Goal: Task Accomplishment & Management: Use online tool/utility

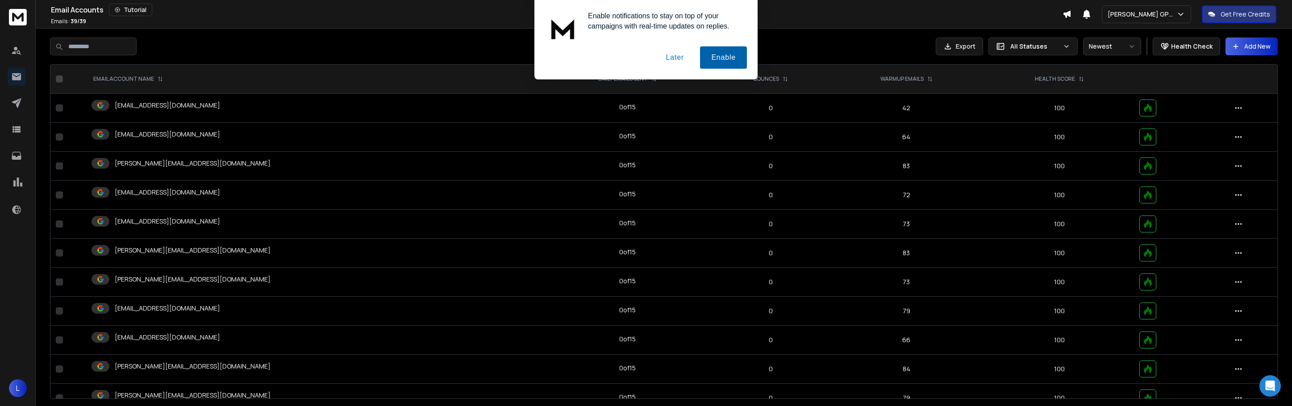
click at [723, 58] on button "Enable" at bounding box center [723, 57] width 47 height 22
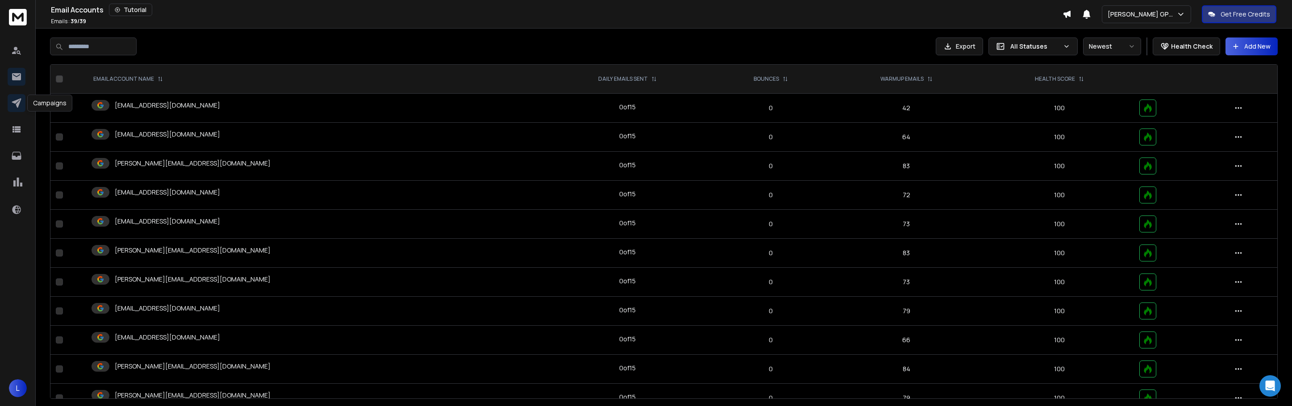
click at [17, 104] on icon at bounding box center [16, 103] width 9 height 9
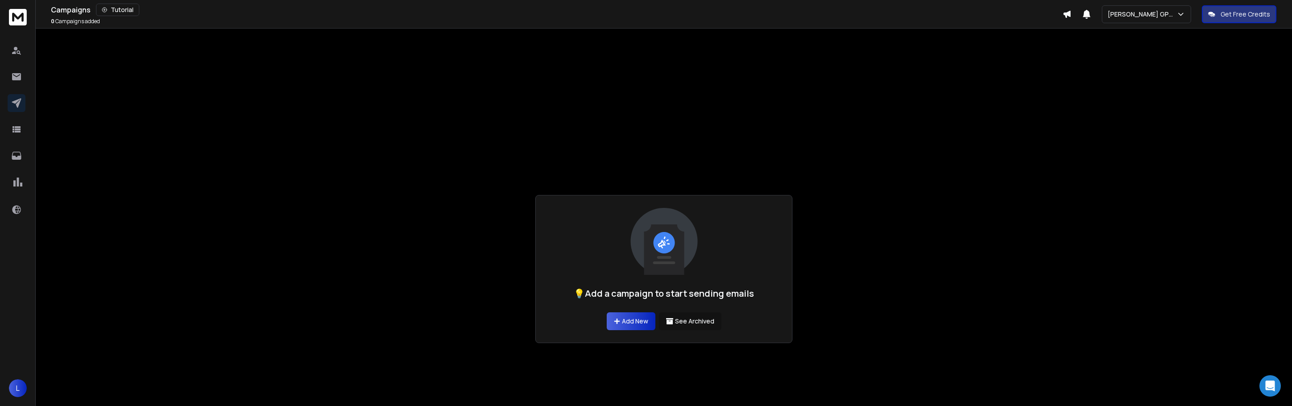
click at [618, 320] on icon at bounding box center [617, 321] width 6 height 6
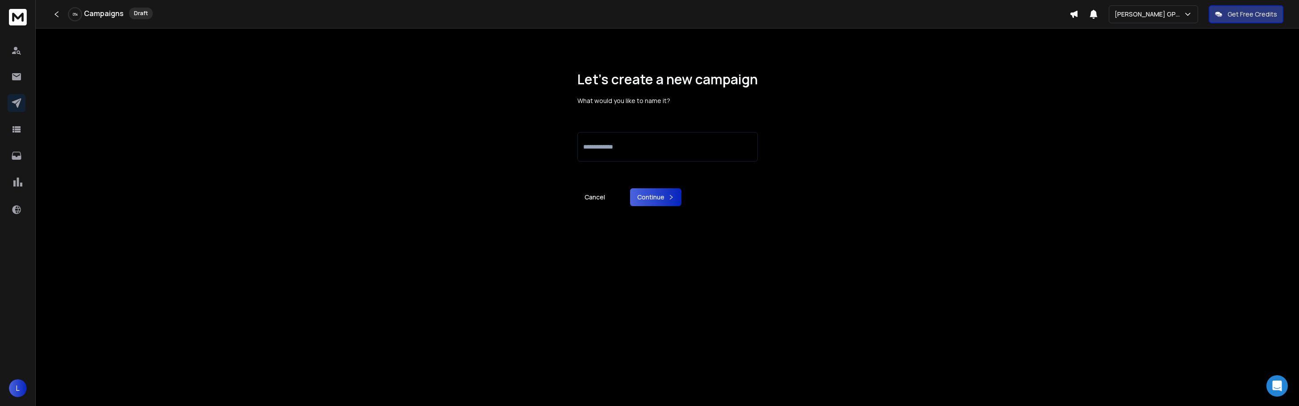
click at [624, 144] on input at bounding box center [667, 146] width 180 height 29
type input "**********"
click at [650, 200] on button "Continue" at bounding box center [655, 197] width 51 height 18
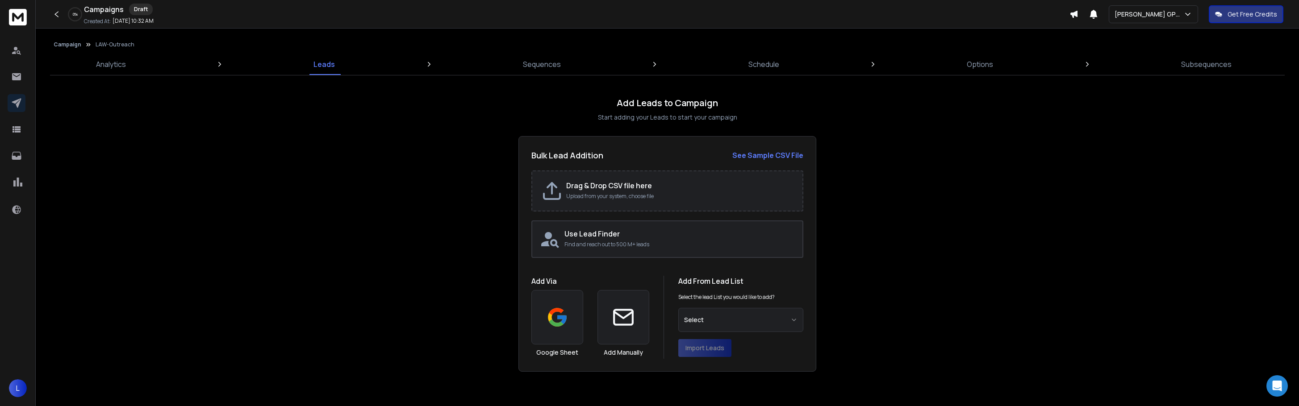
click at [75, 44] on button "Campaign" at bounding box center [68, 44] width 28 height 7
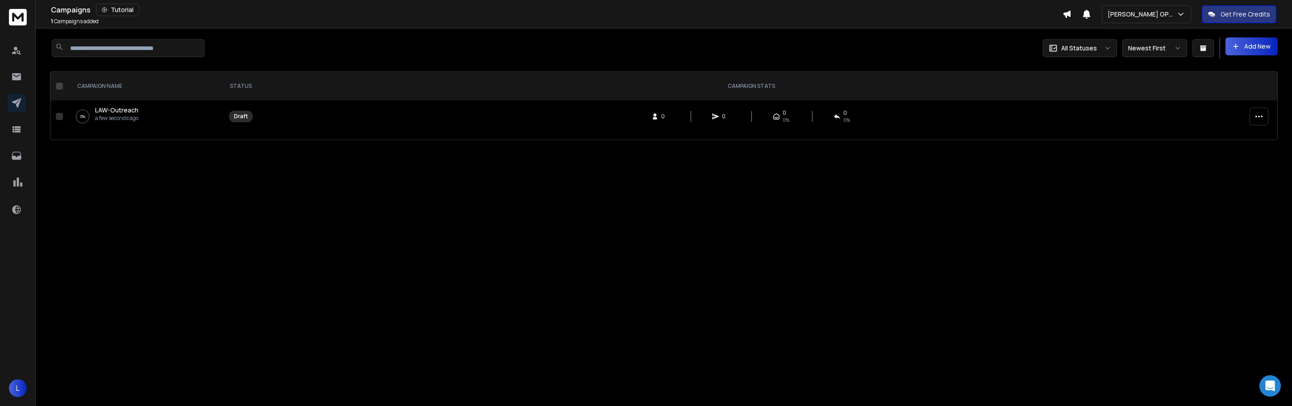
click at [1267, 117] on button "button" at bounding box center [1259, 117] width 19 height 18
click at [1227, 162] on div "Rename" at bounding box center [1217, 165] width 38 height 9
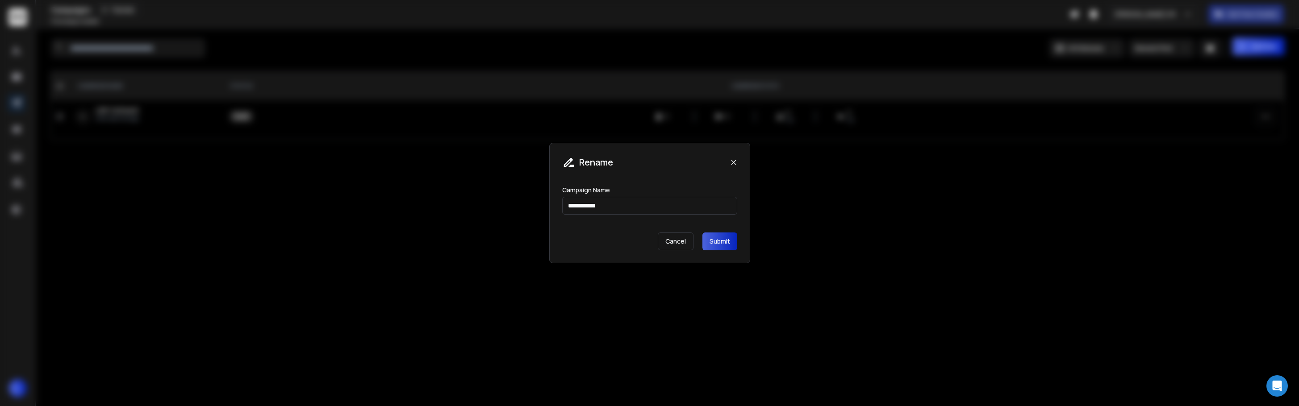
drag, startPoint x: 613, startPoint y: 207, endPoint x: 583, endPoint y: 209, distance: 30.0
click at [583, 209] on input "**********" at bounding box center [649, 206] width 175 height 18
type input "*"
type input "**********"
click at [721, 238] on button "Submit" at bounding box center [719, 242] width 35 height 18
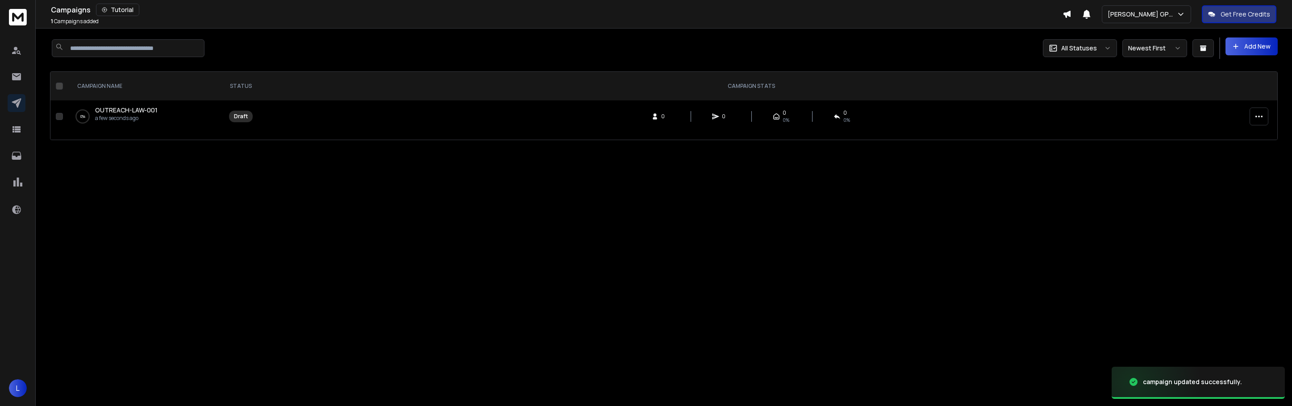
click at [135, 109] on span "OUTREACH-LAW-001" at bounding box center [126, 110] width 63 height 8
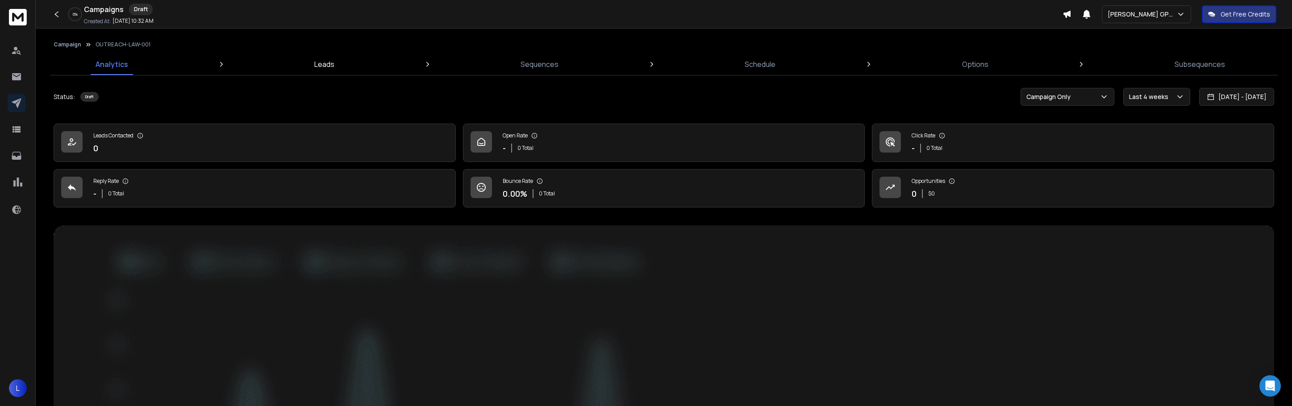
click at [338, 67] on link "Leads" at bounding box center [324, 64] width 31 height 21
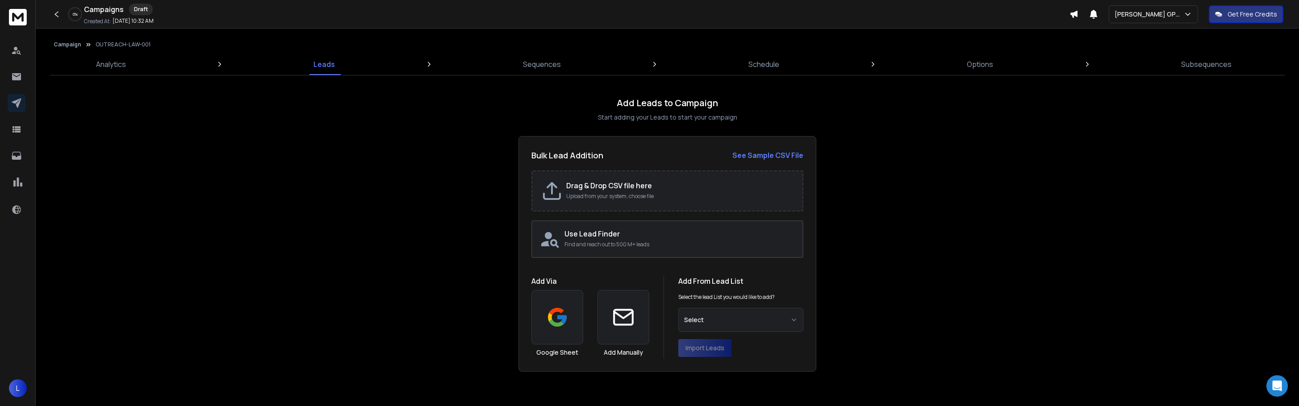
click at [724, 321] on button "Select" at bounding box center [740, 320] width 125 height 24
click at [713, 343] on div "Anwälte CH" at bounding box center [716, 345] width 38 height 11
click at [897, 303] on div "Add Leads to Campaign Start adding your Leads to start your campaign Bulk Lead …" at bounding box center [667, 230] width 1227 height 284
click at [703, 351] on button "Import Leads" at bounding box center [704, 348] width 53 height 18
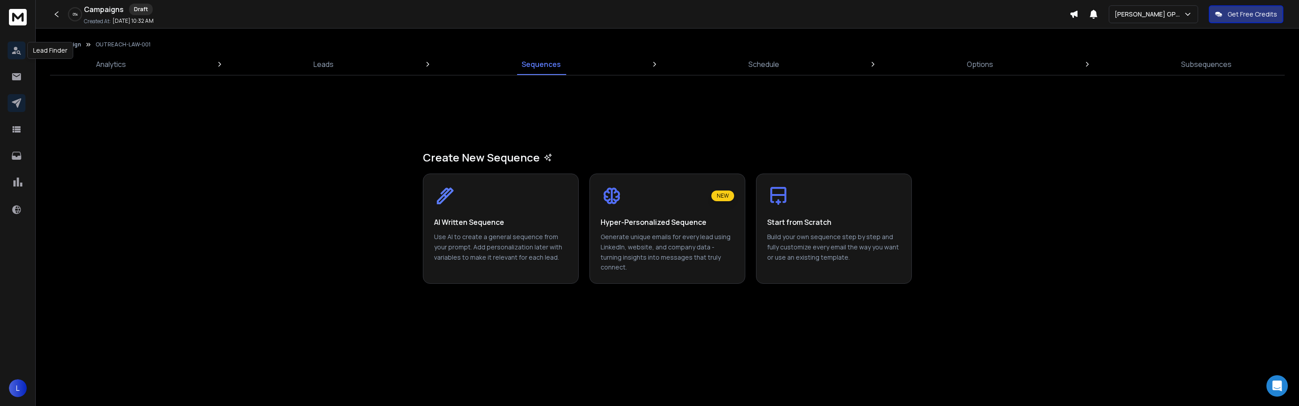
click at [16, 53] on icon at bounding box center [16, 50] width 11 height 11
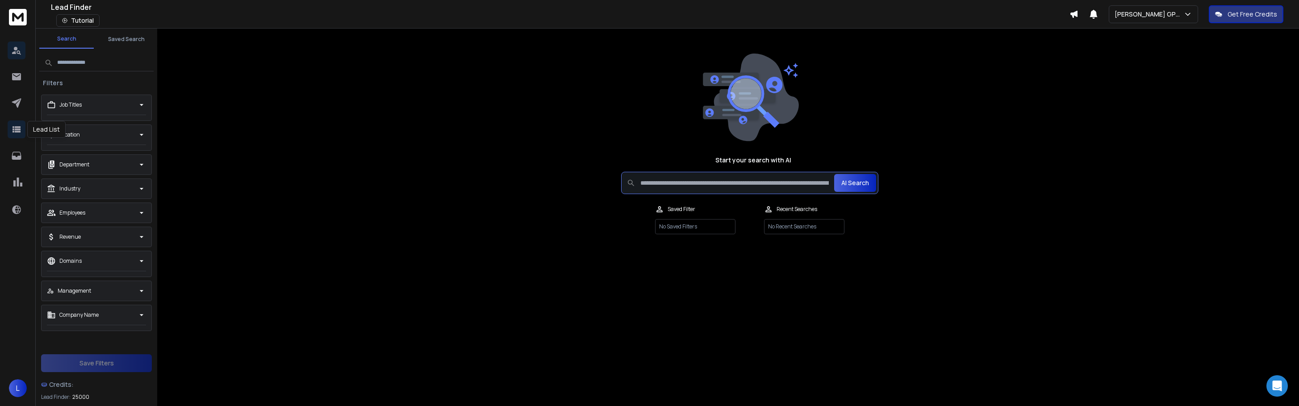
click at [21, 129] on icon at bounding box center [16, 129] width 11 height 11
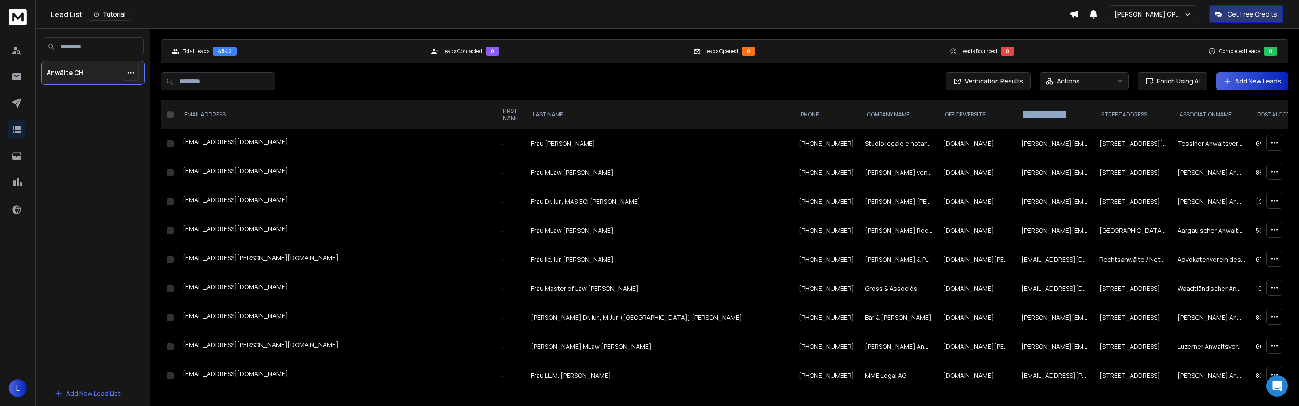
drag, startPoint x: 809, startPoint y: 115, endPoint x: 850, endPoint y: 117, distance: 41.5
click at [1016, 117] on th "personalEmail" at bounding box center [1055, 114] width 78 height 29
drag, startPoint x: 183, startPoint y: 116, endPoint x: 229, endPoint y: 118, distance: 46.5
click at [229, 118] on th "EMAIL ADDRESS" at bounding box center [336, 114] width 318 height 29
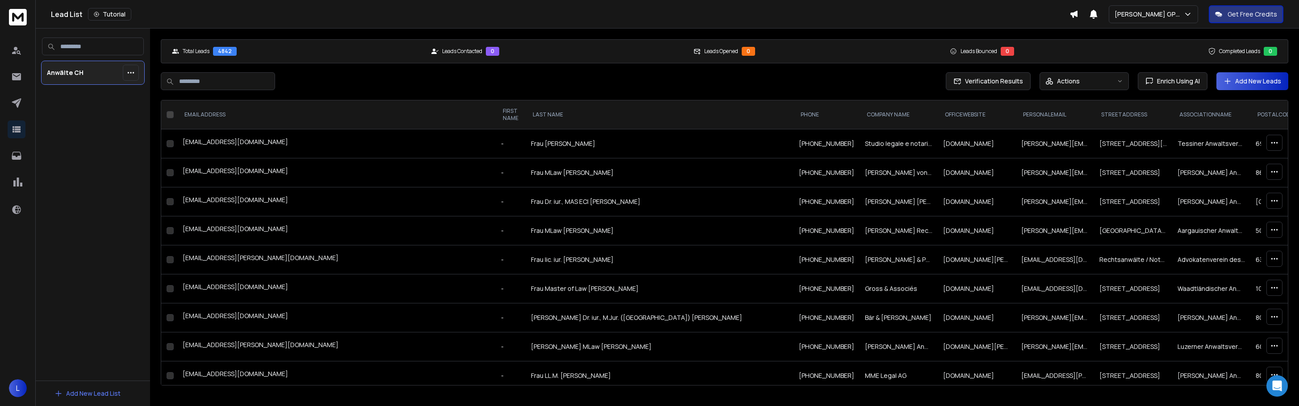
click at [1274, 143] on button "button" at bounding box center [1274, 143] width 16 height 16
click at [1271, 143] on icon "button" at bounding box center [1274, 142] width 7 height 1
click at [171, 147] on button "button" at bounding box center [170, 143] width 7 height 7
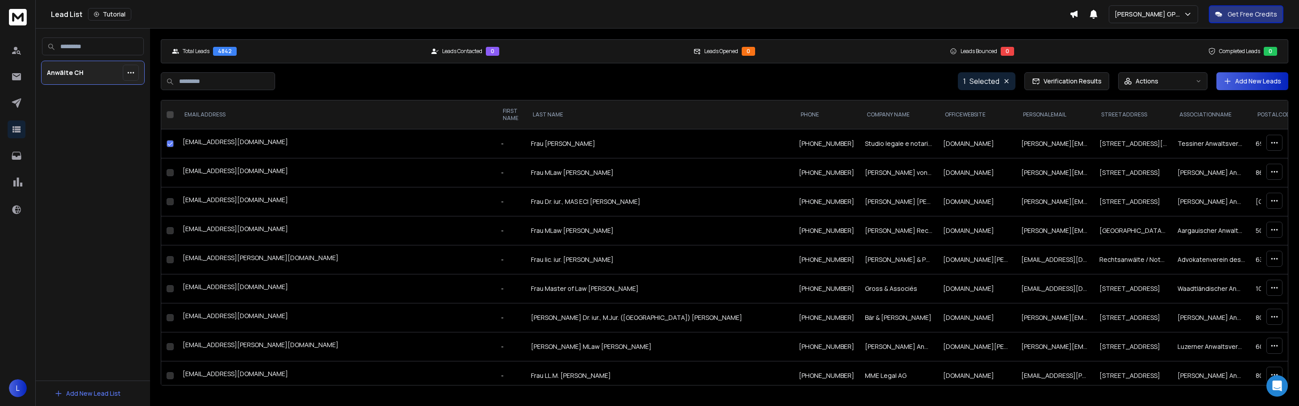
click at [173, 288] on button "button" at bounding box center [170, 288] width 7 height 7
click at [172, 288] on button "button" at bounding box center [170, 288] width 7 height 7
click at [170, 290] on button "button" at bounding box center [170, 288] width 7 height 7
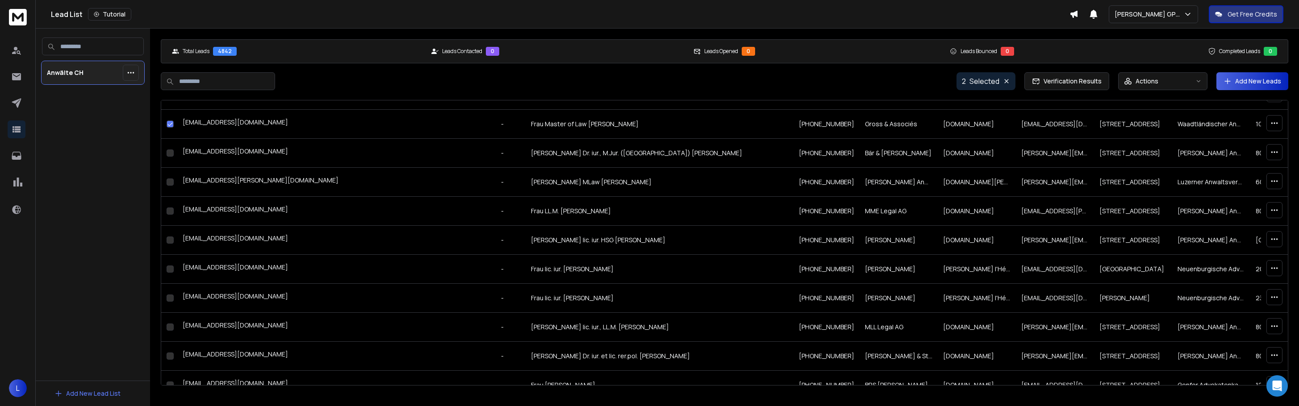
scroll to position [179, 0]
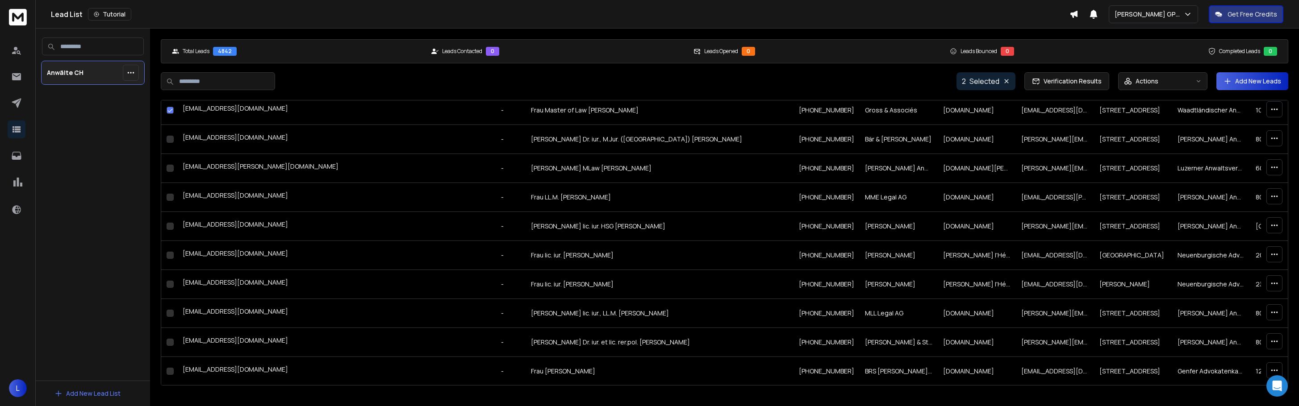
click at [169, 252] on button "button" at bounding box center [170, 255] width 7 height 7
click at [170, 282] on button "button" at bounding box center [170, 284] width 7 height 7
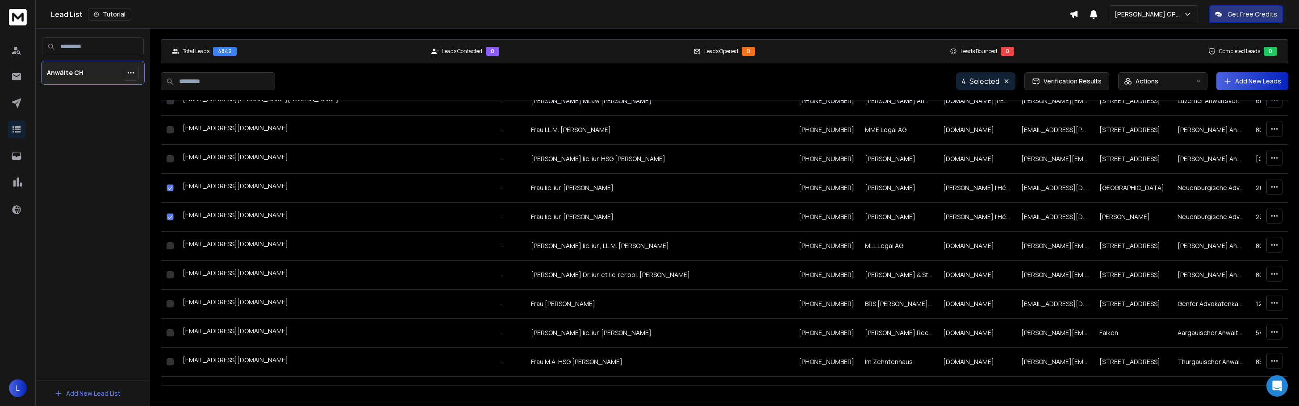
scroll to position [268, 0]
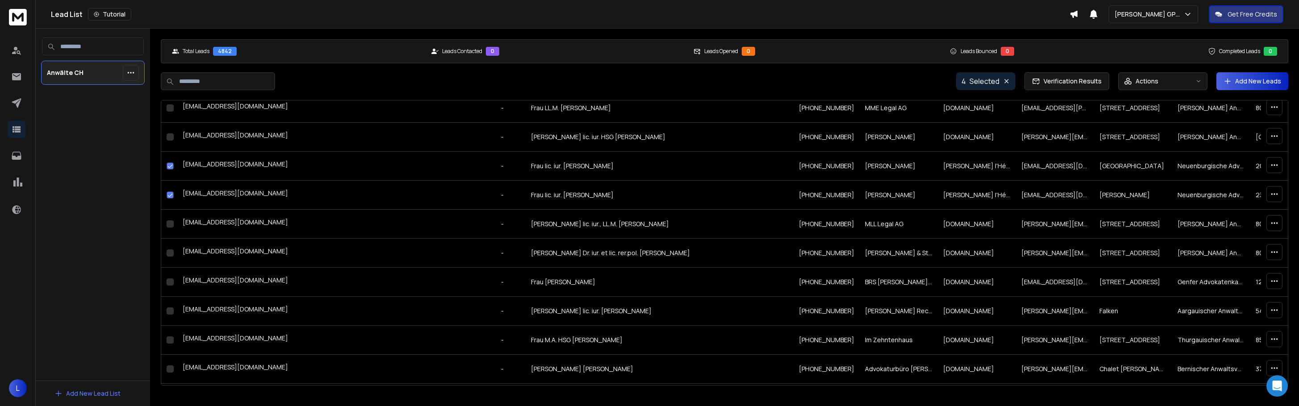
click at [170, 279] on button "button" at bounding box center [170, 282] width 7 height 7
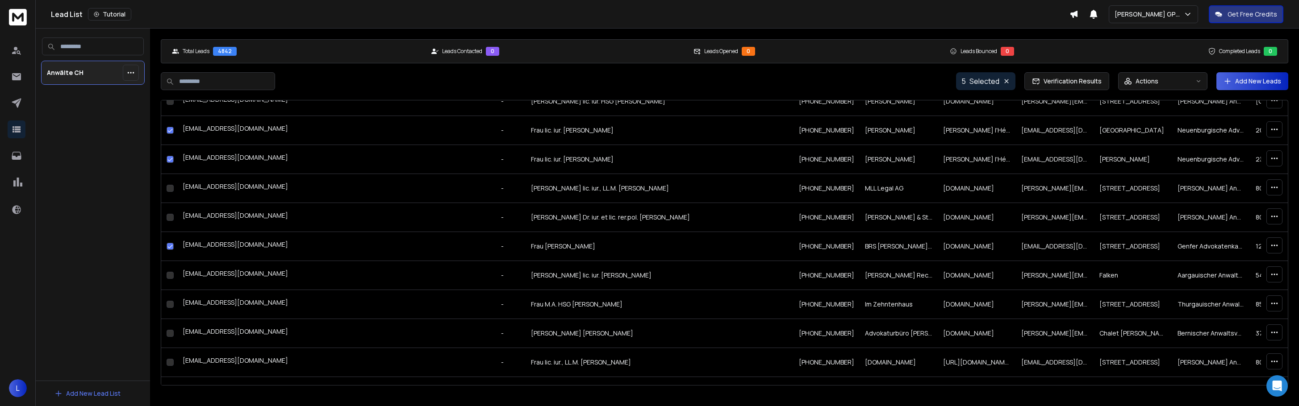
scroll to position [313, 0]
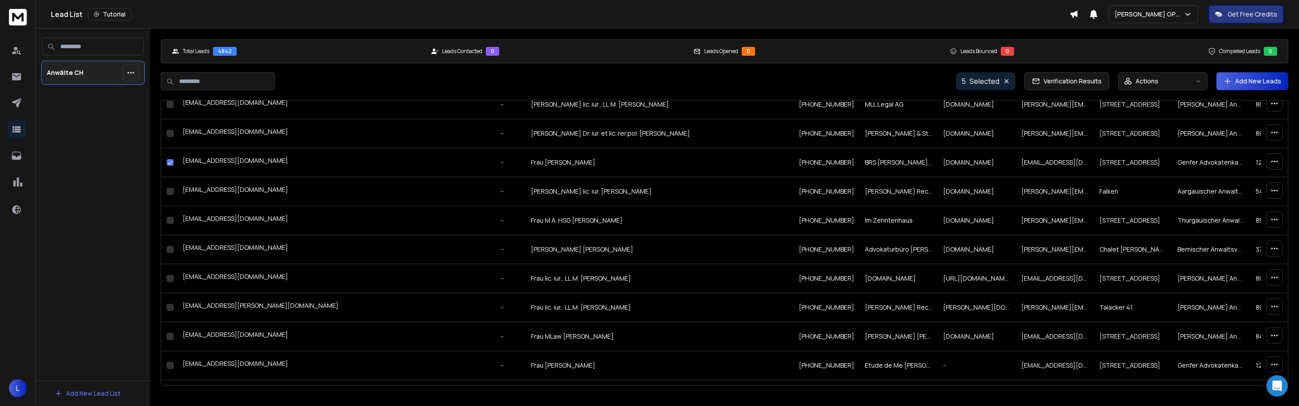
type button "on"
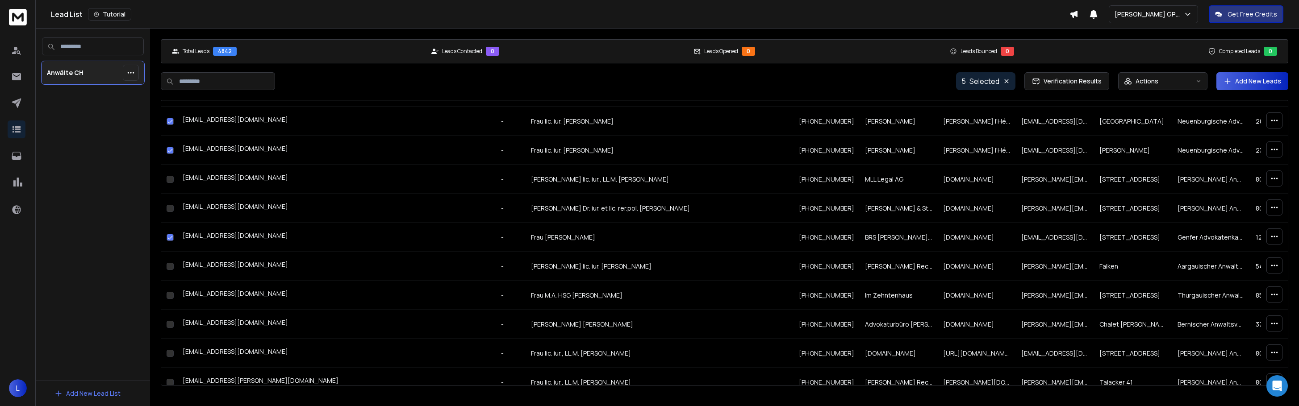
click at [966, 78] on span "5" at bounding box center [963, 81] width 4 height 11
click at [985, 83] on p "Selected" at bounding box center [984, 81] width 30 height 11
click at [1188, 83] on div "Actions" at bounding box center [1158, 81] width 68 height 9
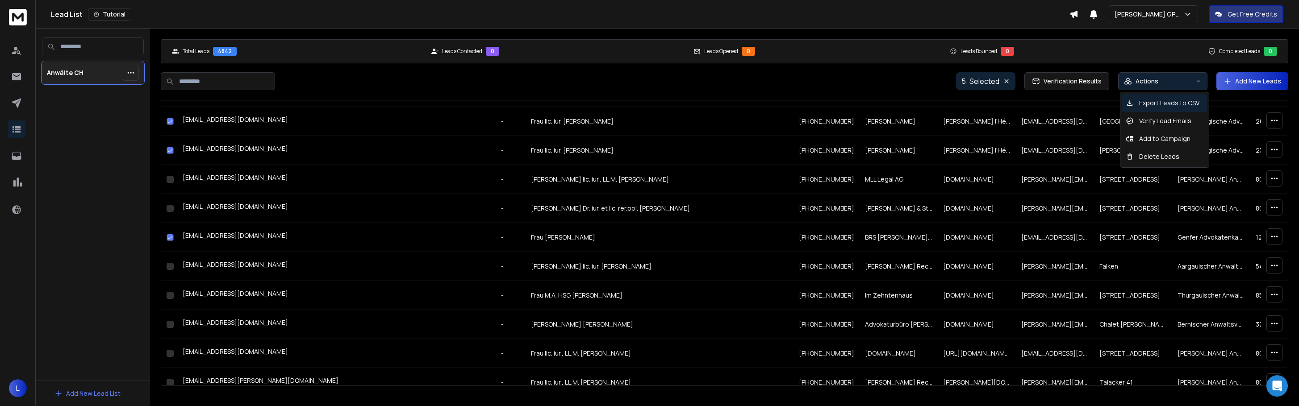
click at [1190, 81] on div "Actions" at bounding box center [1158, 81] width 68 height 9
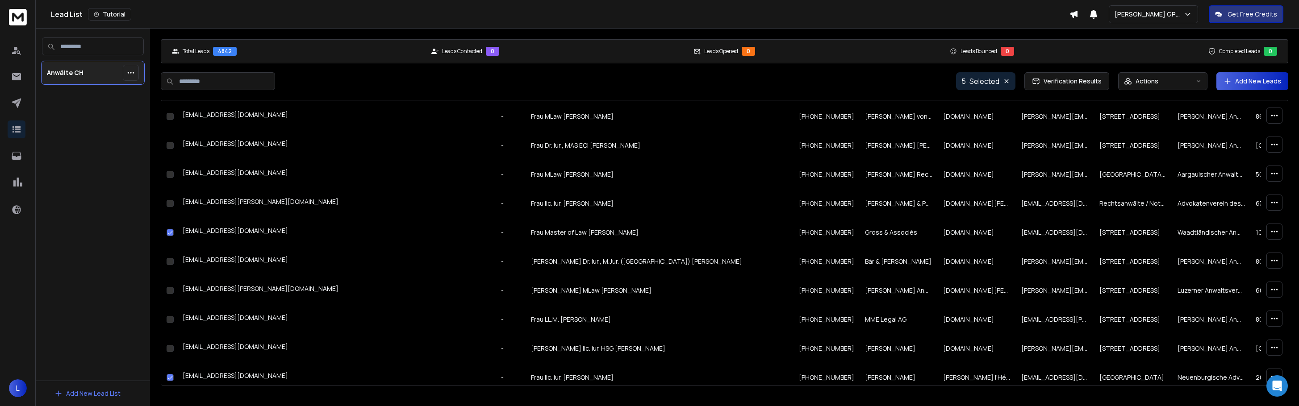
scroll to position [0, 0]
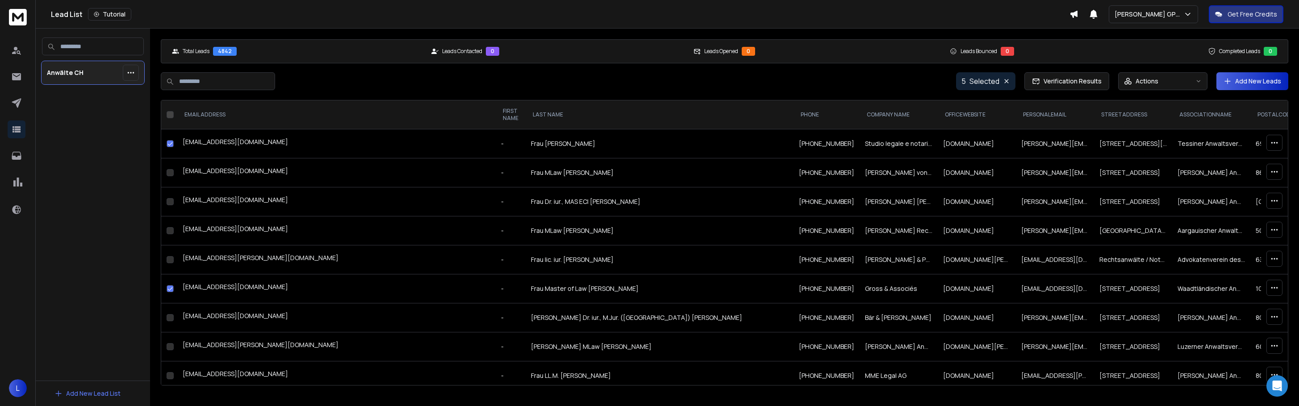
click at [173, 145] on button "button" at bounding box center [170, 143] width 7 height 7
click at [169, 289] on button "button" at bounding box center [170, 288] width 7 height 7
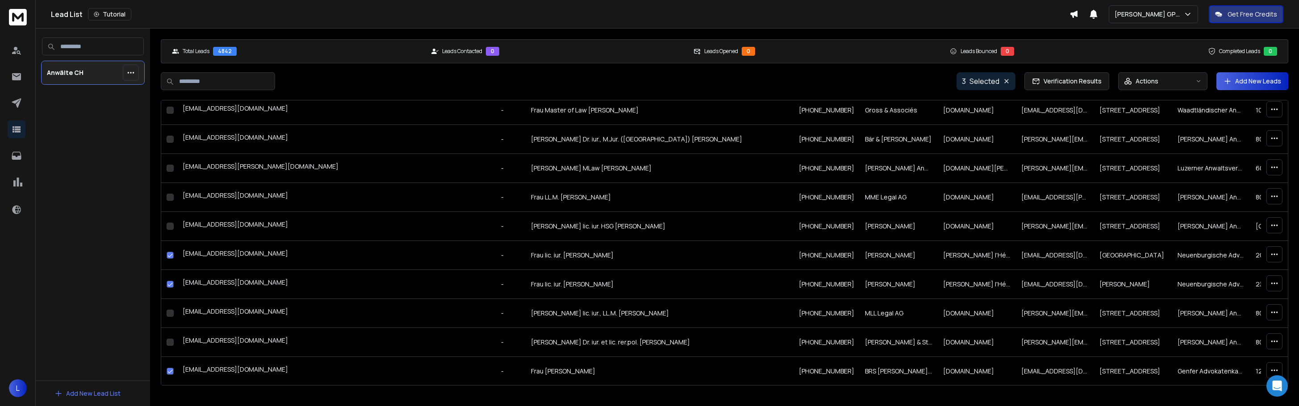
click at [170, 255] on button "button" at bounding box center [170, 255] width 7 height 7
click at [170, 286] on button "button" at bounding box center [170, 284] width 7 height 7
click at [172, 370] on button "button" at bounding box center [170, 371] width 7 height 7
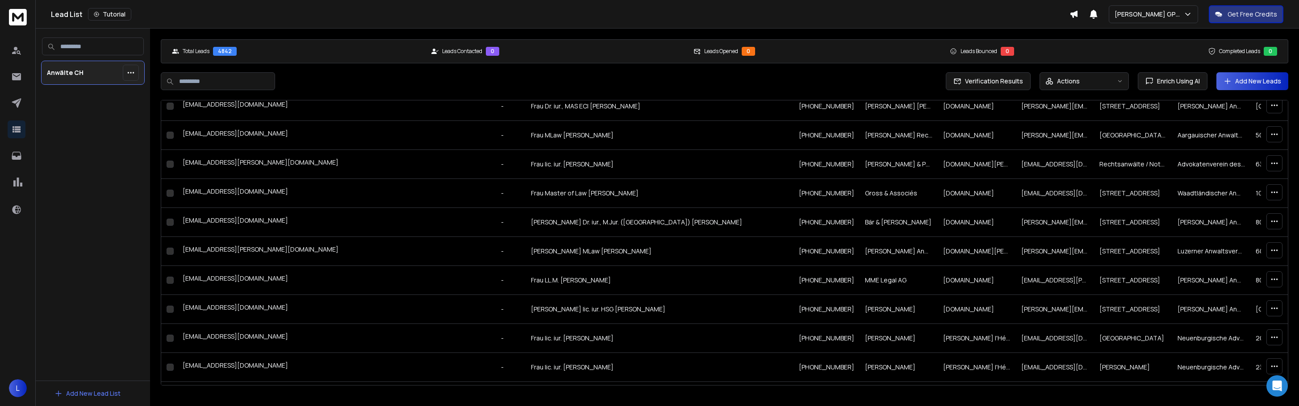
scroll to position [0, 0]
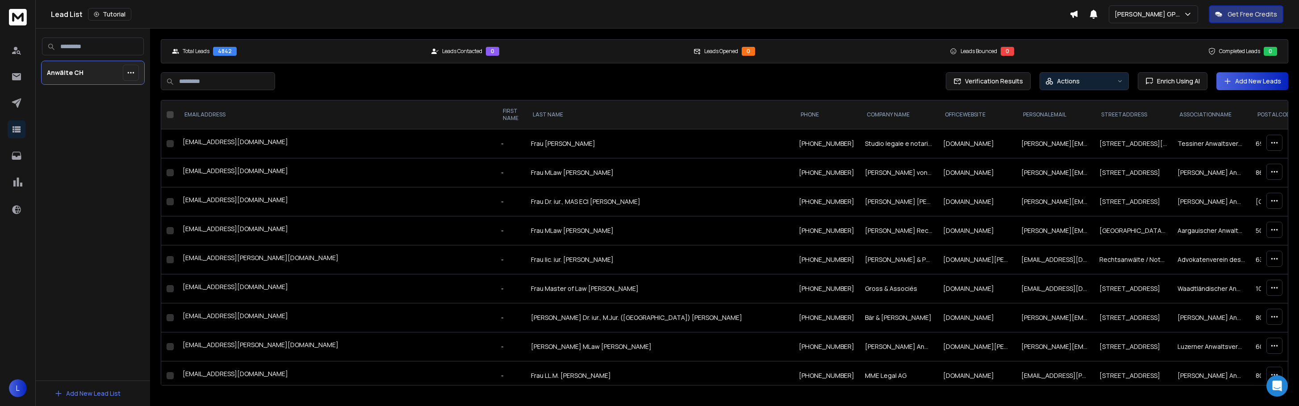
click at [1077, 79] on p "Actions" at bounding box center [1068, 81] width 23 height 9
click at [900, 81] on div "Verification Results Actions Enrich Using AI Add New Leads" at bounding box center [724, 81] width 1127 height 18
drag, startPoint x: 1065, startPoint y: 77, endPoint x: 1074, endPoint y: 81, distance: 9.8
click at [1065, 77] on p "Actions" at bounding box center [1068, 81] width 23 height 9
click at [880, 75] on div "Verification Results Actions Enrich Using AI Add New Leads" at bounding box center [724, 81] width 1127 height 18
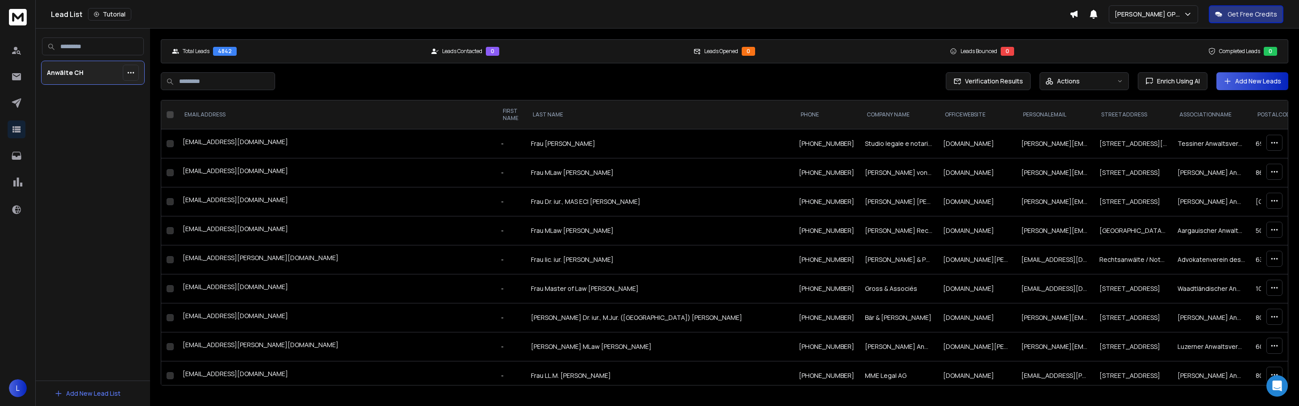
click at [167, 143] on button "button" at bounding box center [170, 143] width 7 height 7
click at [170, 289] on button "button" at bounding box center [170, 288] width 7 height 7
click at [1131, 83] on icon "button" at bounding box center [1128, 81] width 8 height 8
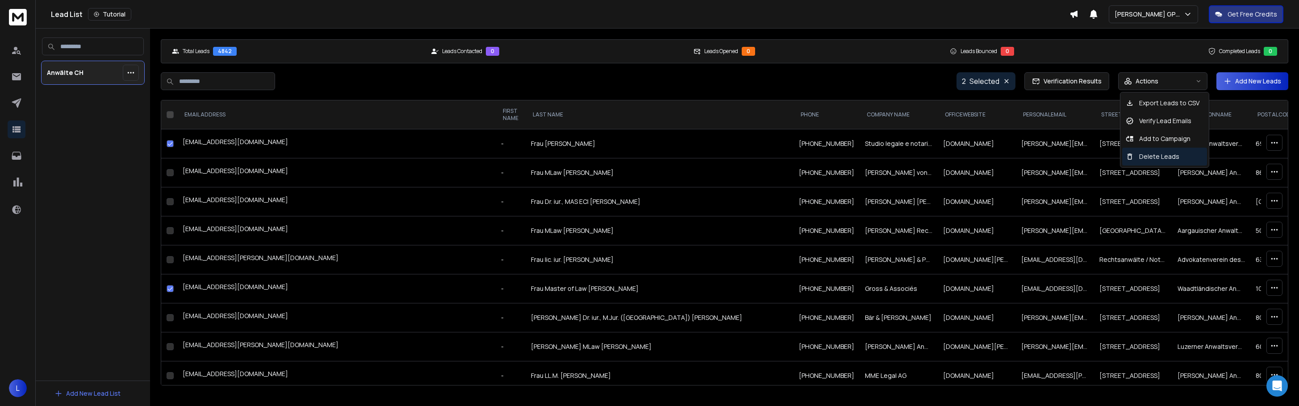
click at [1148, 158] on p "Delete Leads" at bounding box center [1159, 156] width 44 height 13
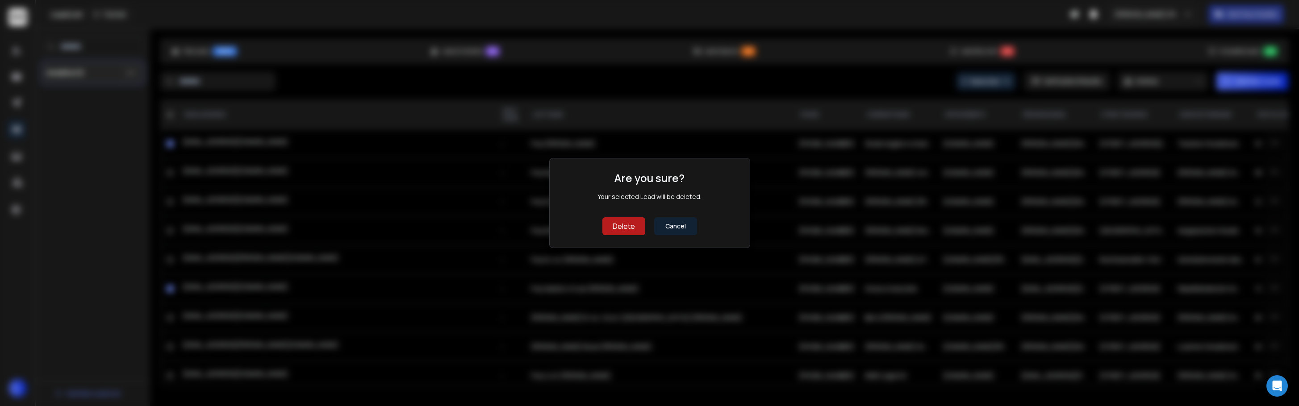
click at [617, 228] on button "Delete" at bounding box center [623, 226] width 43 height 18
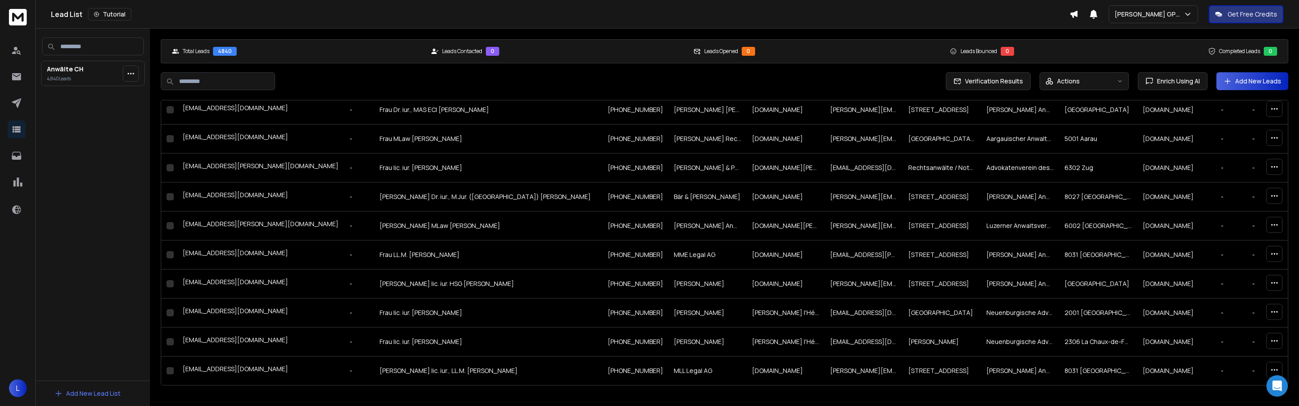
scroll to position [89, 0]
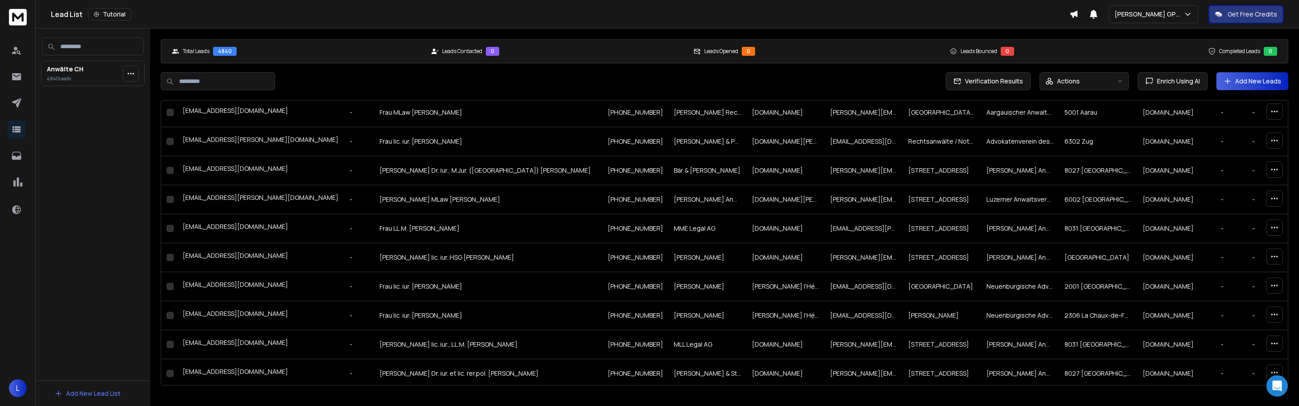
click at [173, 286] on button "button" at bounding box center [170, 286] width 7 height 7
click at [170, 316] on button "button" at bounding box center [170, 315] width 7 height 7
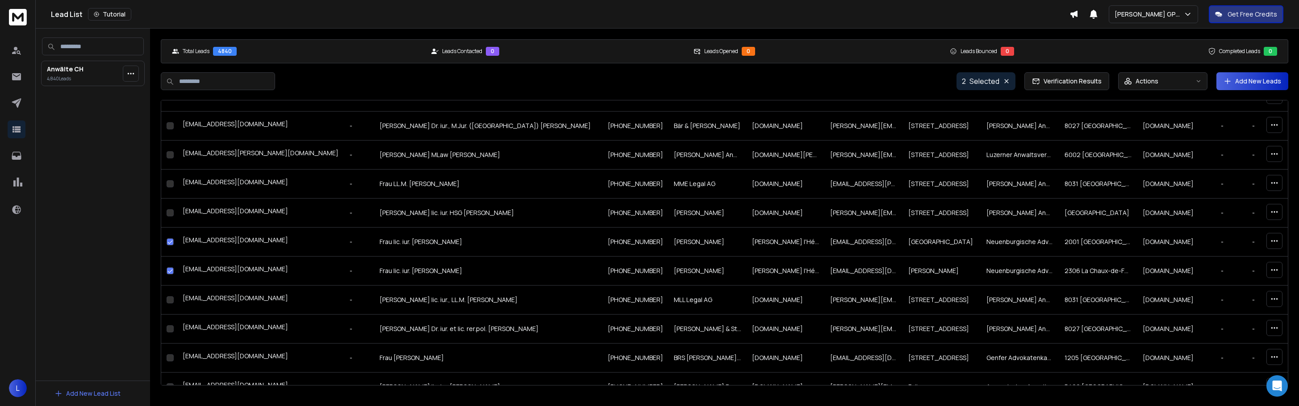
scroll to position [179, 0]
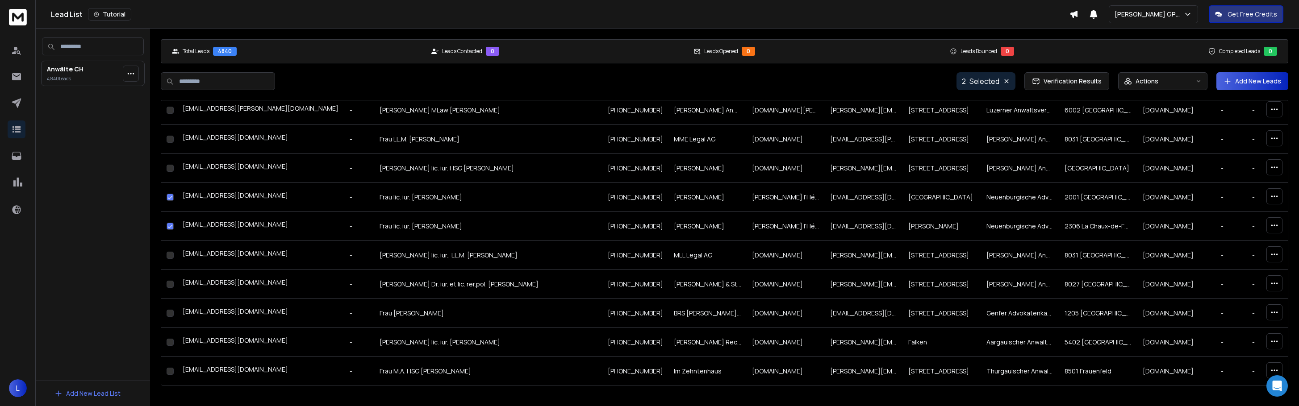
click at [170, 312] on button "button" at bounding box center [170, 313] width 7 height 7
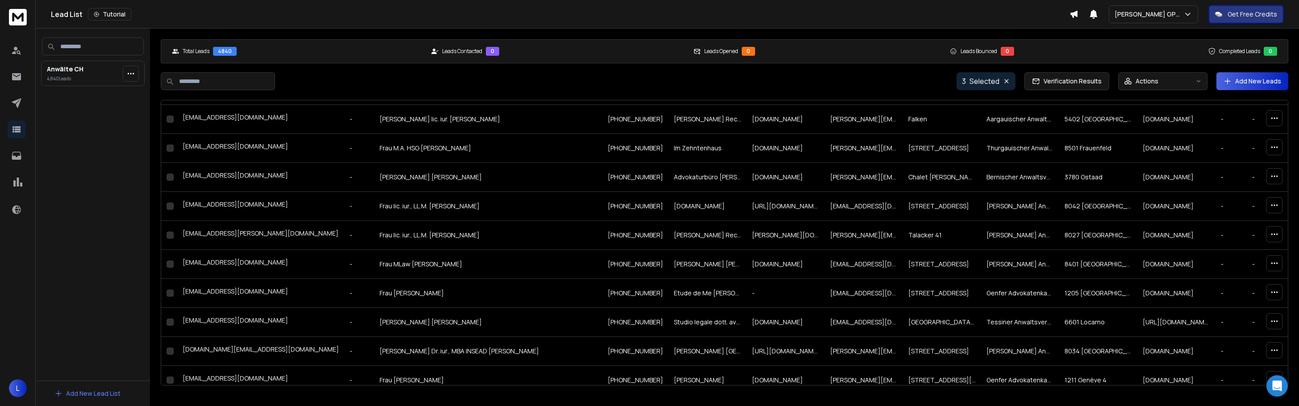
scroll to position [447, 0]
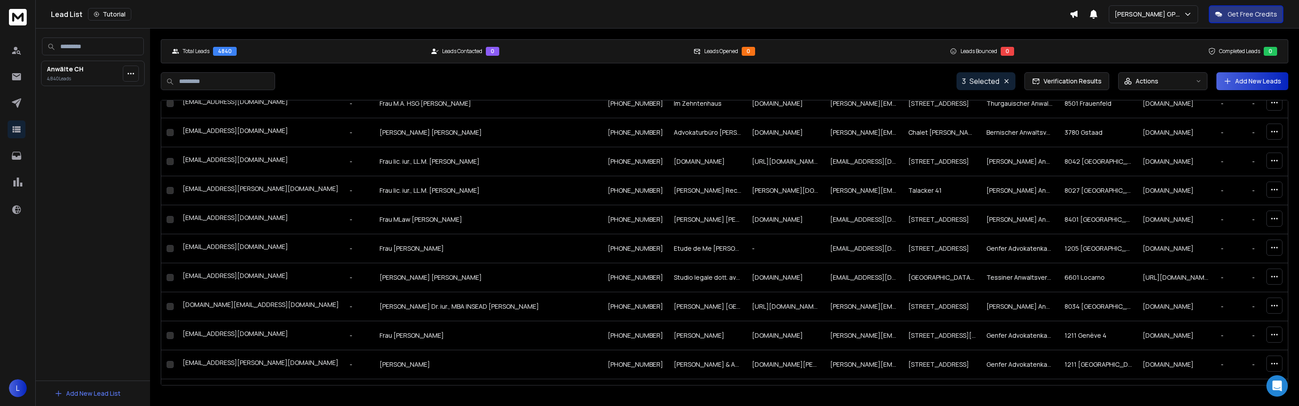
click at [168, 249] on button "button" at bounding box center [170, 248] width 7 height 7
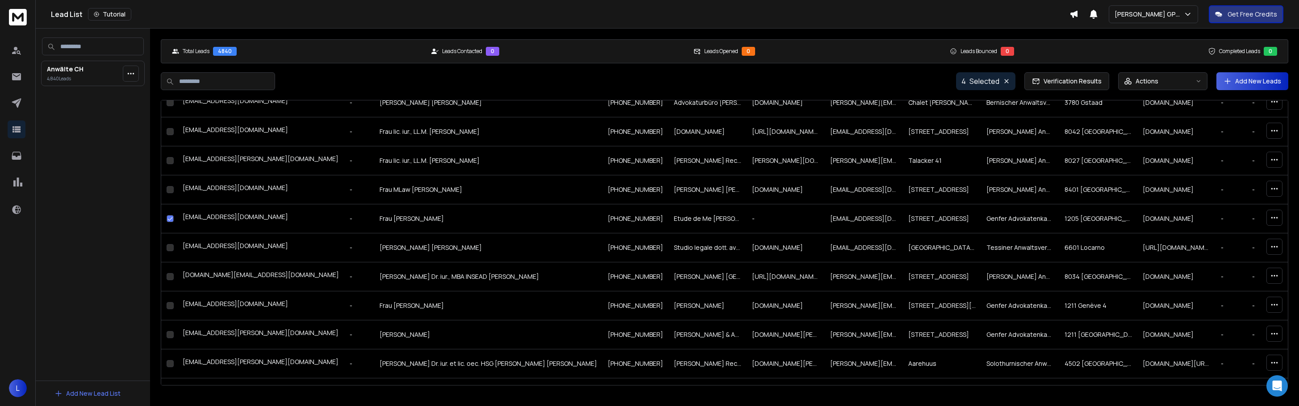
scroll to position [491, 0]
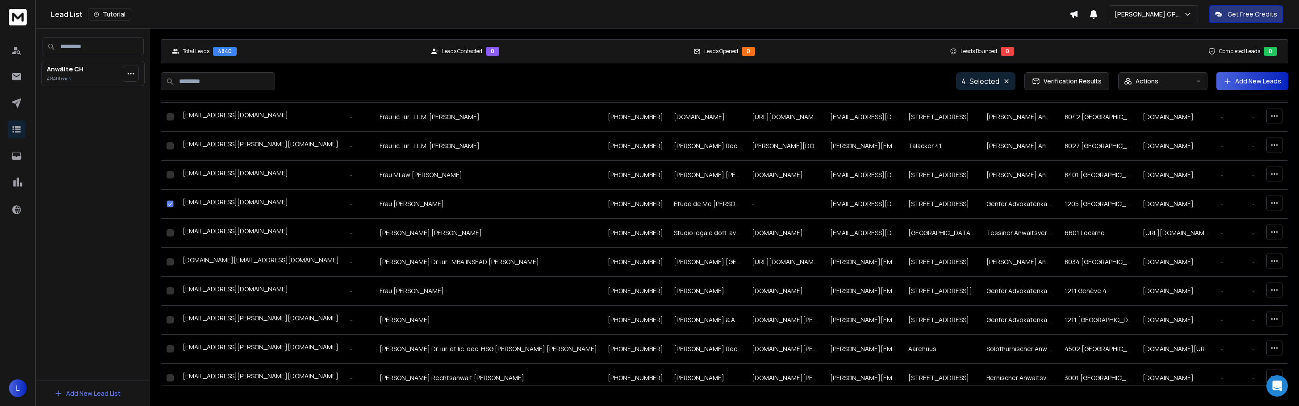
click at [173, 289] on button "button" at bounding box center [170, 291] width 7 height 7
click at [172, 312] on td at bounding box center [169, 320] width 16 height 29
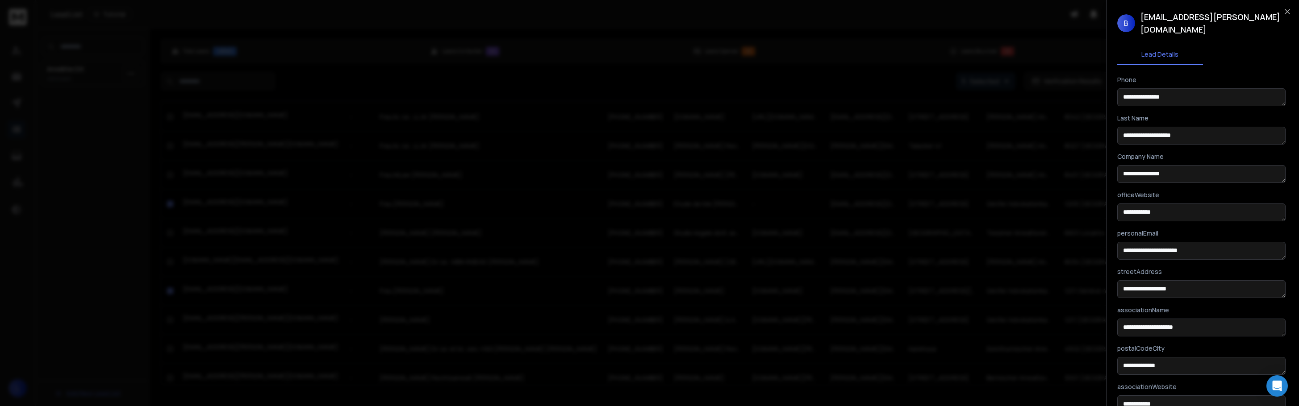
click at [175, 316] on div at bounding box center [649, 203] width 1299 height 406
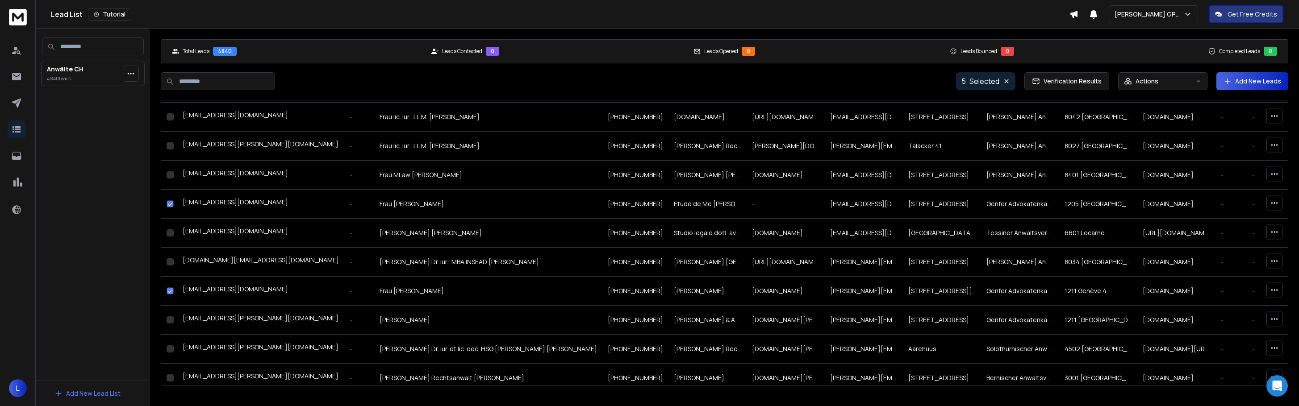
click at [175, 319] on div at bounding box center [172, 320] width 11 height 7
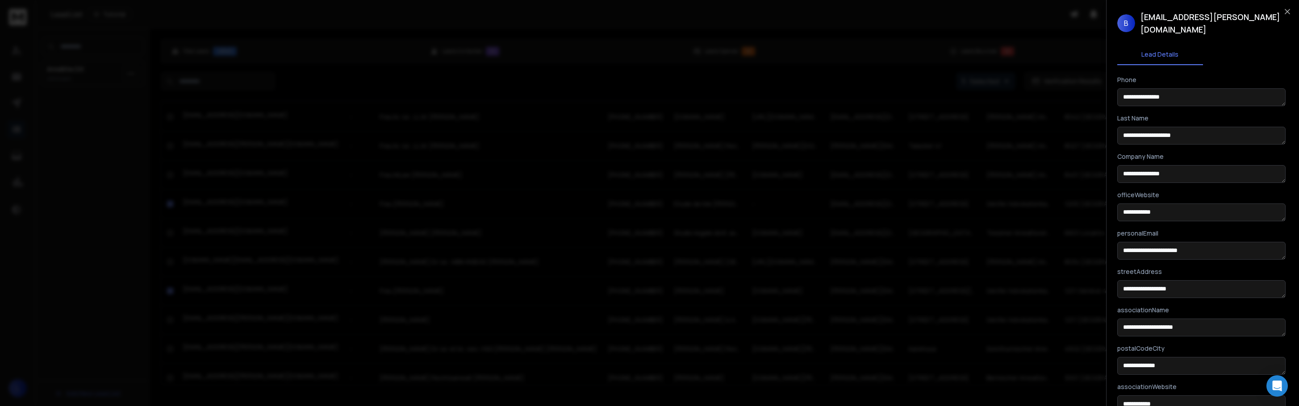
click at [175, 319] on div at bounding box center [649, 203] width 1299 height 406
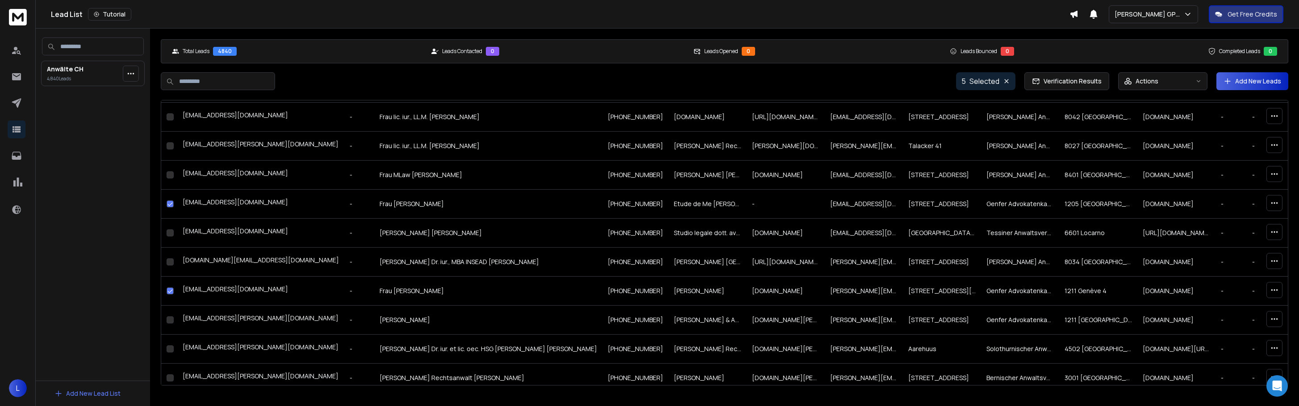
click at [172, 320] on button "button" at bounding box center [170, 320] width 7 height 7
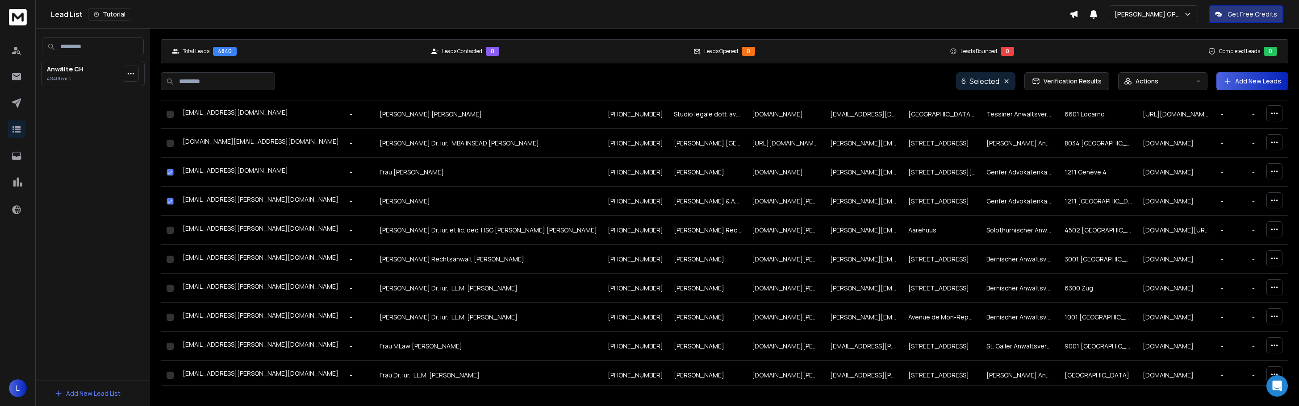
scroll to position [625, 0]
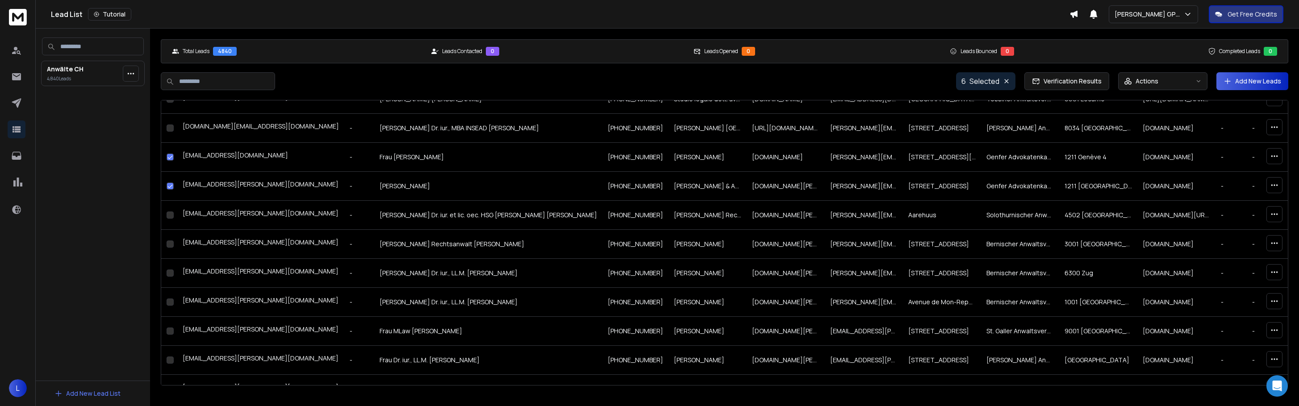
click at [171, 300] on button "button" at bounding box center [170, 302] width 7 height 7
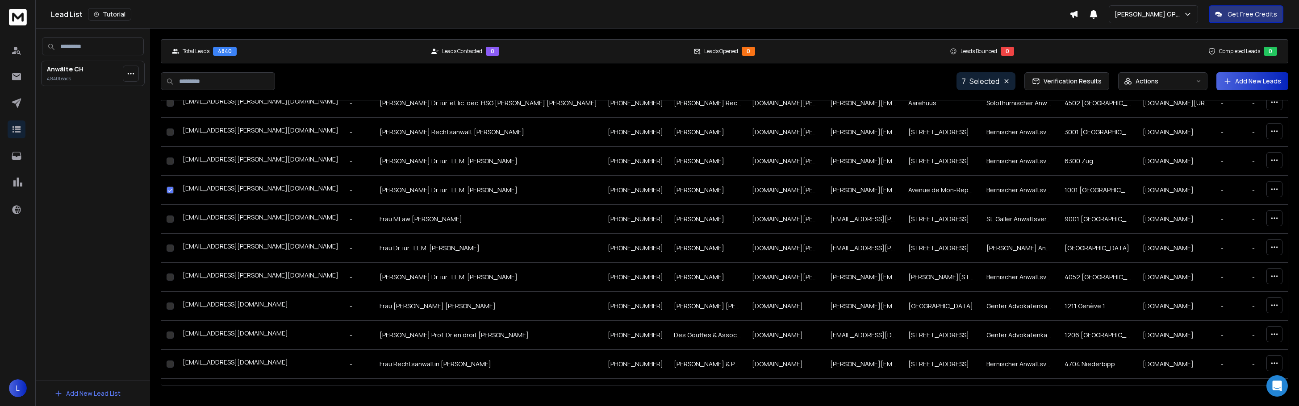
scroll to position [759, 0]
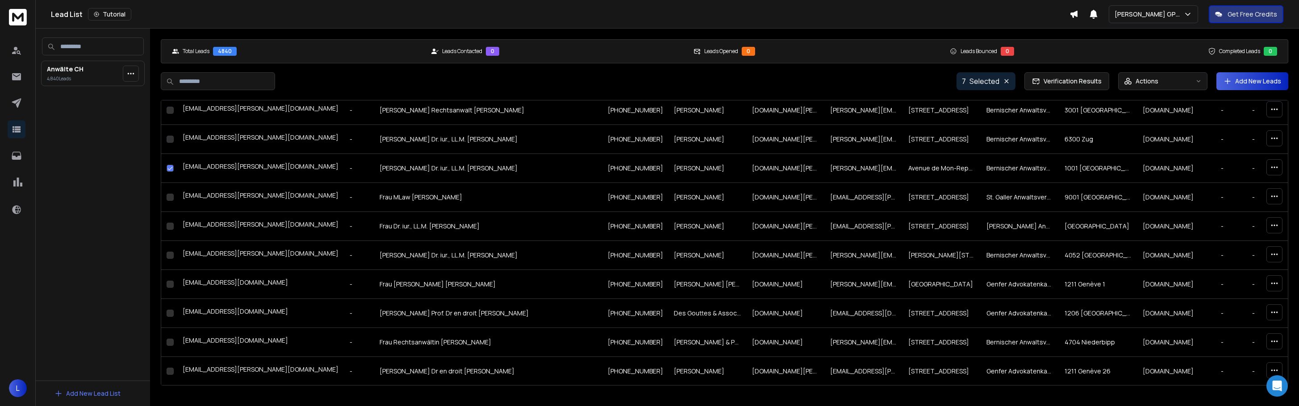
click at [170, 284] on button "button" at bounding box center [170, 284] width 7 height 7
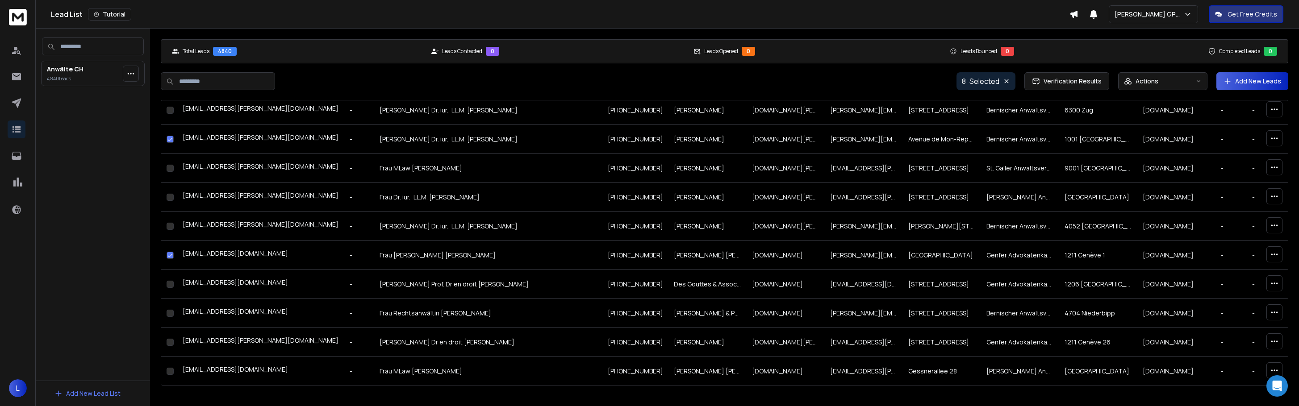
scroll to position [804, 0]
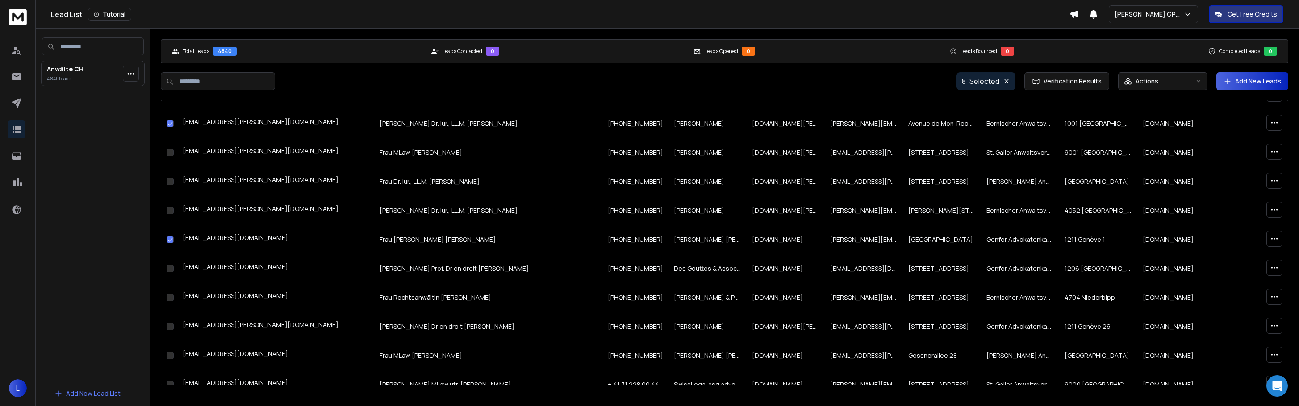
click at [169, 268] on button "button" at bounding box center [170, 268] width 7 height 7
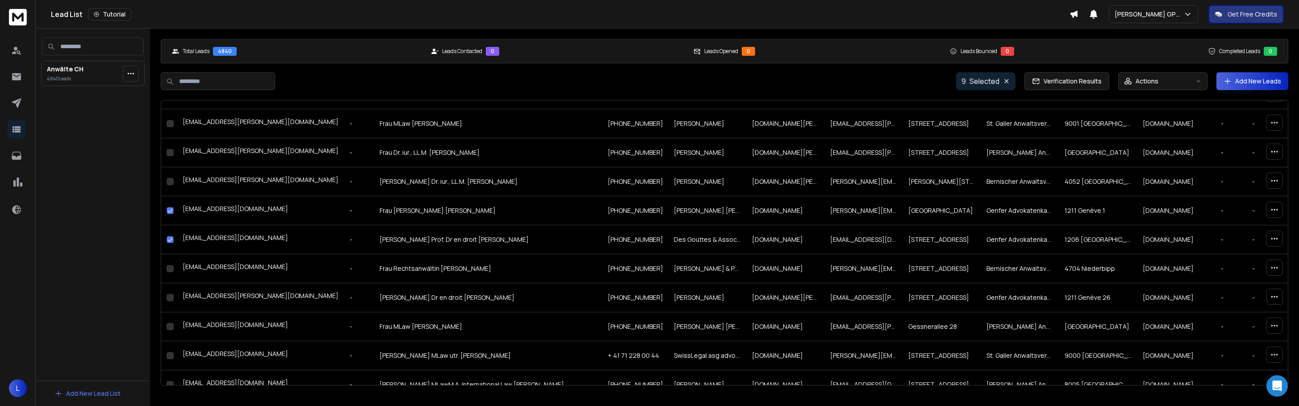
scroll to position [848, 0]
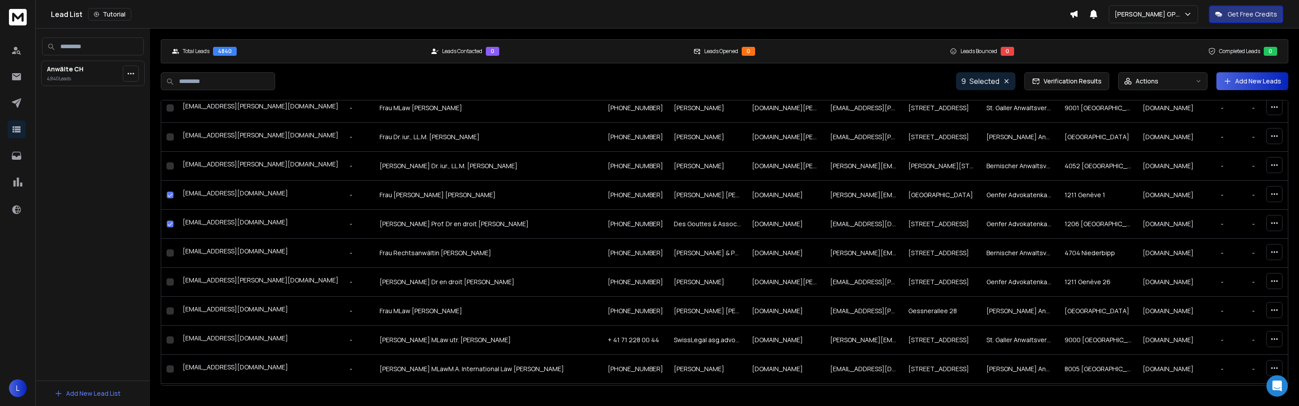
click at [171, 280] on button "button" at bounding box center [170, 282] width 7 height 7
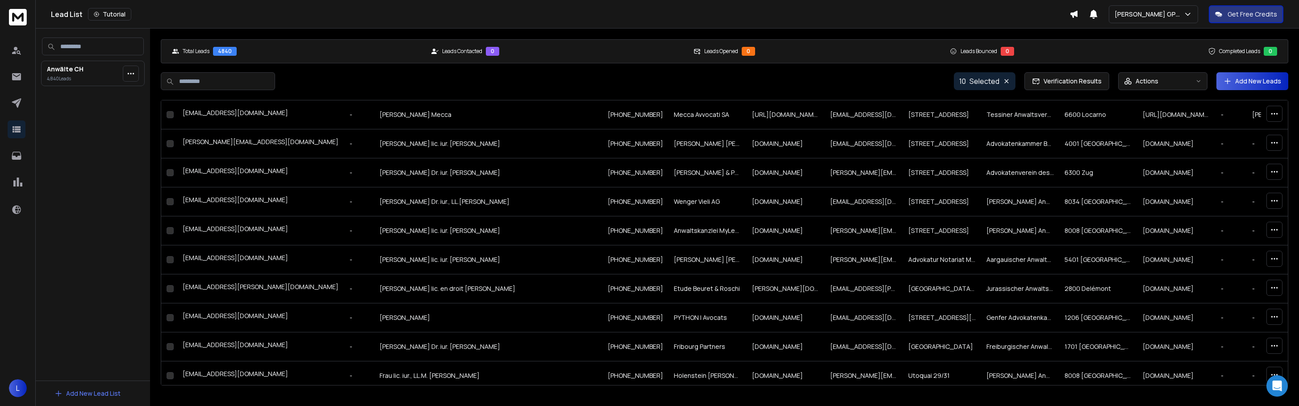
scroll to position [1206, 0]
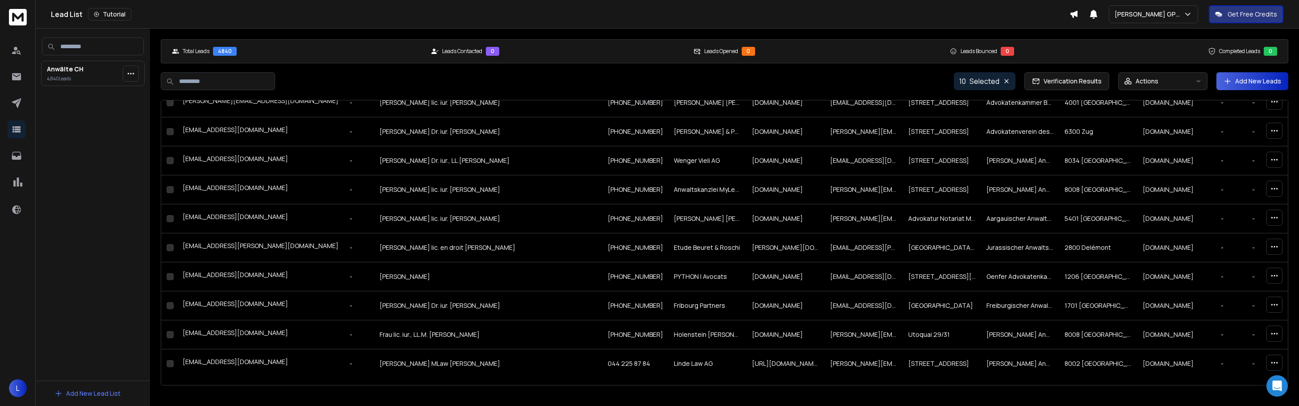
click at [169, 244] on button "button" at bounding box center [170, 247] width 7 height 7
click at [170, 302] on button "button" at bounding box center [170, 305] width 7 height 7
click at [171, 273] on button "button" at bounding box center [170, 276] width 7 height 7
click at [1153, 86] on button "Actions" at bounding box center [1162, 81] width 89 height 18
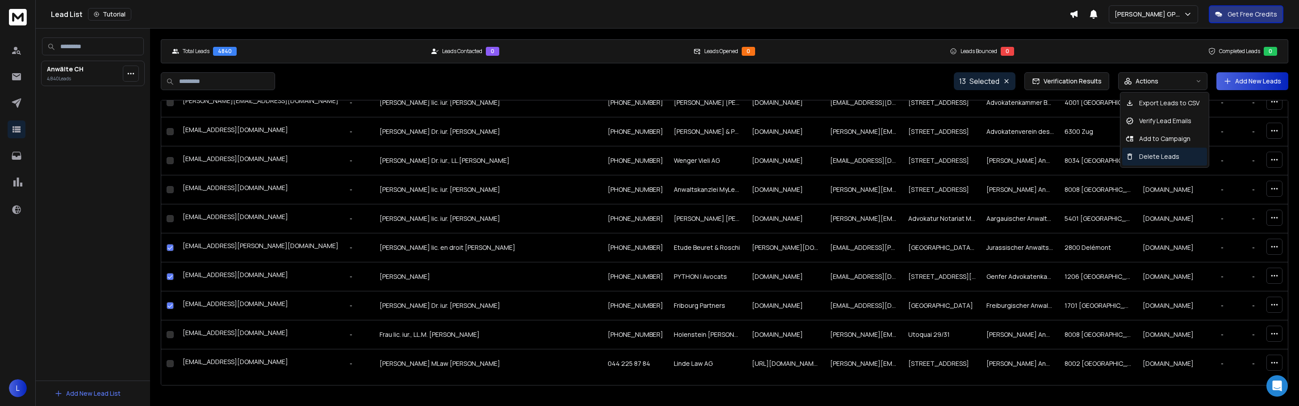
click at [1157, 158] on p "Delete Leads" at bounding box center [1159, 156] width 44 height 13
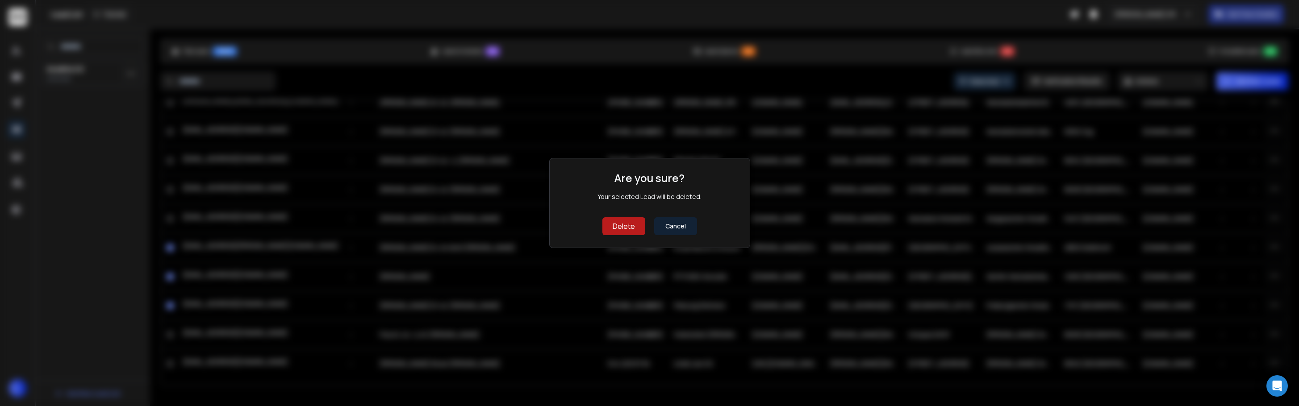
click at [638, 230] on button "Delete" at bounding box center [623, 226] width 43 height 18
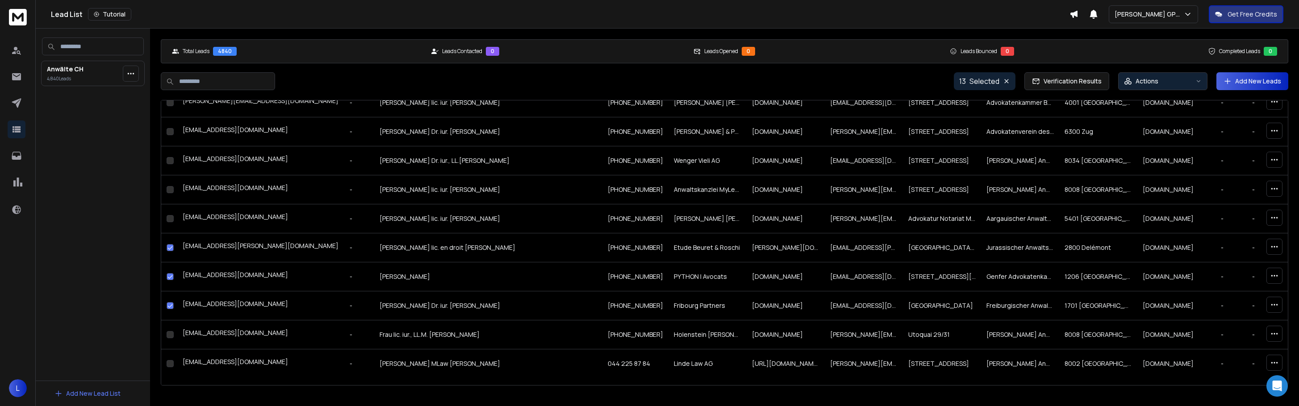
click at [1162, 81] on div "Actions" at bounding box center [1158, 81] width 68 height 9
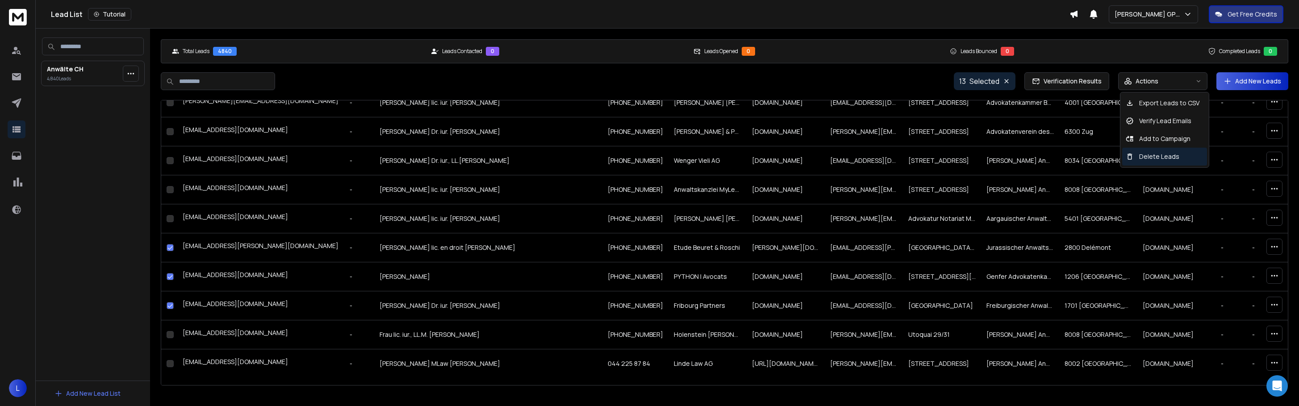
click at [1146, 154] on p "Delete Leads" at bounding box center [1159, 156] width 44 height 13
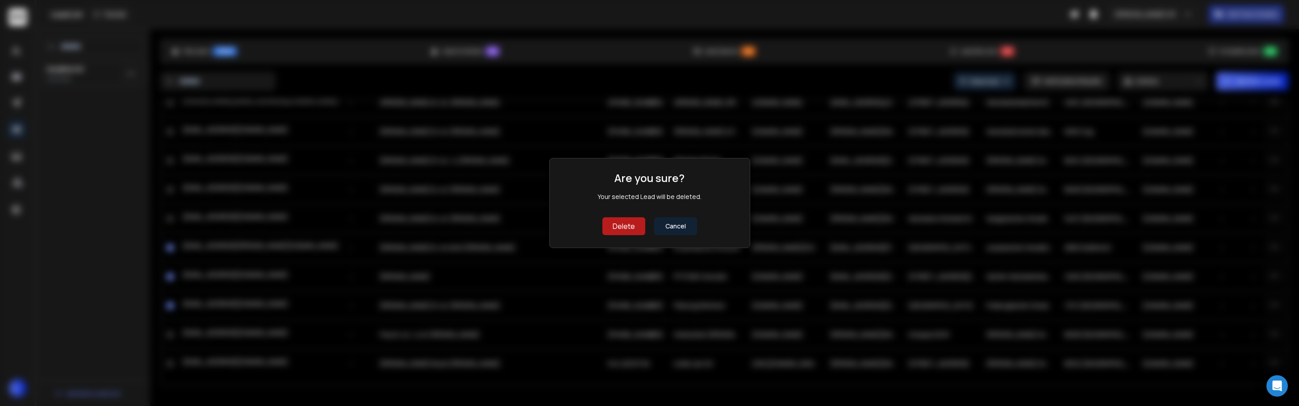
click at [621, 227] on button "Delete" at bounding box center [623, 226] width 43 height 18
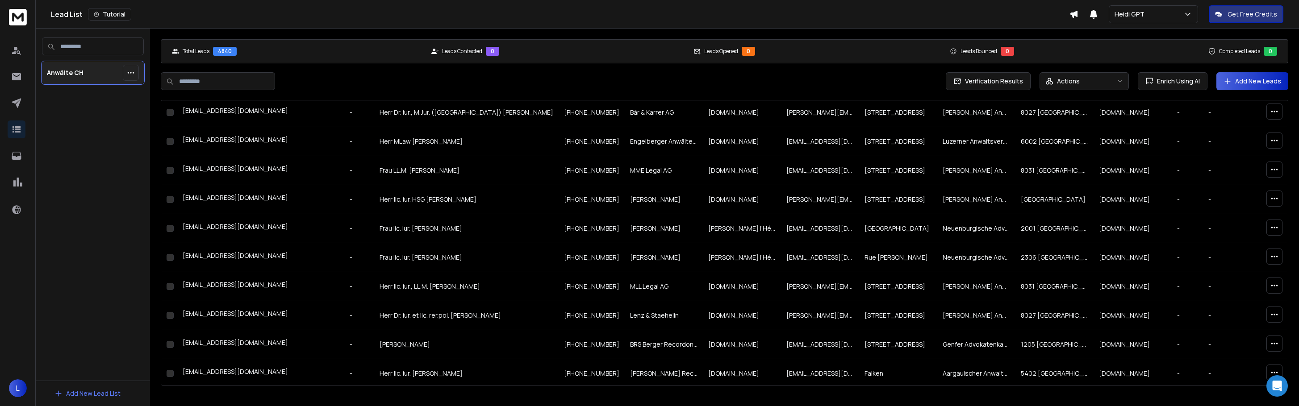
scroll to position [134, 0]
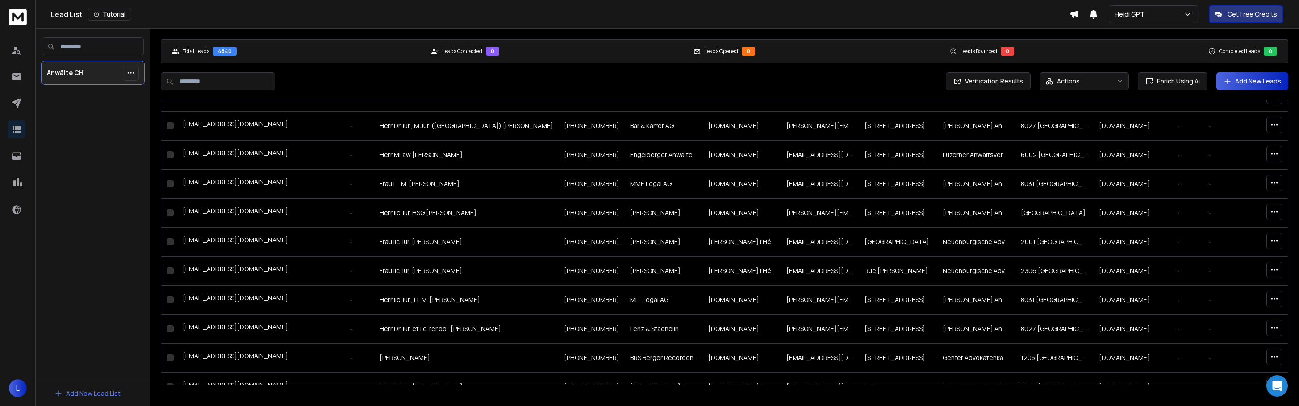
click at [170, 239] on button "button" at bounding box center [170, 241] width 7 height 7
click at [171, 270] on button "button" at bounding box center [170, 270] width 7 height 7
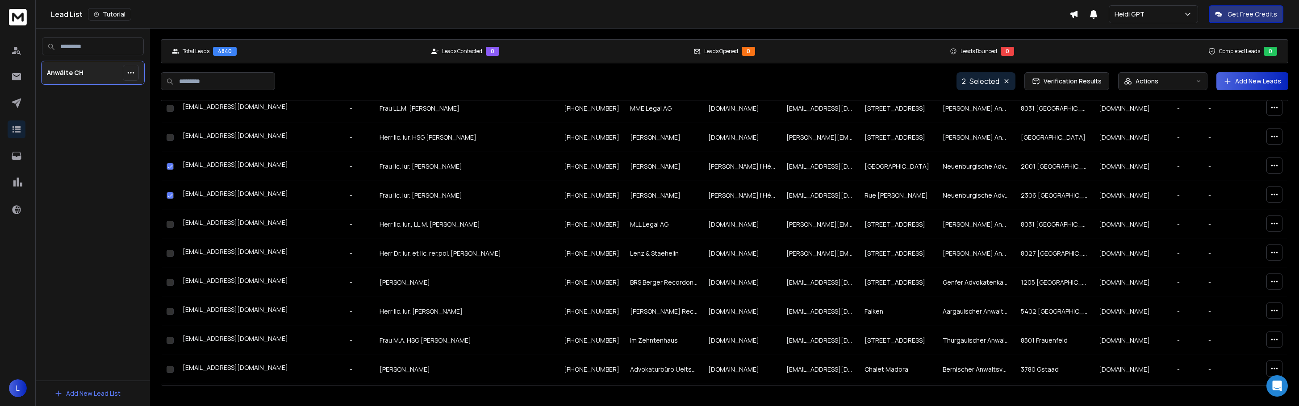
scroll to position [223, 0]
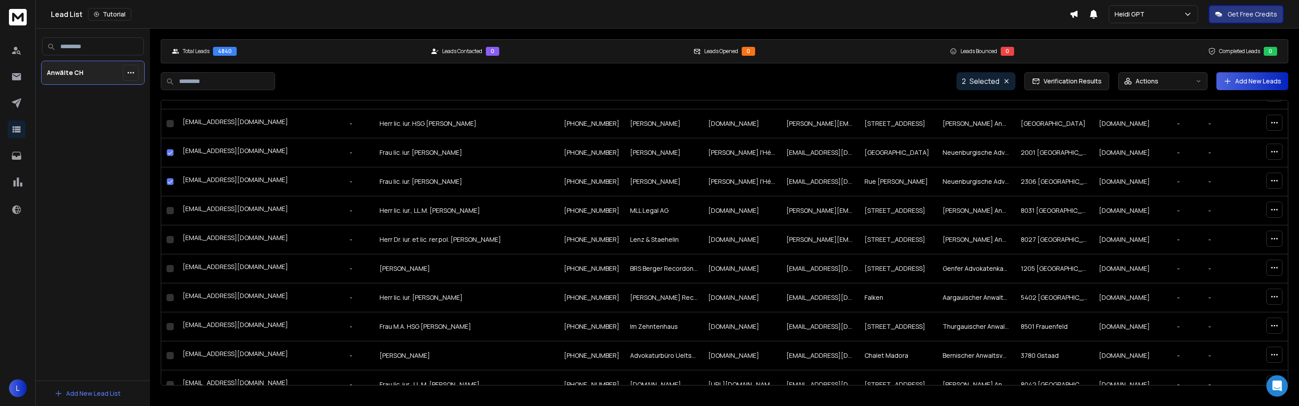
click at [171, 267] on button "button" at bounding box center [170, 268] width 7 height 7
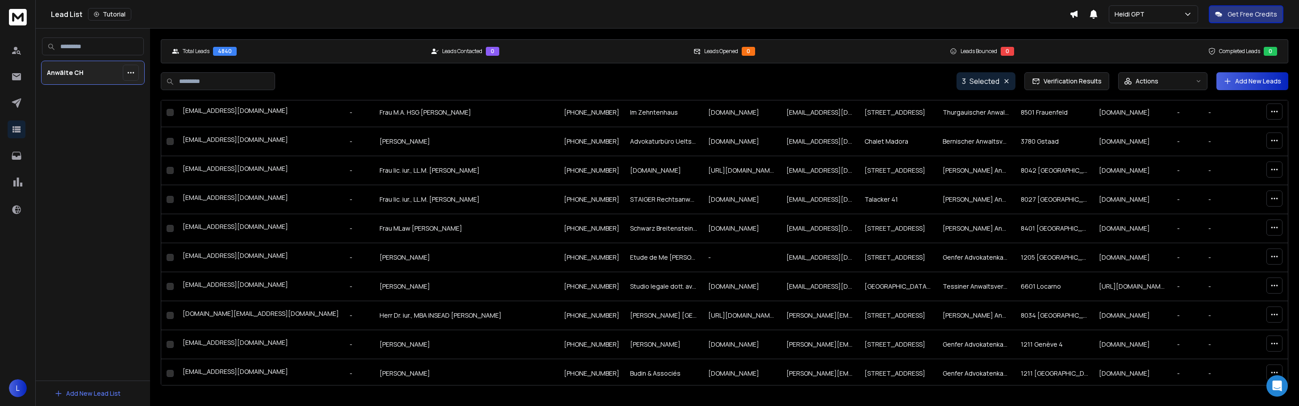
scroll to position [447, 0]
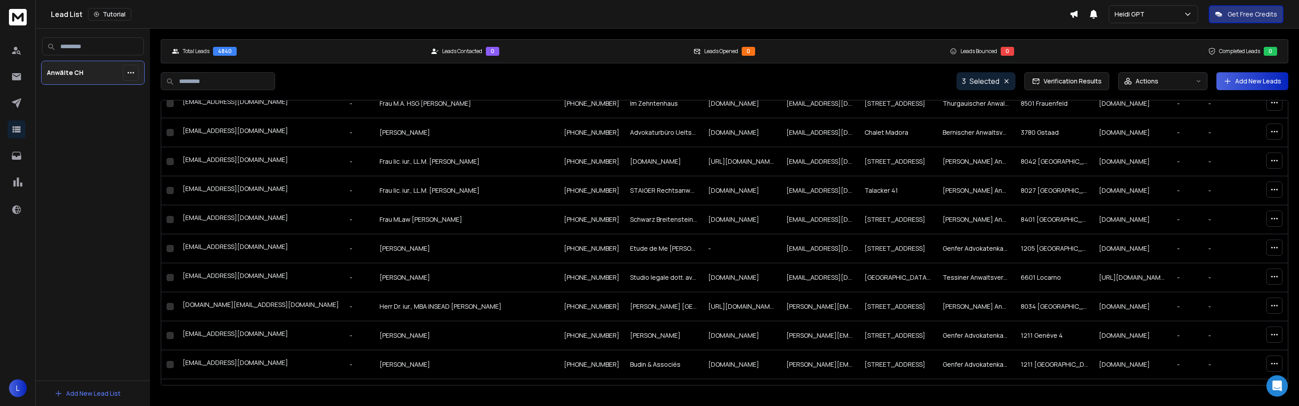
click at [170, 248] on button "button" at bounding box center [170, 248] width 7 height 7
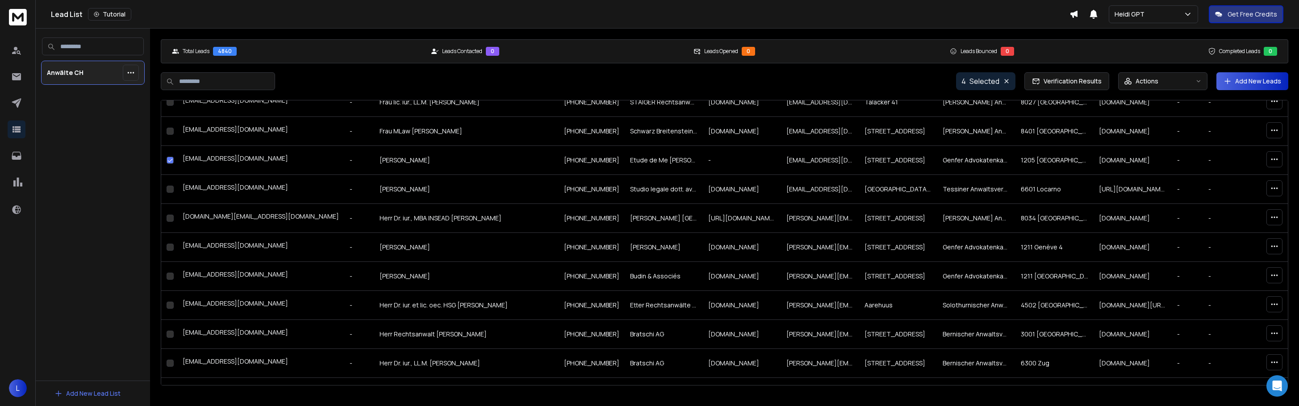
scroll to position [536, 0]
click at [170, 246] on button "button" at bounding box center [170, 246] width 7 height 7
click at [168, 275] on button "button" at bounding box center [170, 275] width 7 height 7
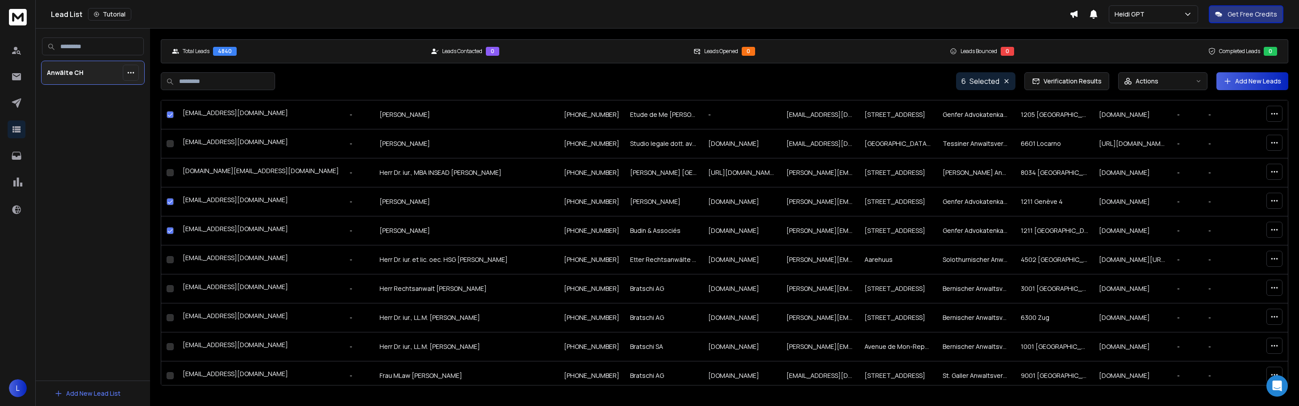
scroll to position [670, 0]
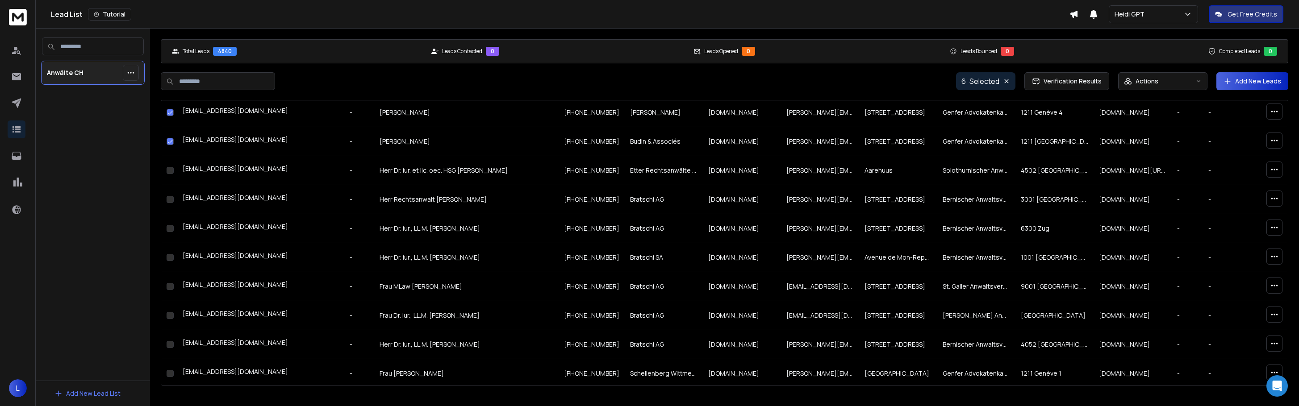
click at [171, 257] on button "button" at bounding box center [170, 257] width 7 height 7
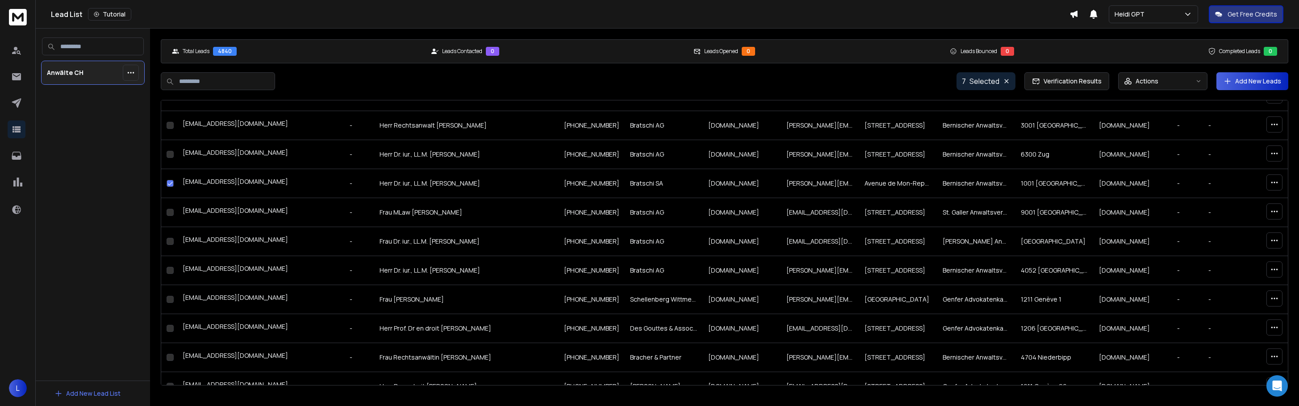
scroll to position [759, 0]
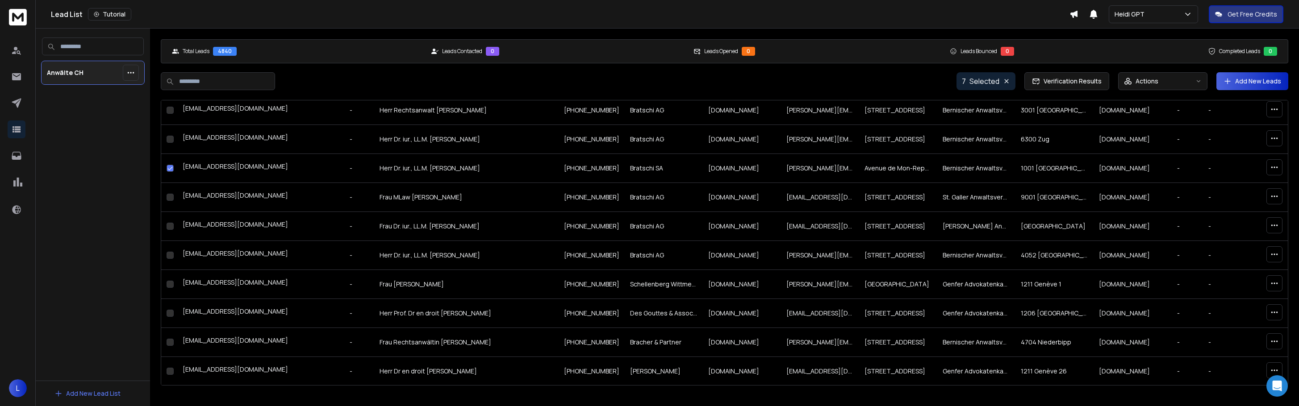
click at [168, 286] on button "button" at bounding box center [170, 284] width 7 height 7
click at [168, 313] on button "button" at bounding box center [170, 313] width 7 height 7
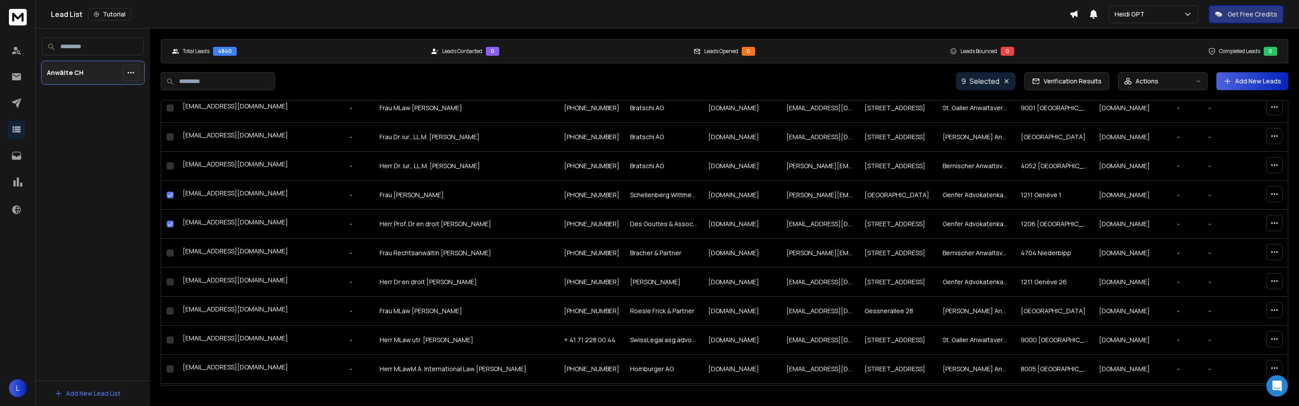
click at [172, 281] on button "button" at bounding box center [170, 282] width 7 height 7
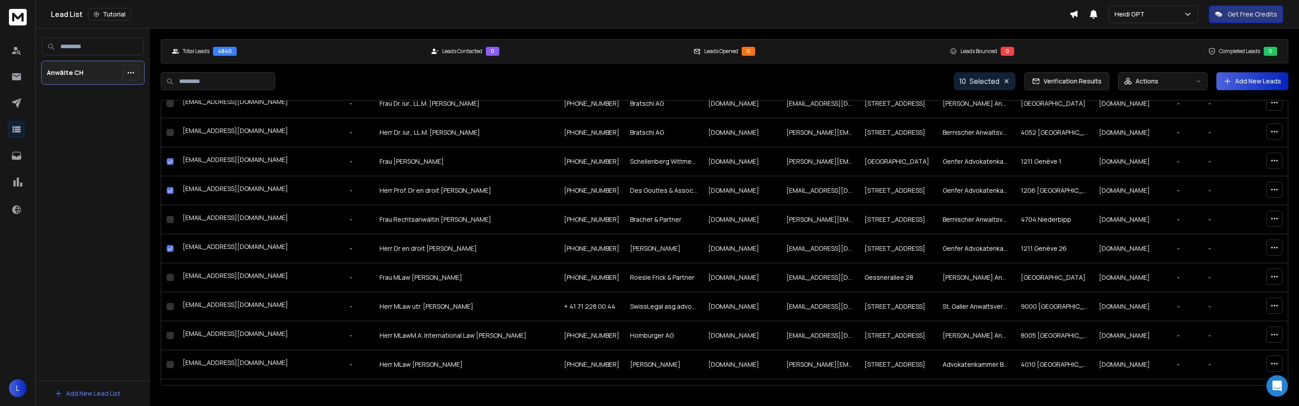
scroll to position [982, 0]
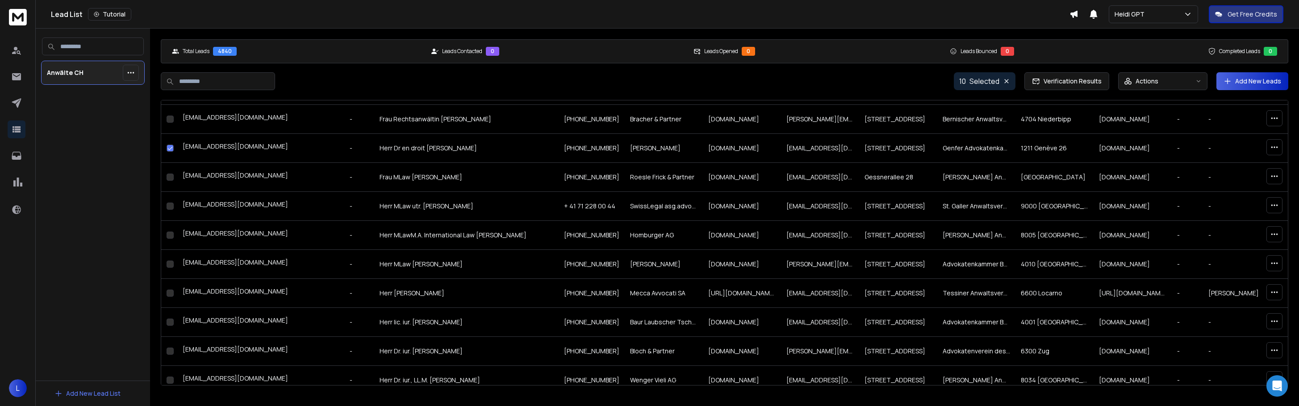
click at [171, 296] on button "button" at bounding box center [170, 293] width 7 height 7
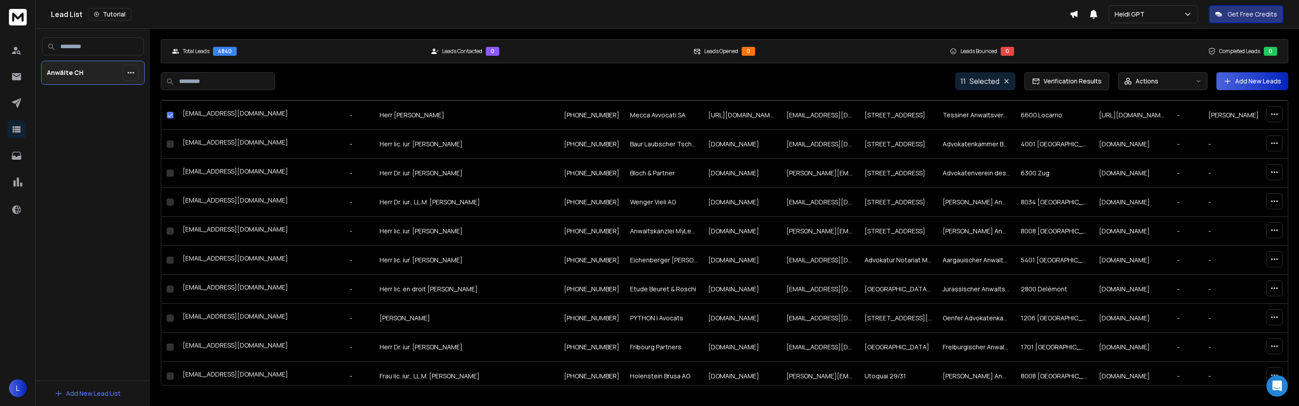
scroll to position [1161, 0]
click at [170, 286] on button "button" at bounding box center [170, 288] width 7 height 7
click at [168, 317] on button "button" at bounding box center [170, 317] width 7 height 7
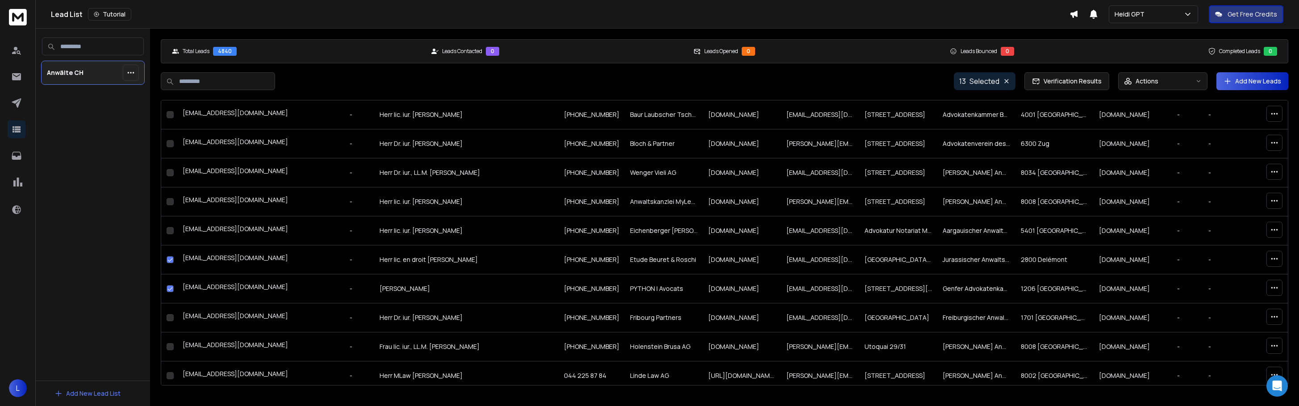
scroll to position [1209, 0]
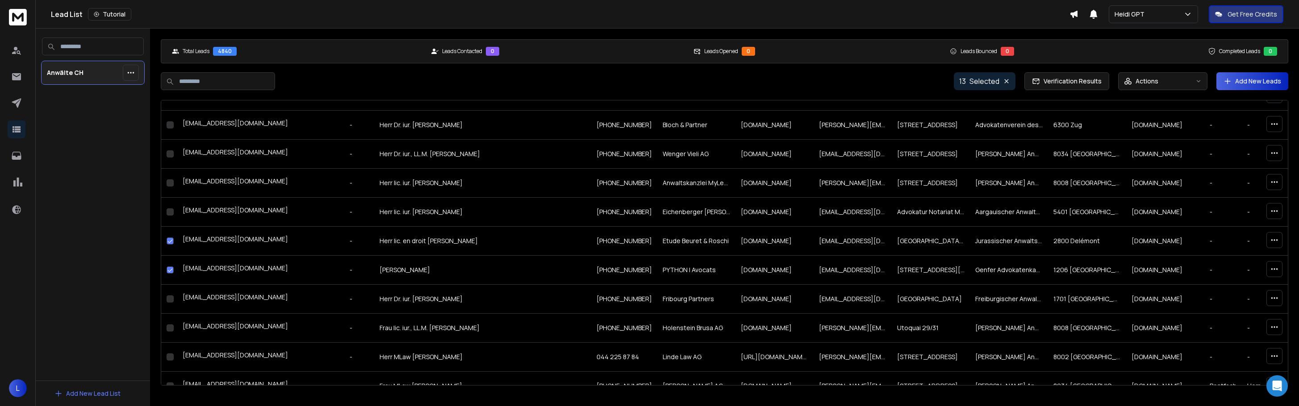
click at [170, 298] on button "button" at bounding box center [170, 299] width 7 height 7
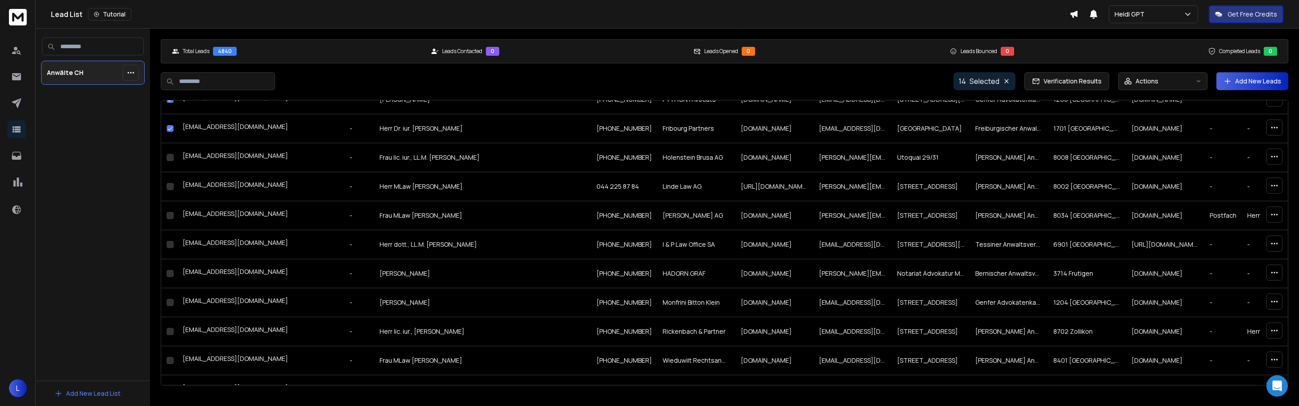
scroll to position [1387, 0]
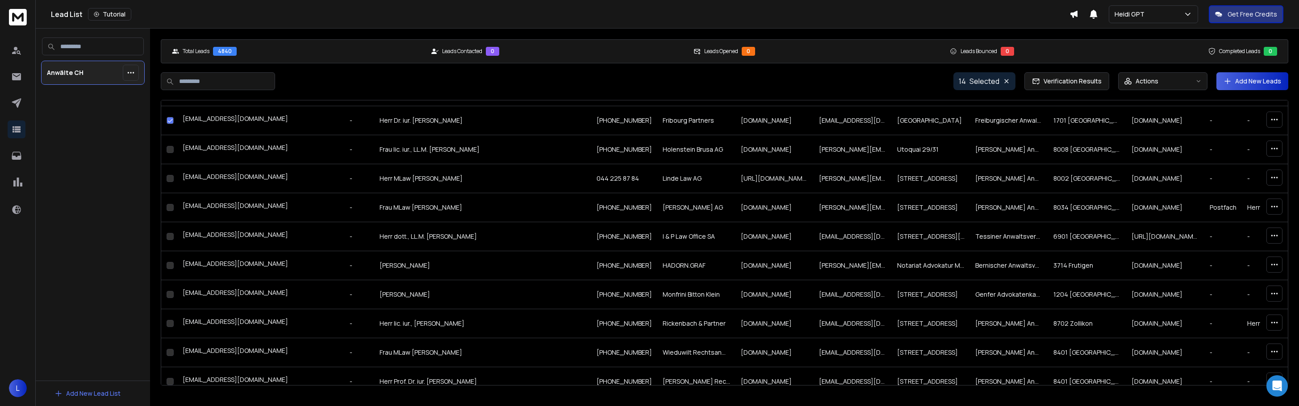
click at [172, 238] on button "button" at bounding box center [170, 236] width 7 height 7
click at [172, 293] on button "button" at bounding box center [170, 294] width 7 height 7
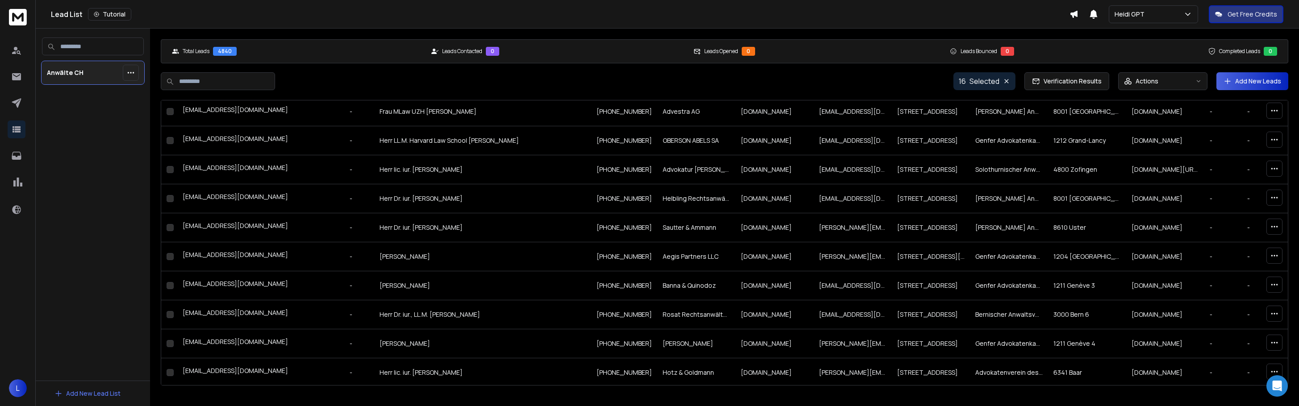
click at [168, 255] on button "button" at bounding box center [170, 256] width 7 height 7
click at [170, 285] on button "button" at bounding box center [170, 285] width 7 height 7
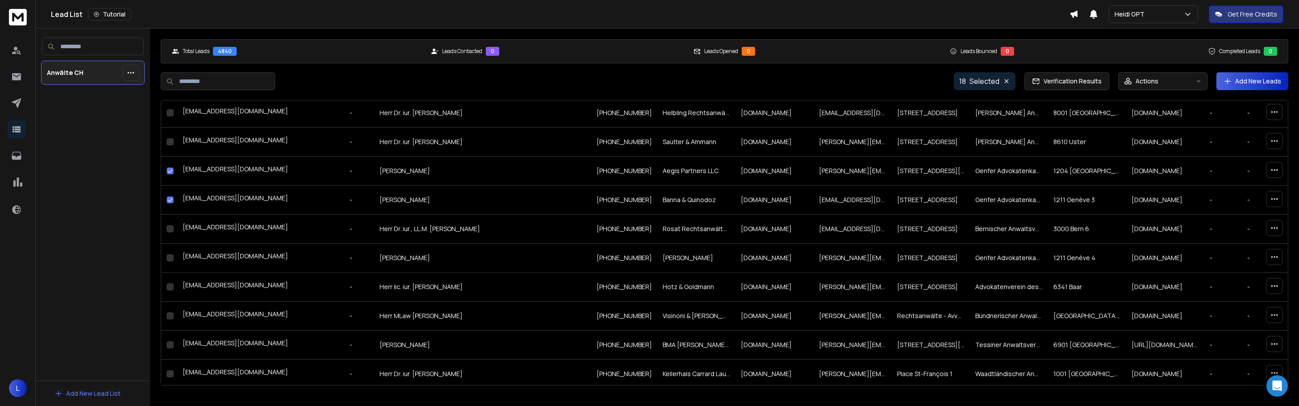
scroll to position [1834, 0]
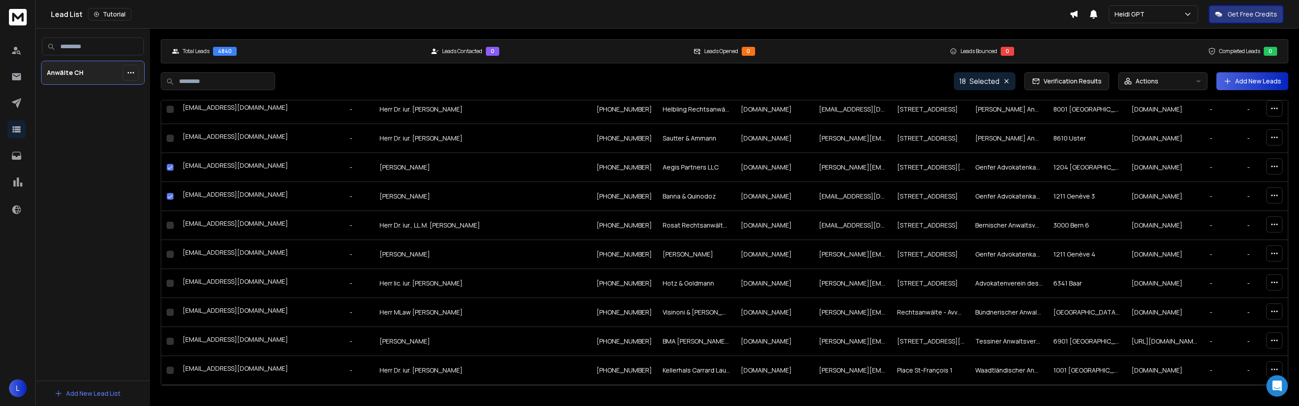
click at [172, 257] on button "button" at bounding box center [170, 254] width 7 height 7
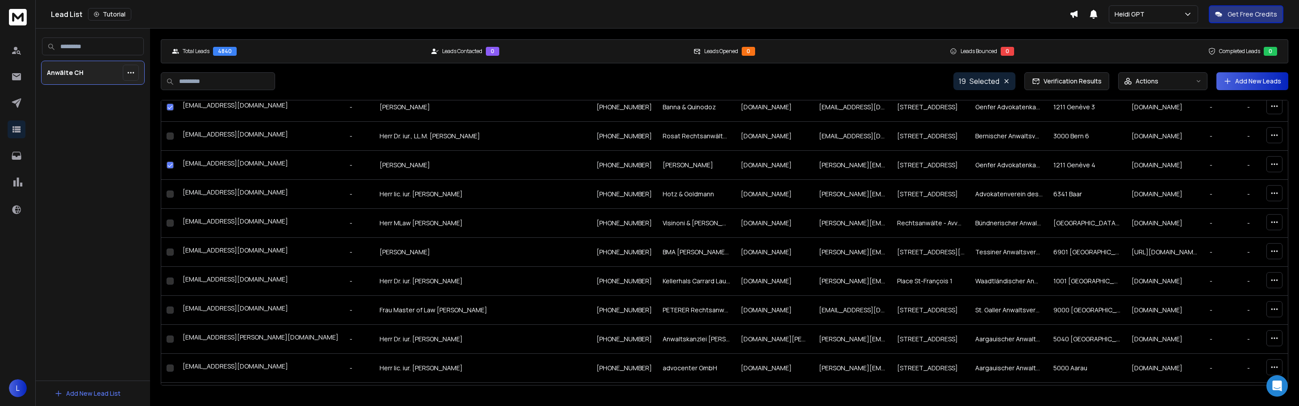
click at [173, 253] on button "button" at bounding box center [170, 252] width 7 height 7
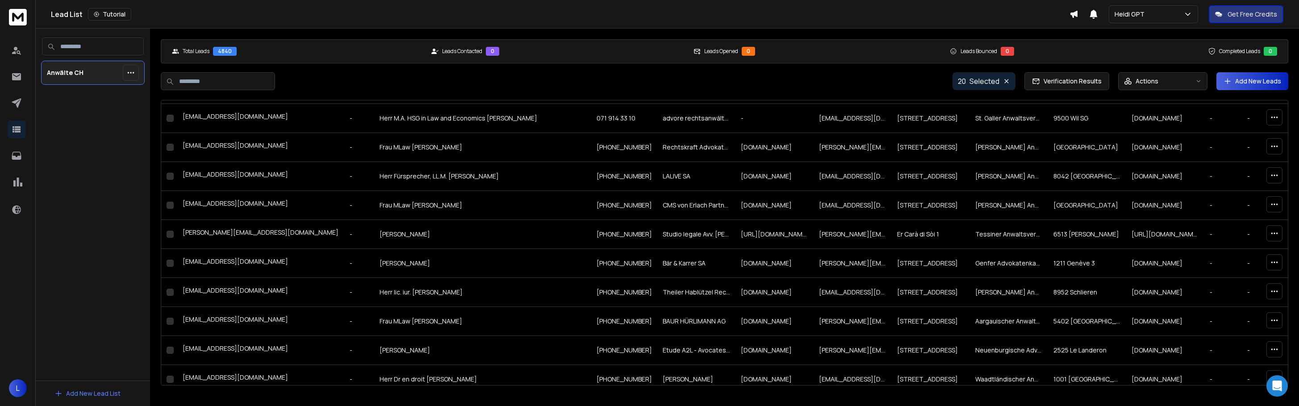
scroll to position [2236, 0]
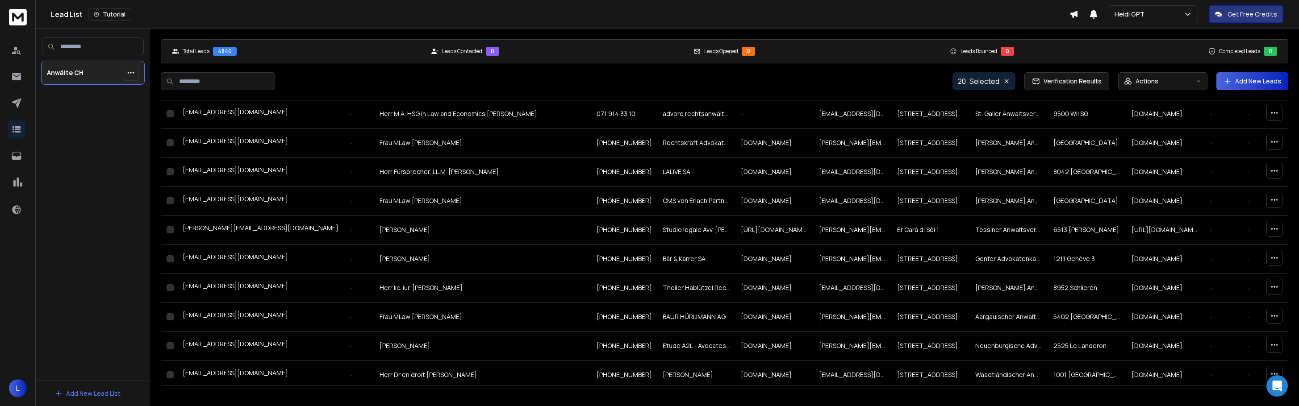
click at [167, 259] on button "button" at bounding box center [170, 258] width 7 height 7
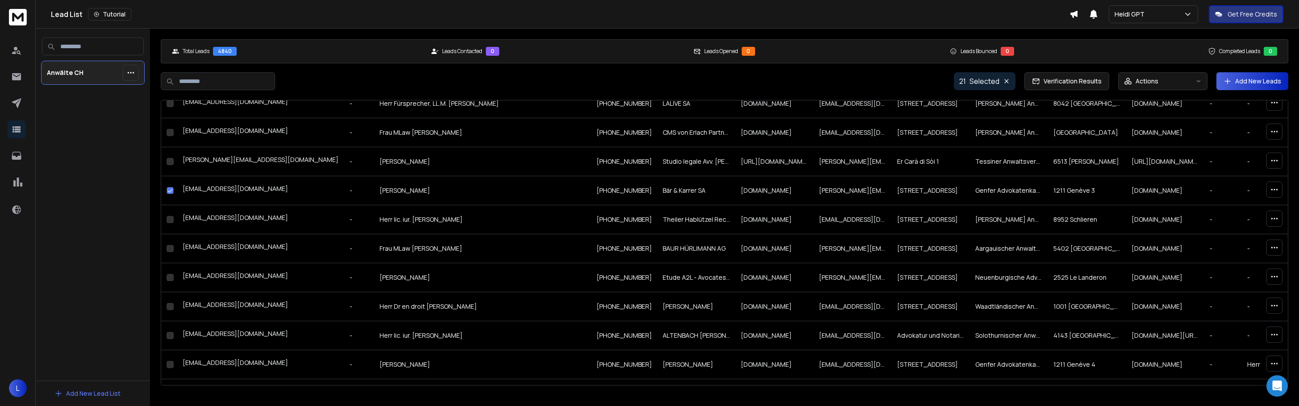
scroll to position [2325, 0]
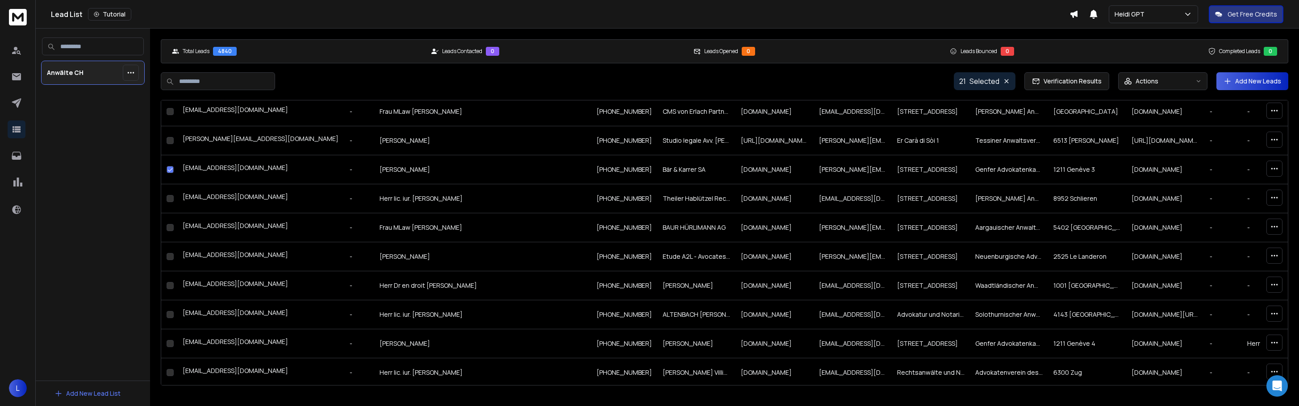
click at [170, 255] on button "button" at bounding box center [170, 256] width 7 height 7
click at [170, 287] on button "button" at bounding box center [170, 285] width 7 height 7
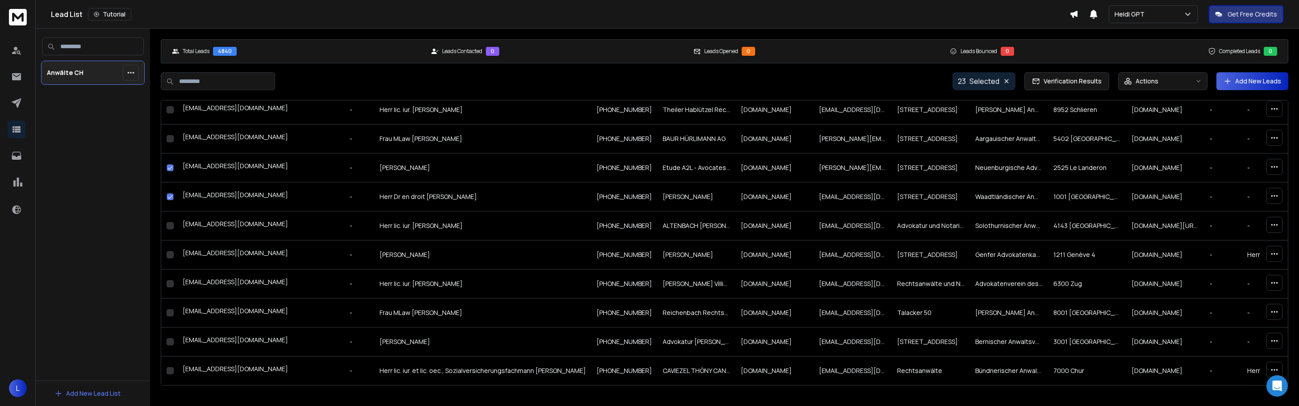
scroll to position [2414, 0]
click at [171, 255] on button "button" at bounding box center [170, 254] width 7 height 7
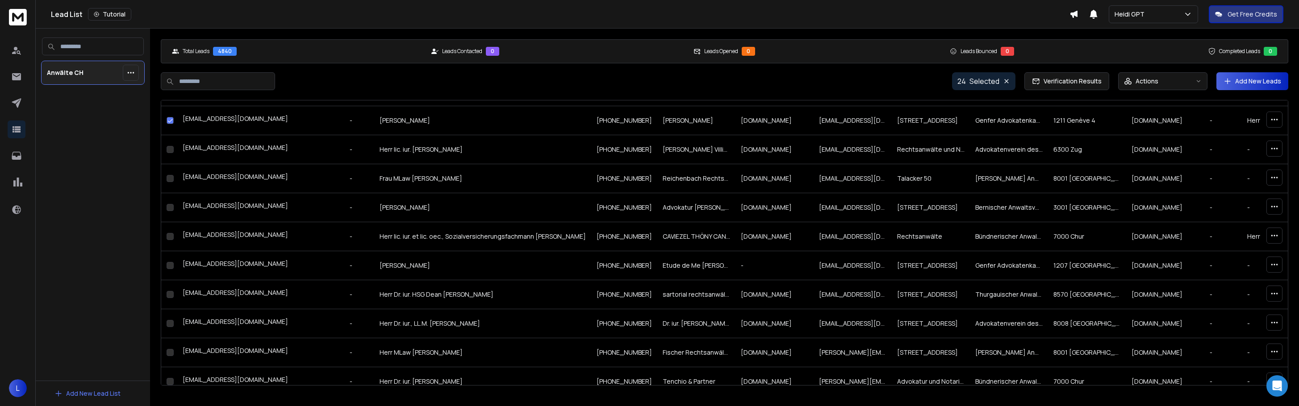
scroll to position [2593, 0]
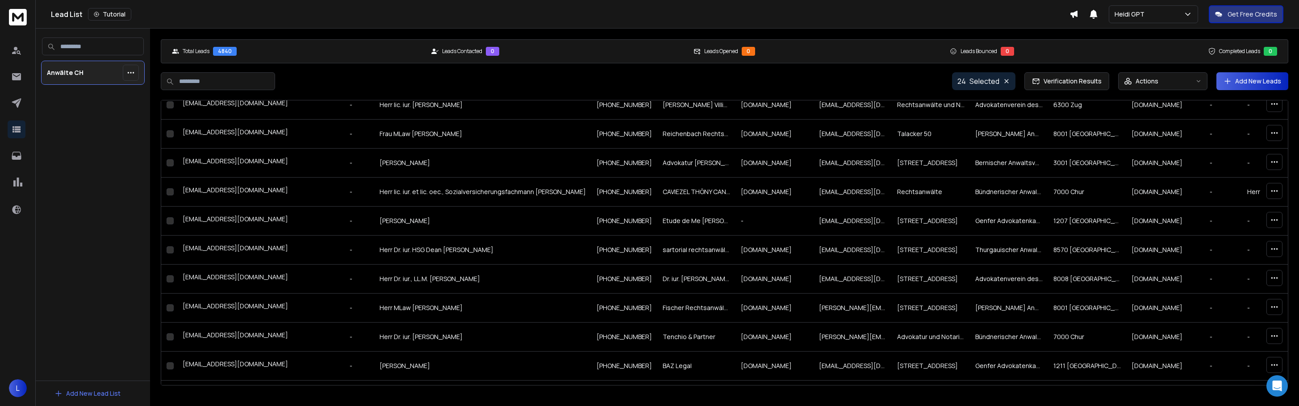
click at [171, 220] on button "button" at bounding box center [170, 220] width 7 height 7
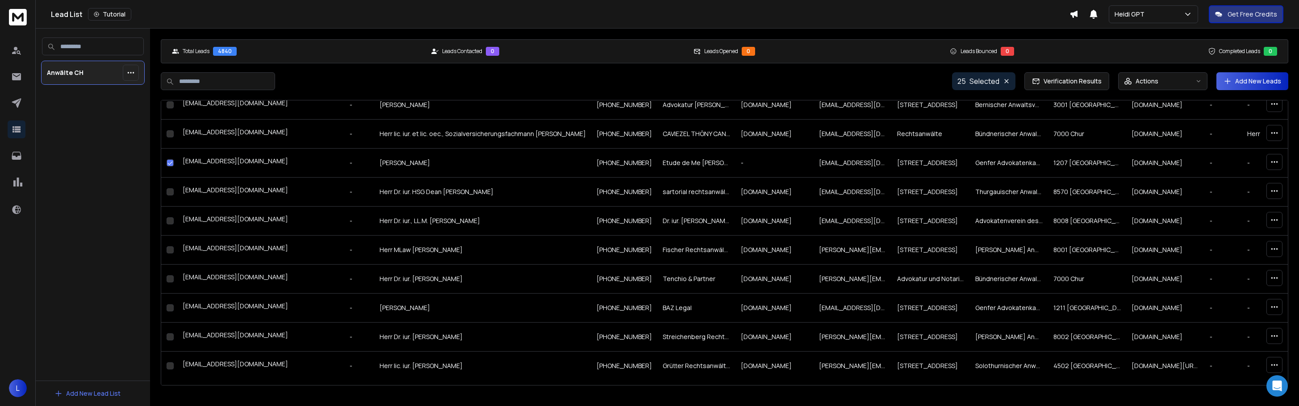
scroll to position [2660, 0]
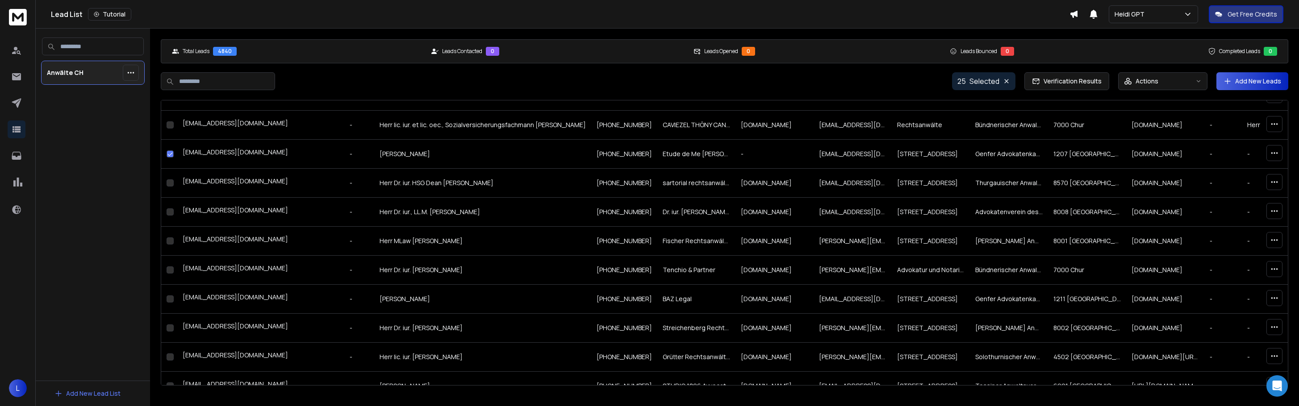
click at [170, 297] on button "button" at bounding box center [170, 299] width 7 height 7
click at [1073, 80] on span "Verification Results" at bounding box center [1071, 81] width 62 height 9
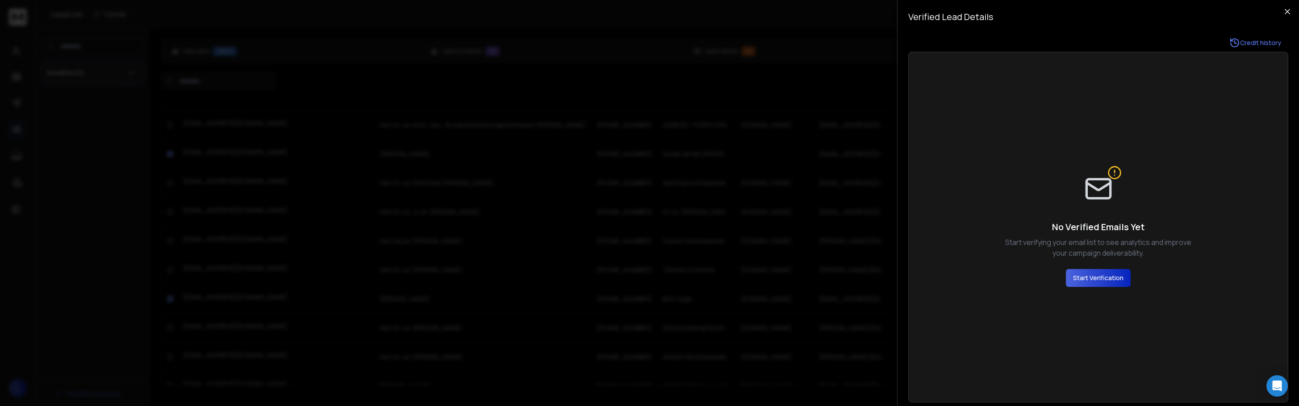
click at [1285, 11] on icon "button" at bounding box center [1287, 11] width 4 height 4
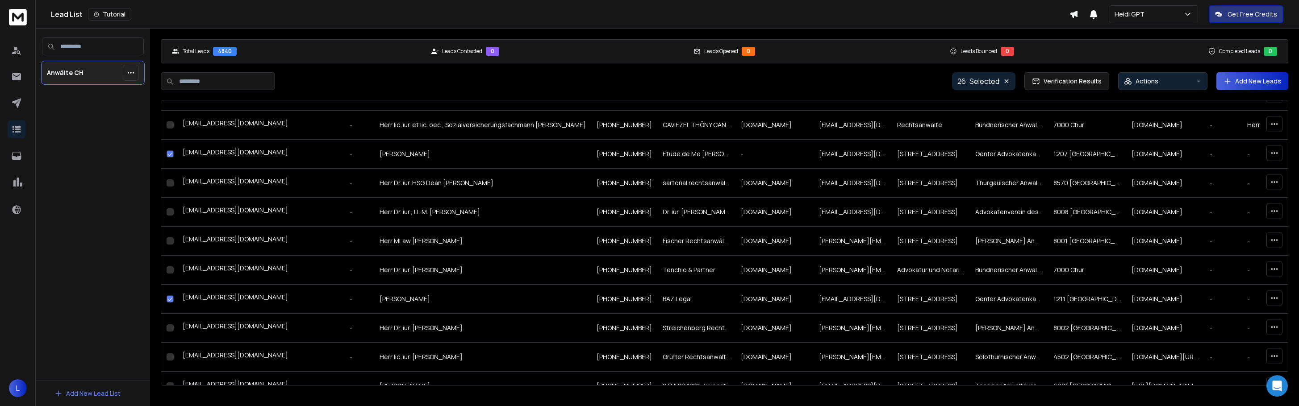
click at [1136, 83] on div "Actions" at bounding box center [1158, 81] width 68 height 9
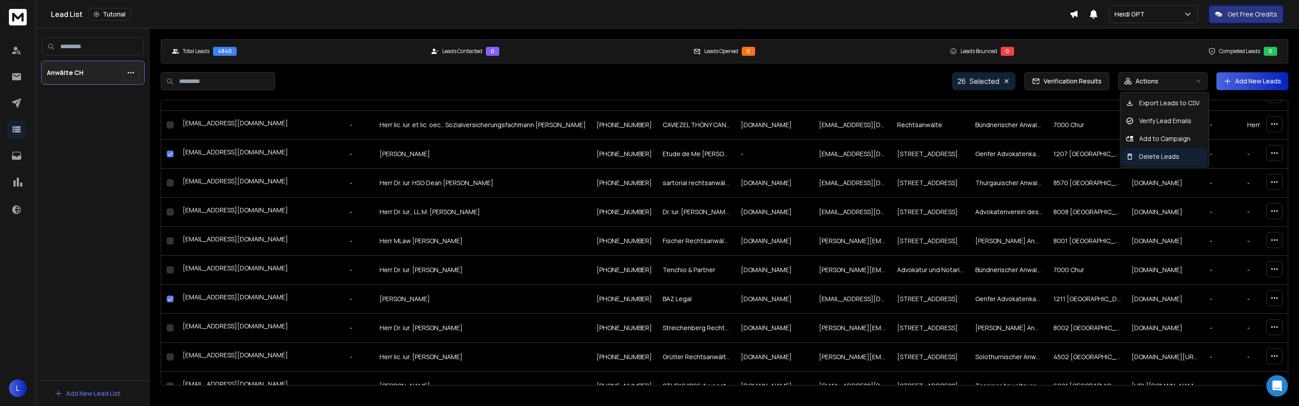
click at [1138, 153] on p "Delete Leads" at bounding box center [1159, 156] width 44 height 13
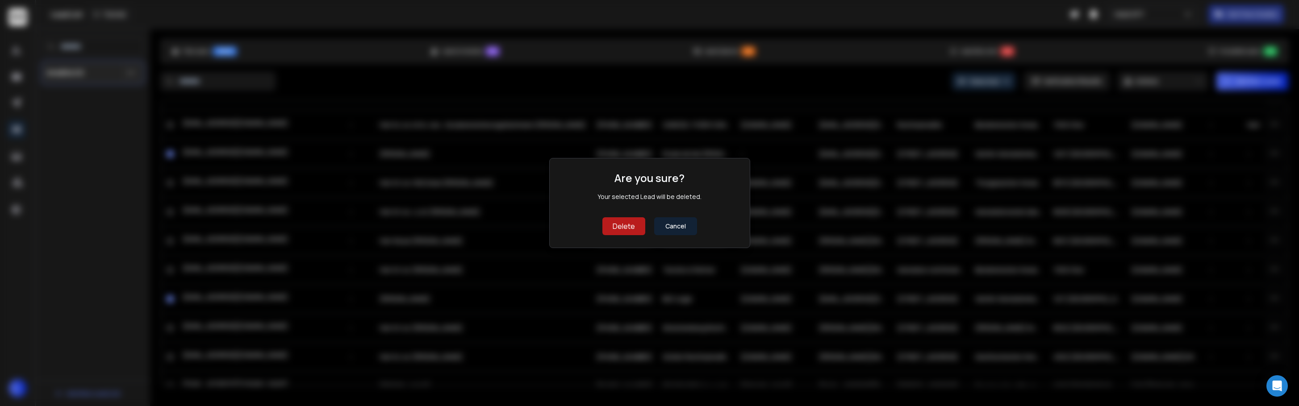
click at [628, 225] on button "Delete" at bounding box center [623, 226] width 43 height 18
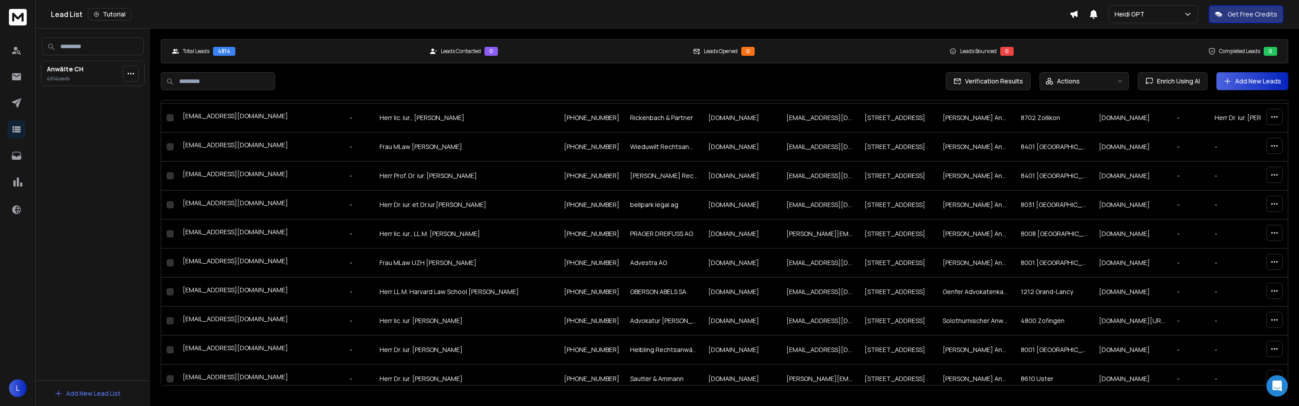
scroll to position [985, 0]
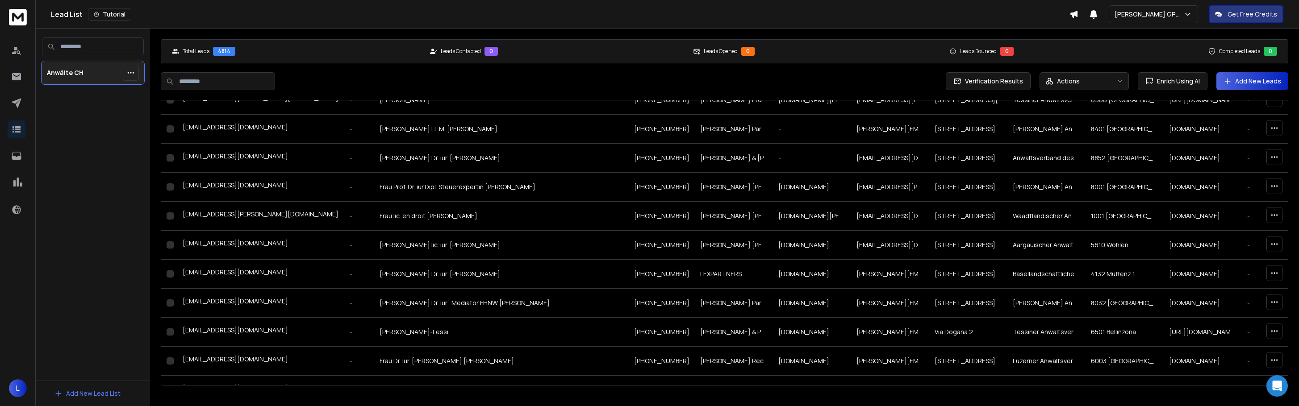
scroll to position [2414, 0]
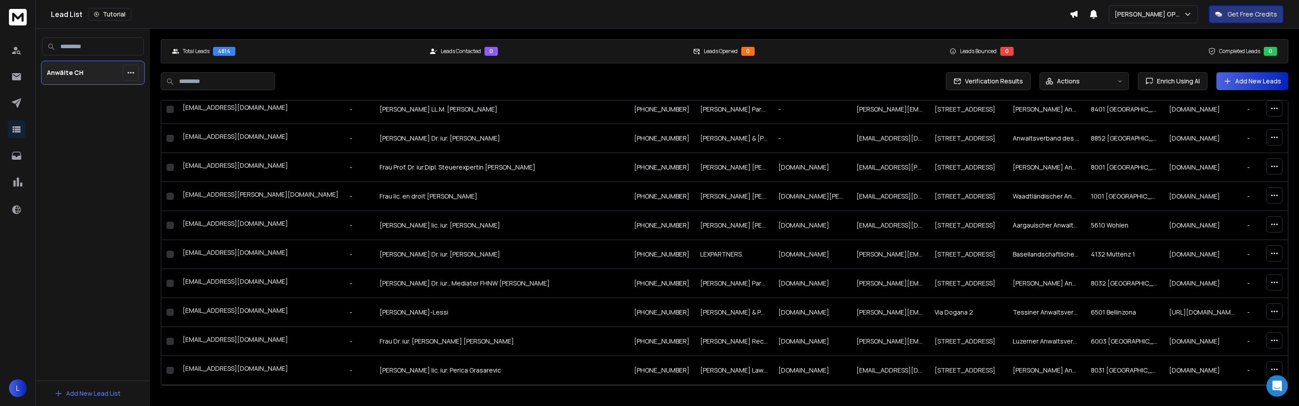
click at [170, 197] on button "button" at bounding box center [170, 196] width 7 height 7
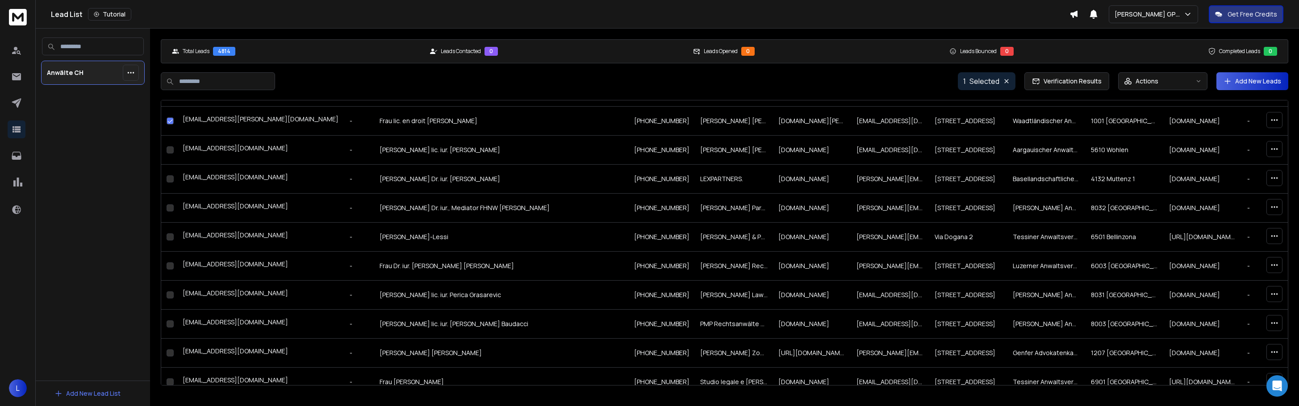
scroll to position [2504, 0]
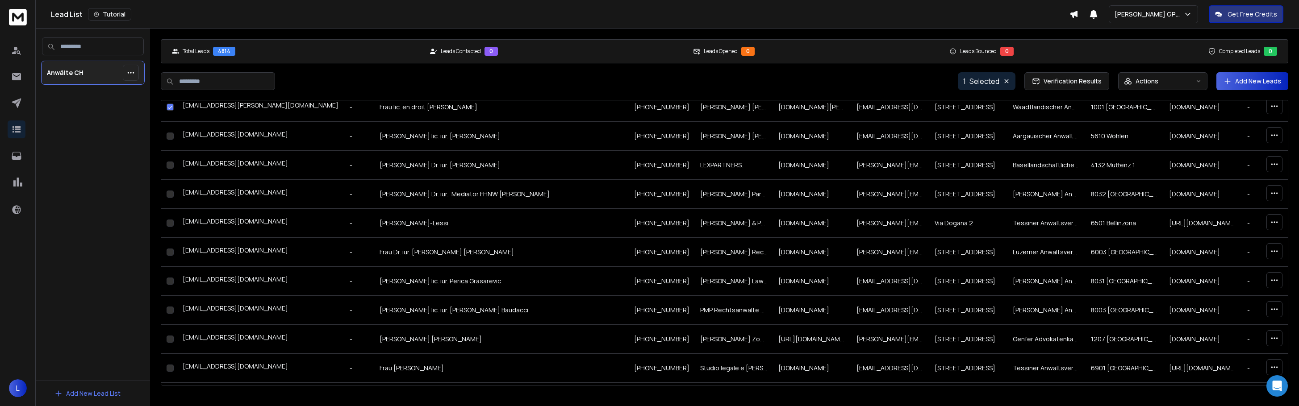
click at [168, 221] on button "button" at bounding box center [170, 223] width 7 height 7
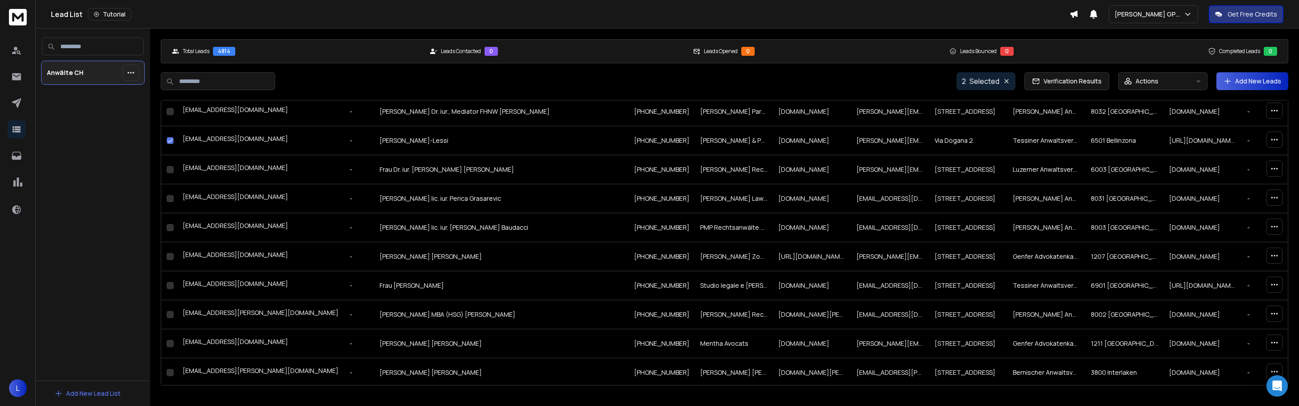
scroll to position [2593, 0]
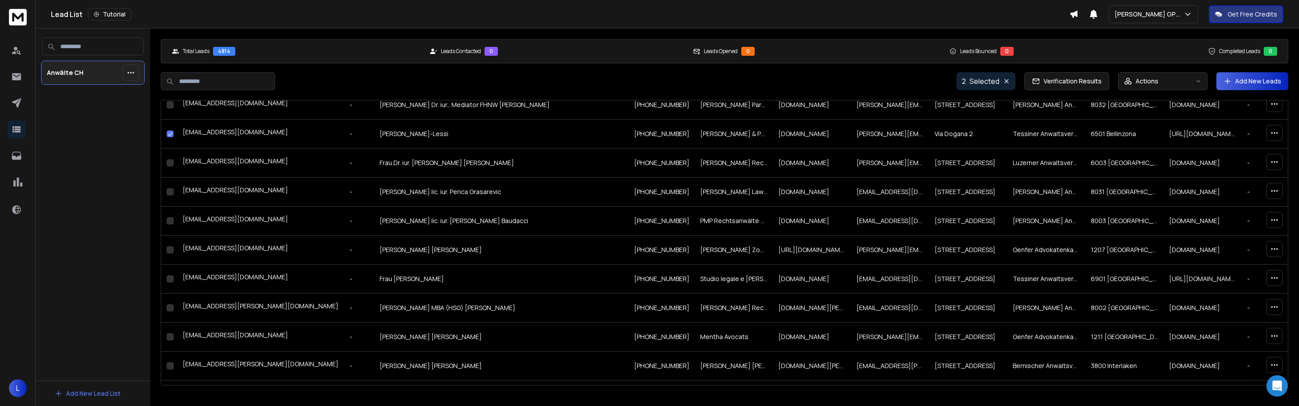
click at [173, 250] on button "button" at bounding box center [170, 249] width 7 height 7
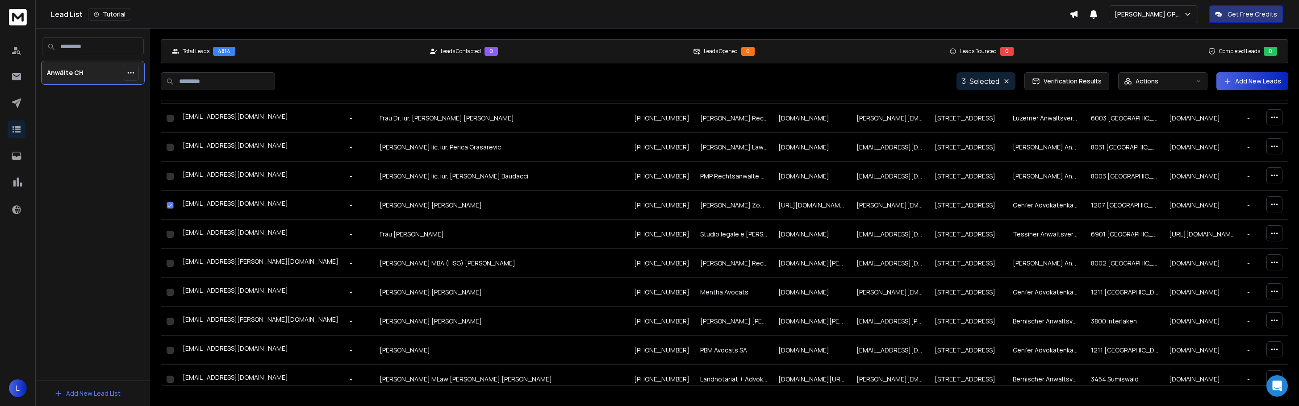
click at [171, 234] on button "button" at bounding box center [170, 234] width 7 height 7
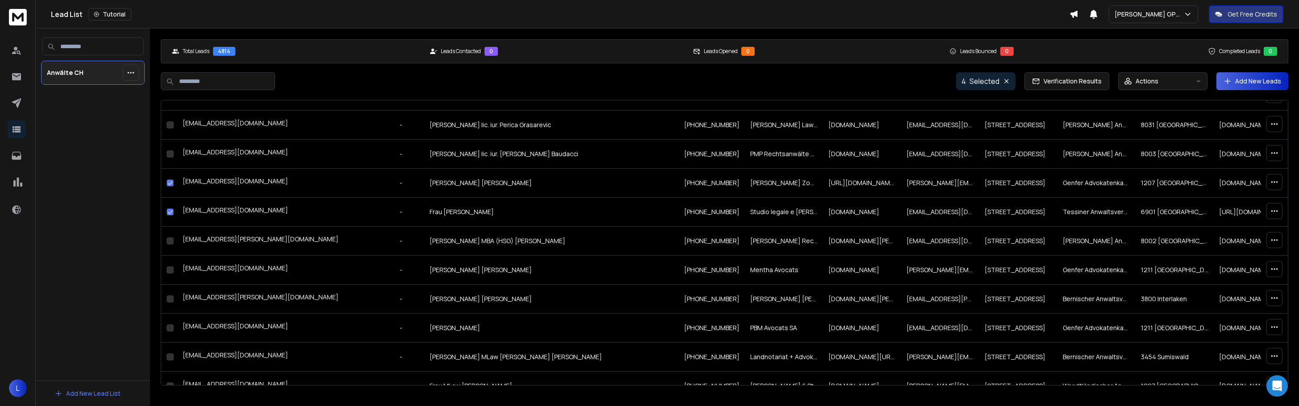
click at [171, 270] on button "button" at bounding box center [170, 270] width 7 height 7
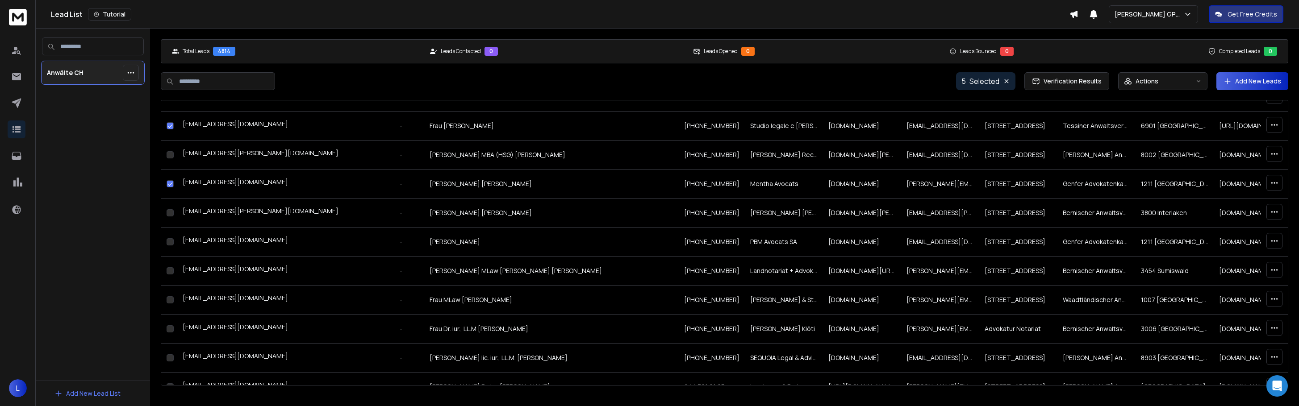
scroll to position [2749, 0]
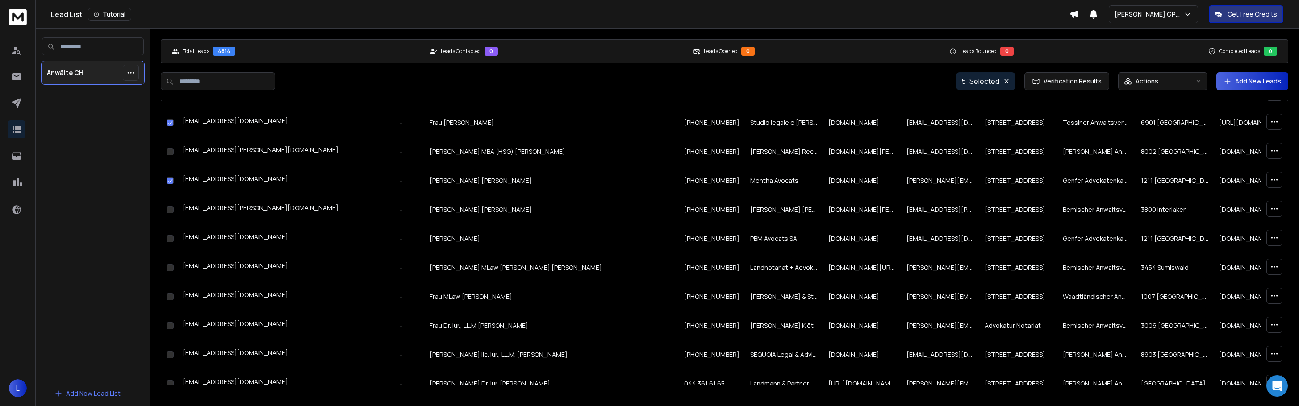
click at [172, 238] on button "button" at bounding box center [170, 238] width 7 height 7
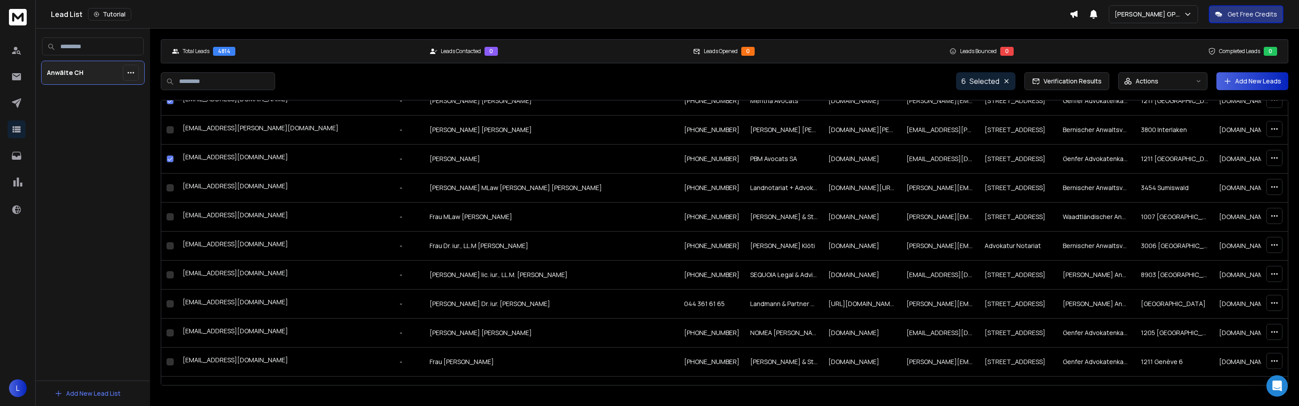
scroll to position [2838, 0]
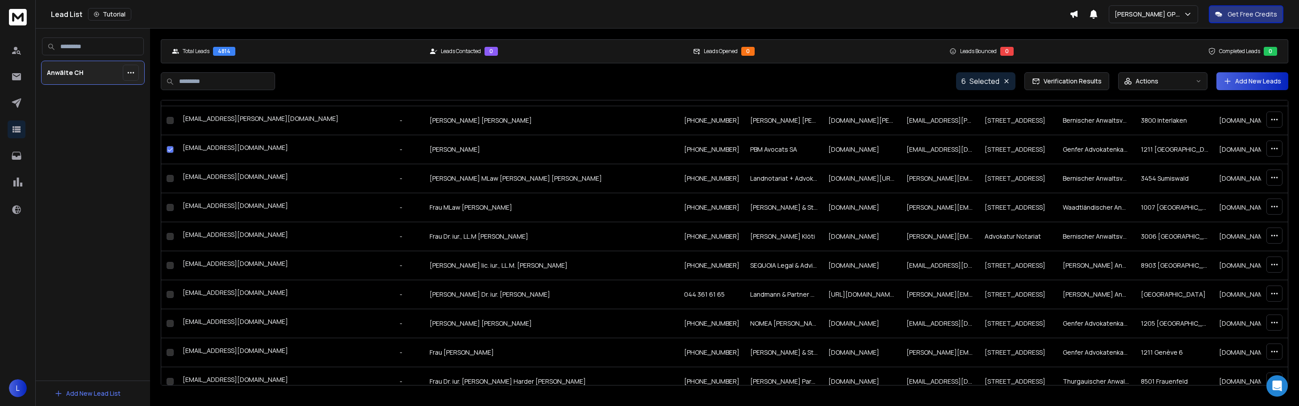
click at [169, 206] on button "button" at bounding box center [170, 207] width 7 height 7
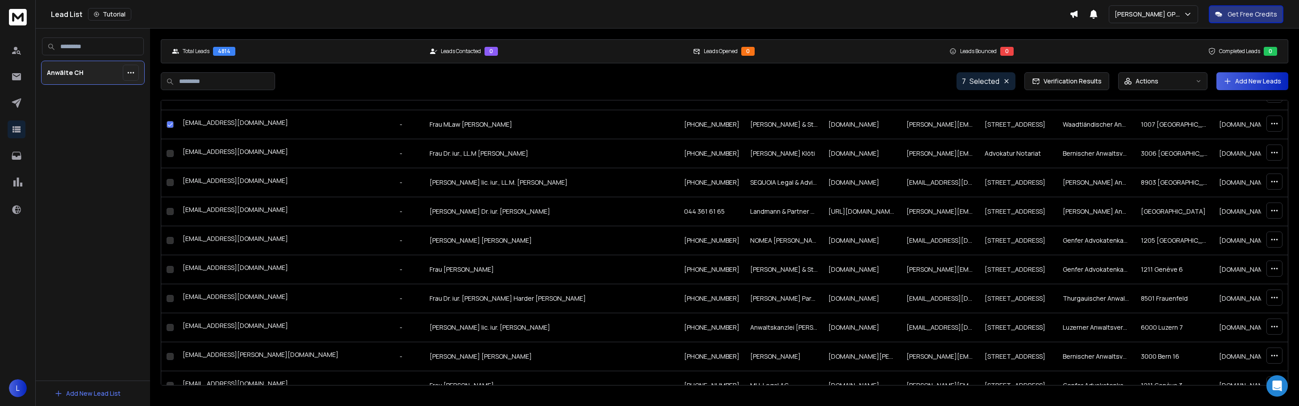
scroll to position [2928, 0]
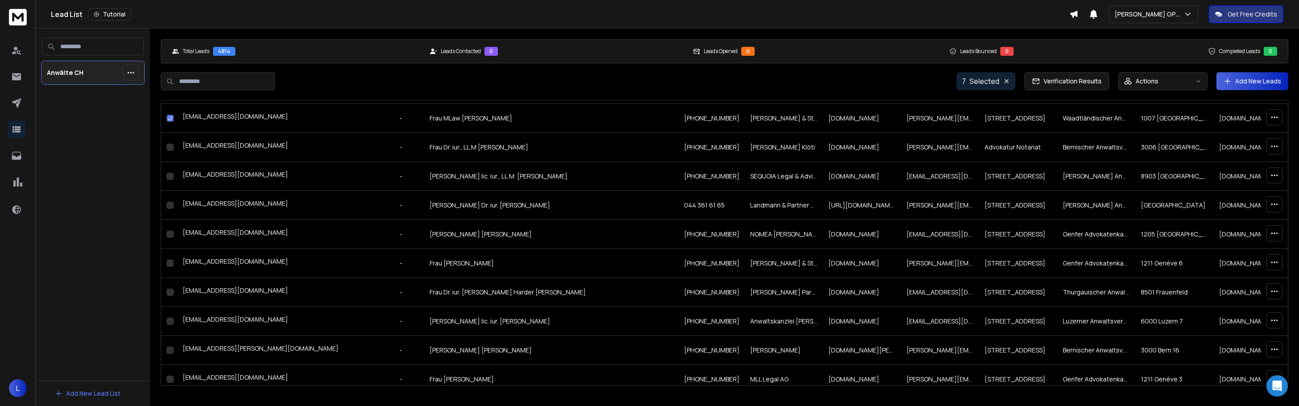
click at [172, 236] on button "button" at bounding box center [170, 234] width 7 height 7
click at [173, 263] on button "button" at bounding box center [170, 263] width 7 height 7
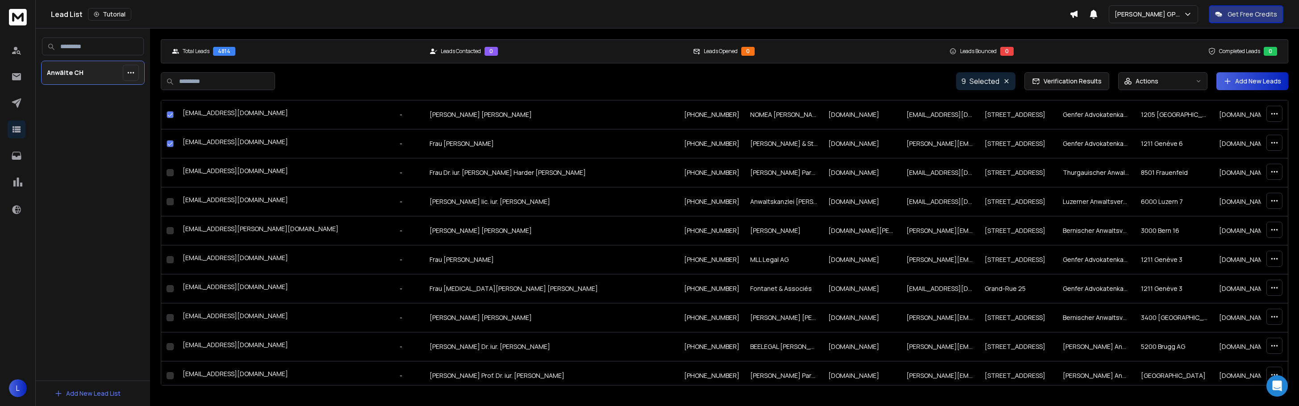
scroll to position [3062, 0]
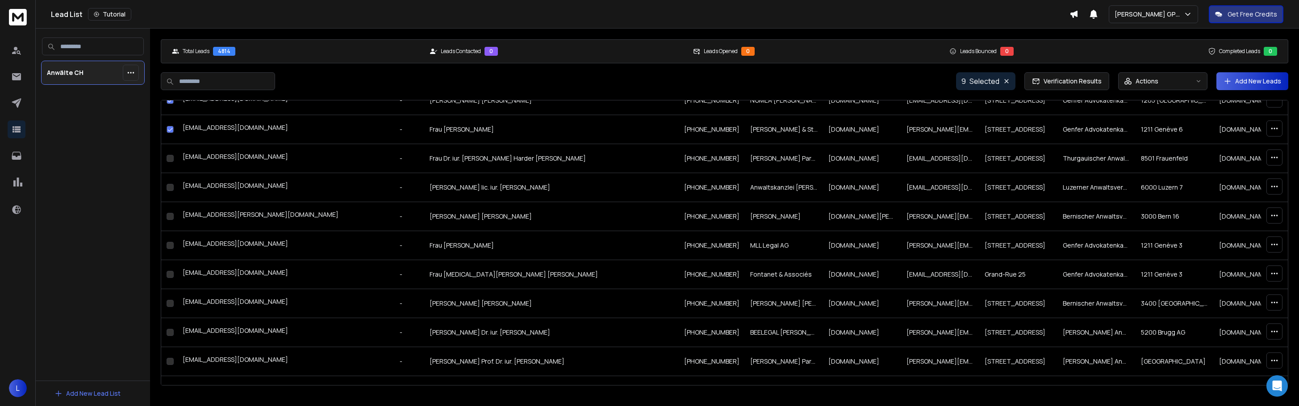
click at [167, 247] on button "button" at bounding box center [170, 245] width 7 height 7
click at [173, 274] on button "button" at bounding box center [170, 274] width 7 height 7
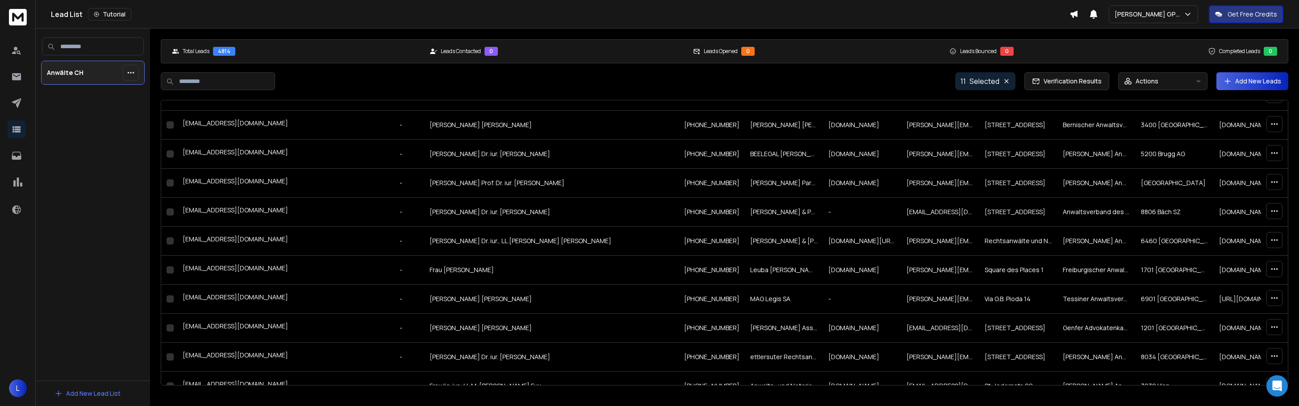
scroll to position [3285, 0]
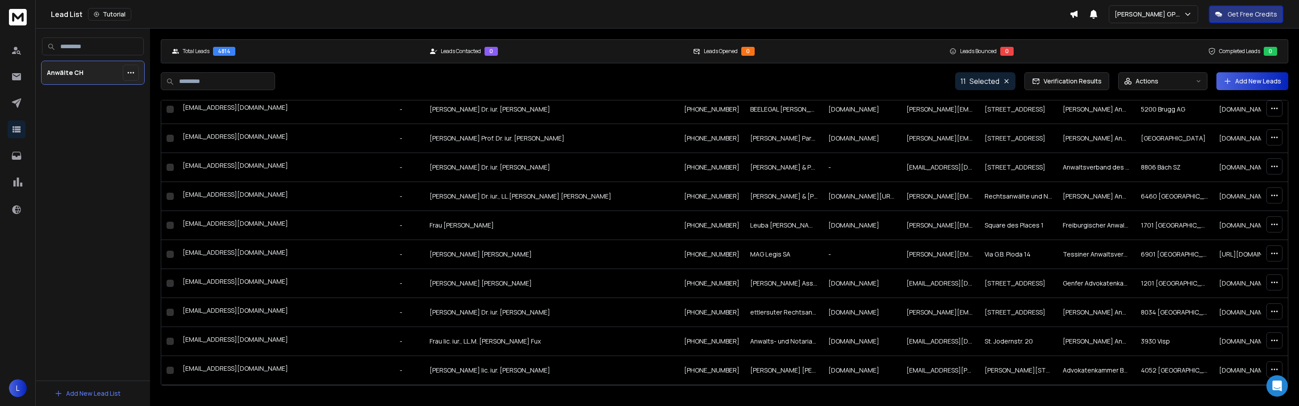
click at [172, 223] on button "button" at bounding box center [170, 225] width 7 height 7
click at [173, 256] on button "button" at bounding box center [170, 254] width 7 height 7
click at [167, 280] on button "button" at bounding box center [170, 283] width 7 height 7
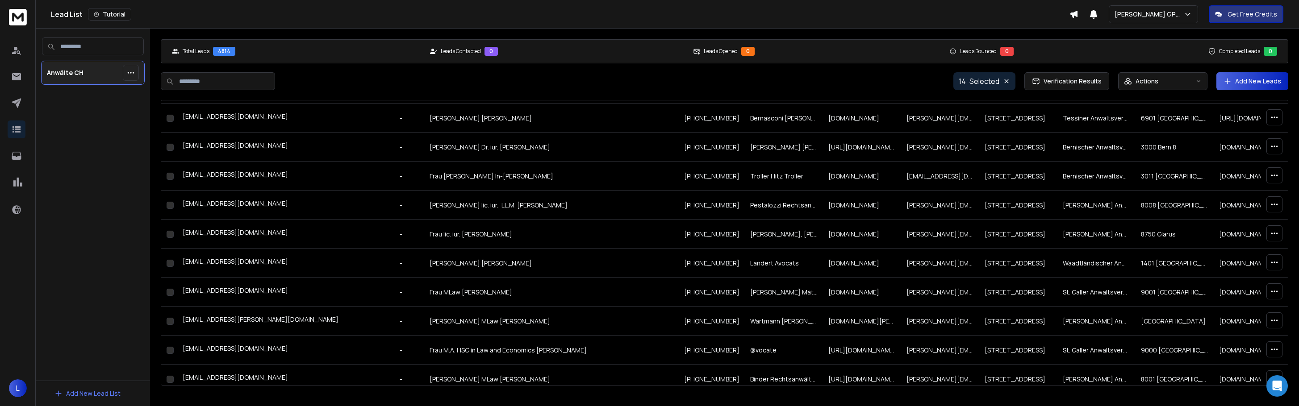
scroll to position [3598, 0]
click at [171, 261] on button "button" at bounding box center [170, 261] width 7 height 7
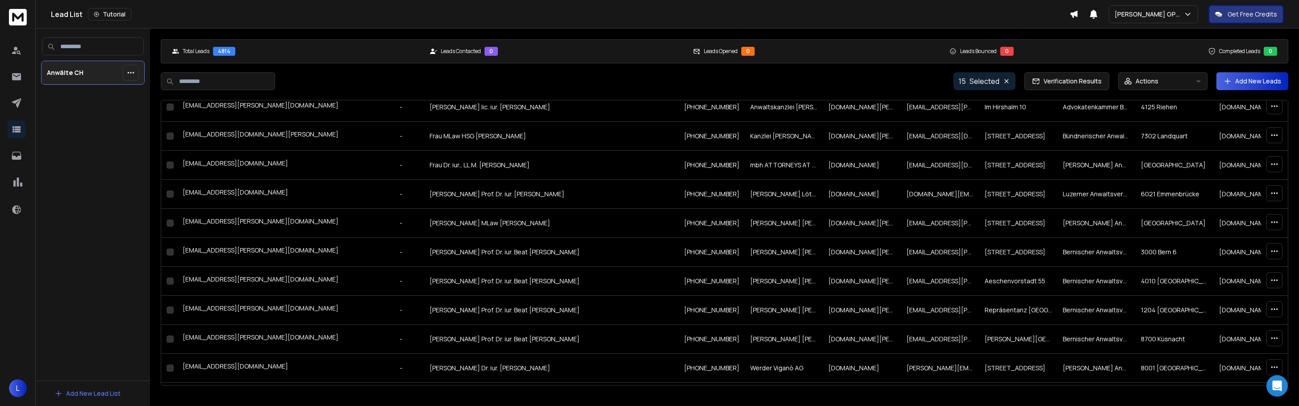
scroll to position [3999, 0]
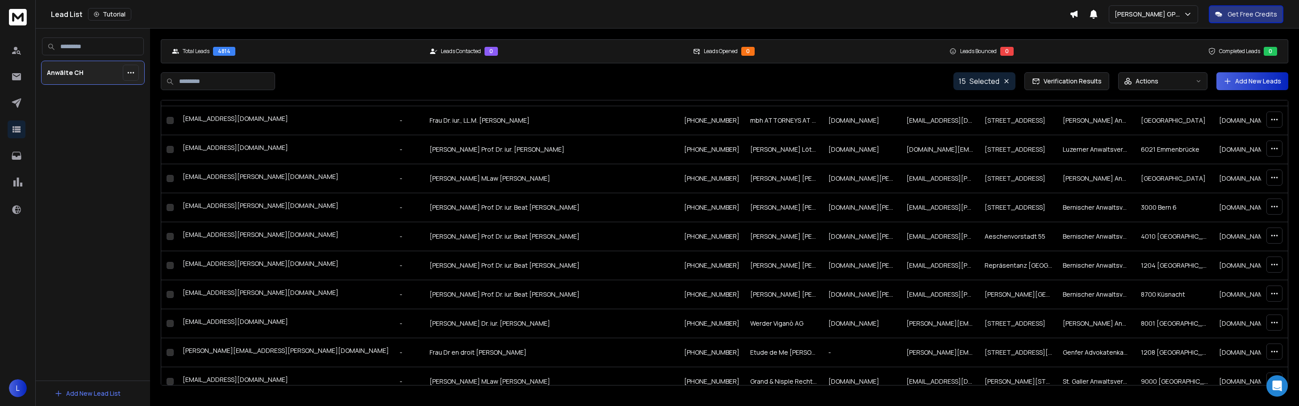
click at [170, 267] on button "button" at bounding box center [170, 265] width 7 height 7
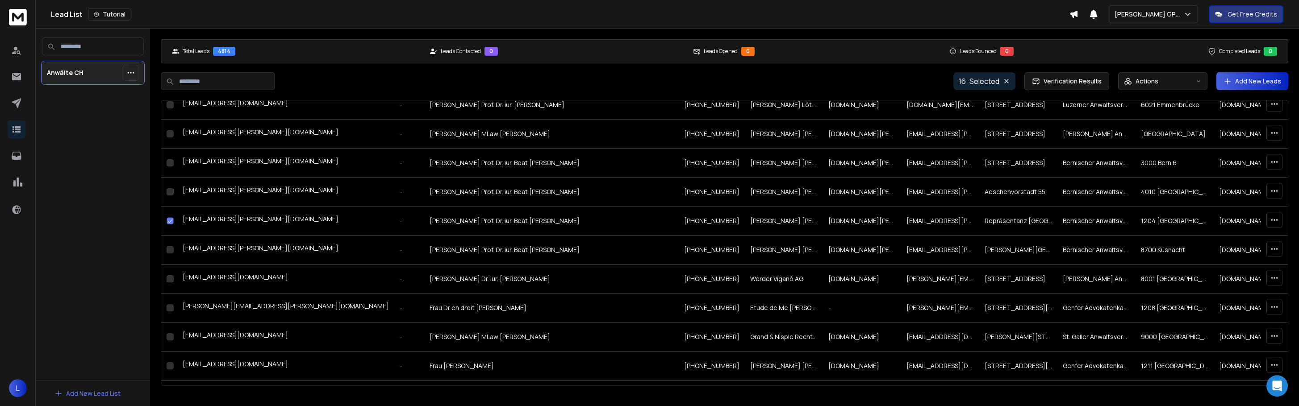
scroll to position [4089, 0]
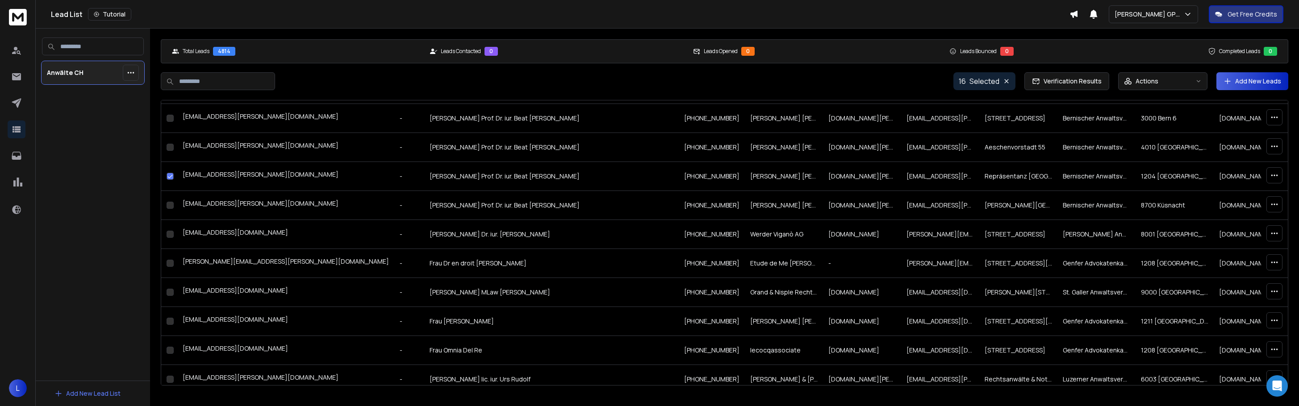
click at [171, 260] on button "button" at bounding box center [170, 263] width 7 height 7
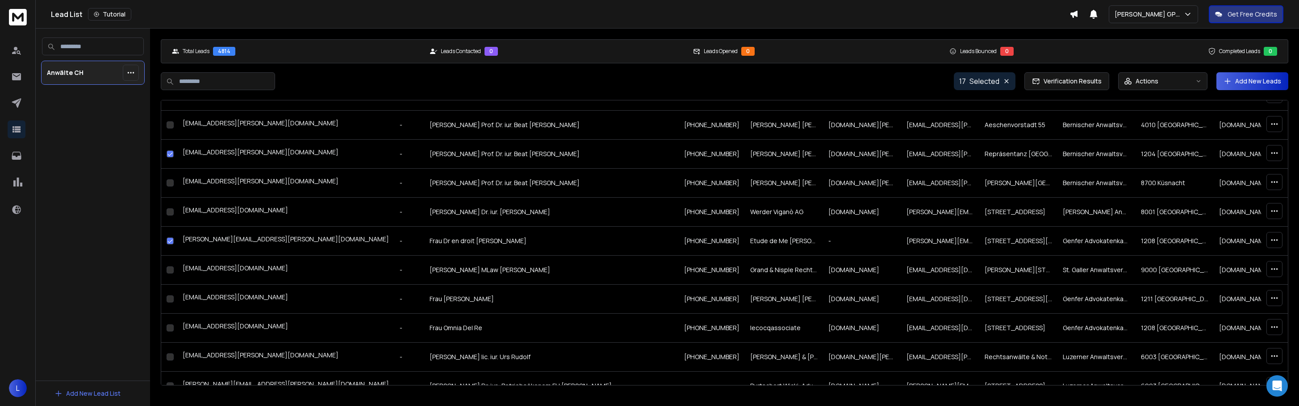
click at [170, 296] on button "button" at bounding box center [170, 299] width 7 height 7
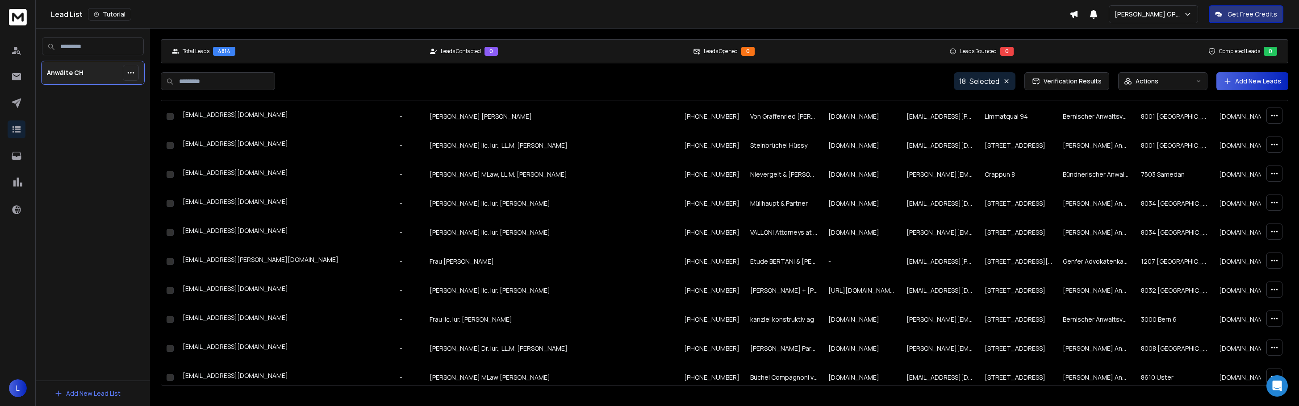
scroll to position [4468, 0]
click at [172, 260] on button "button" at bounding box center [170, 261] width 7 height 7
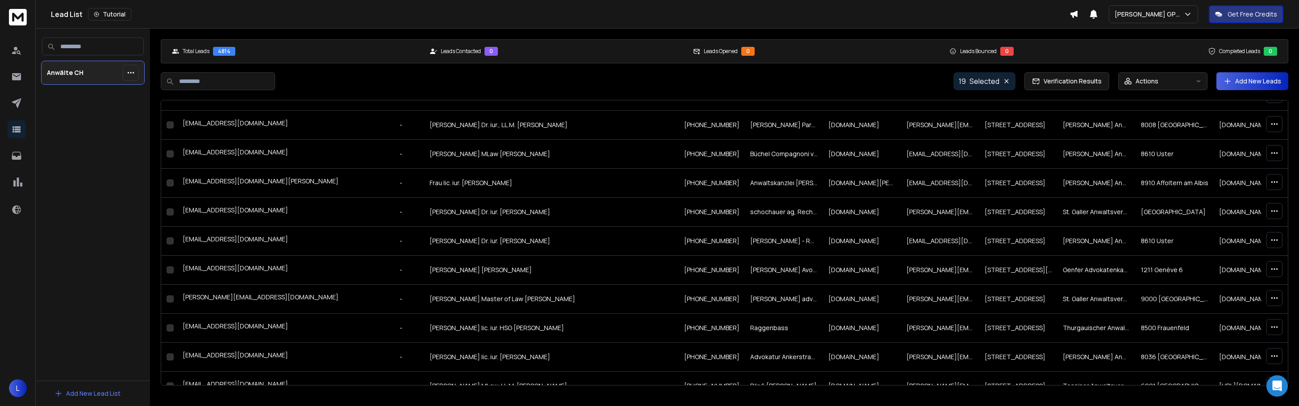
scroll to position [4736, 0]
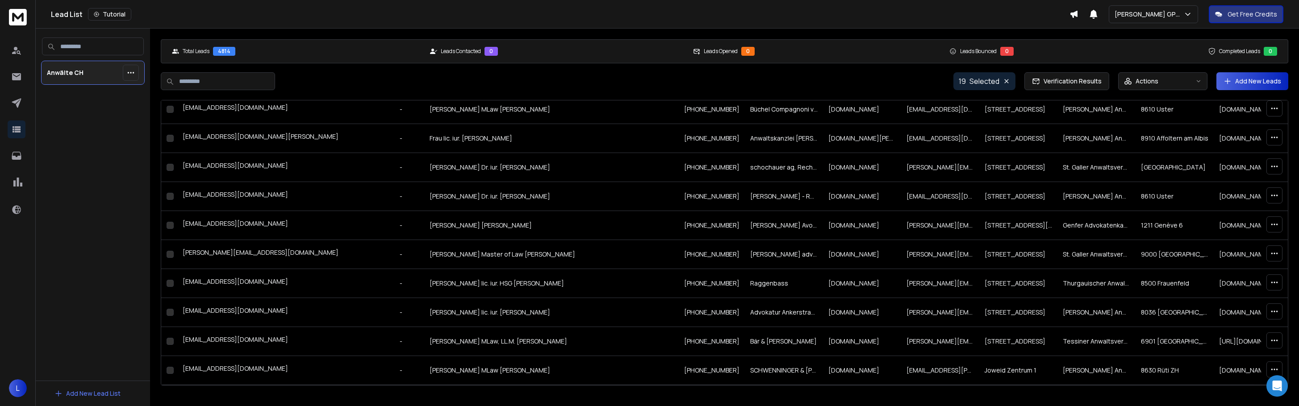
click at [174, 225] on div at bounding box center [172, 225] width 11 height 7
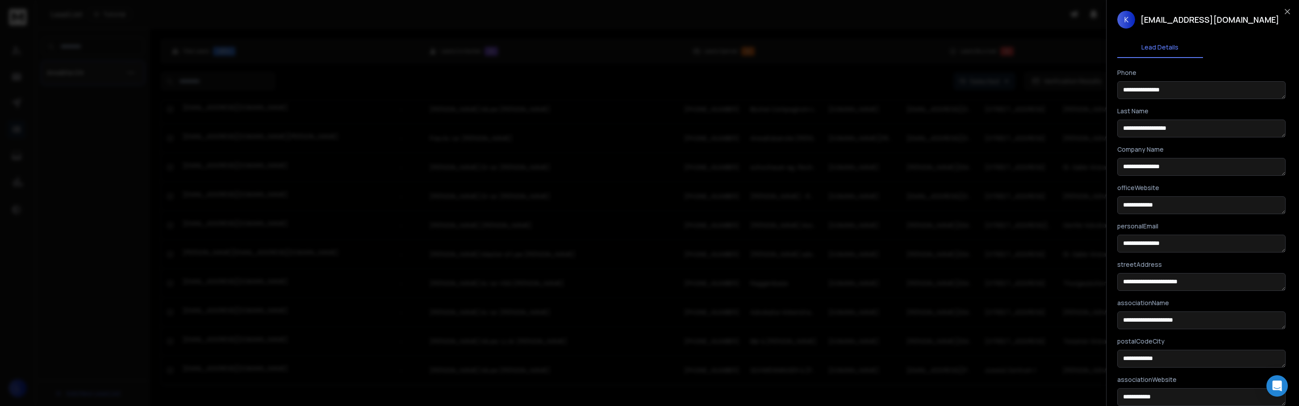
click at [192, 225] on div at bounding box center [649, 203] width 1299 height 406
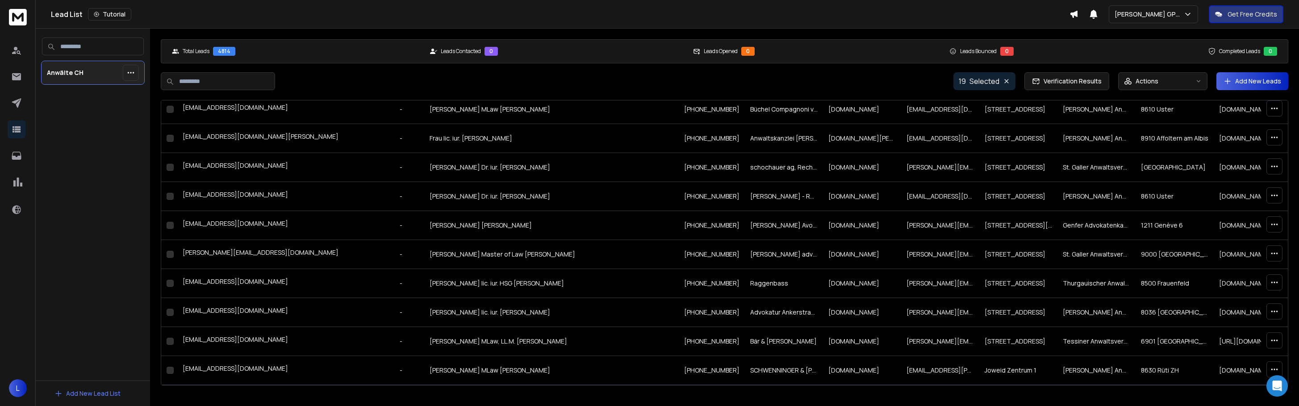
click at [169, 224] on button "button" at bounding box center [170, 225] width 7 height 7
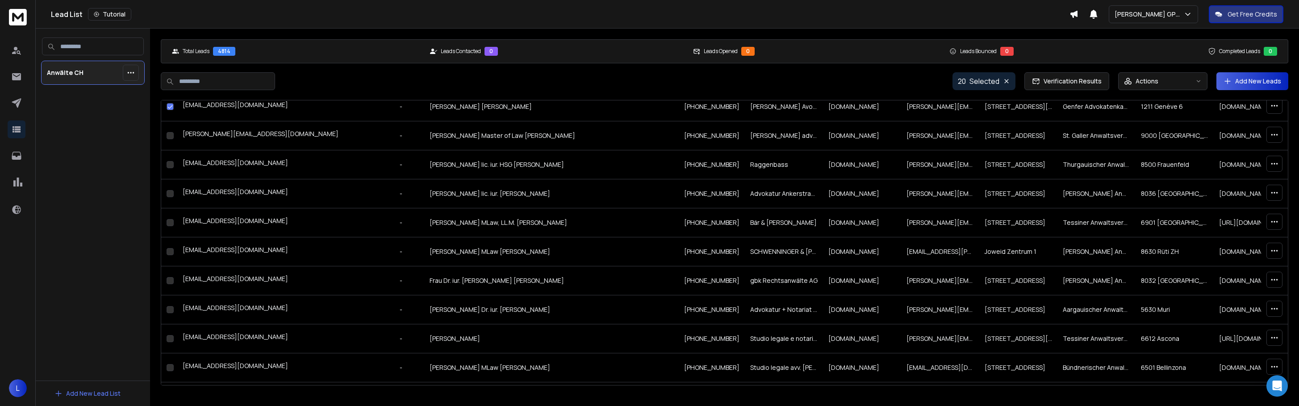
scroll to position [4870, 0]
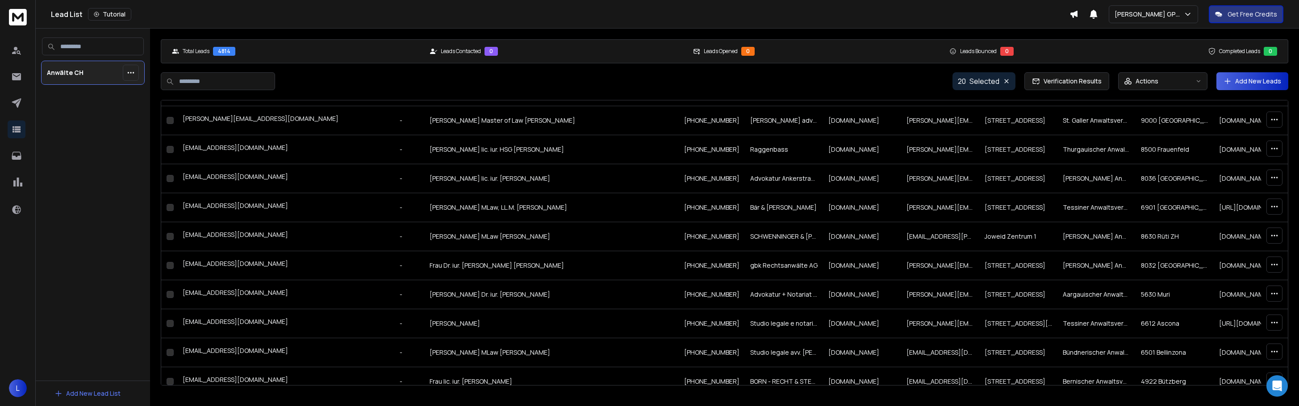
click at [171, 209] on button "button" at bounding box center [170, 207] width 7 height 7
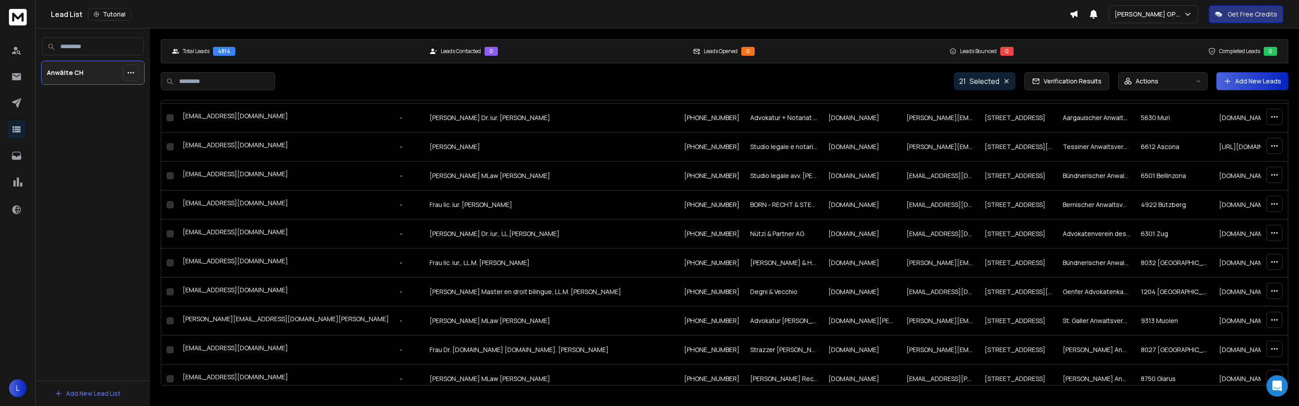
scroll to position [5093, 0]
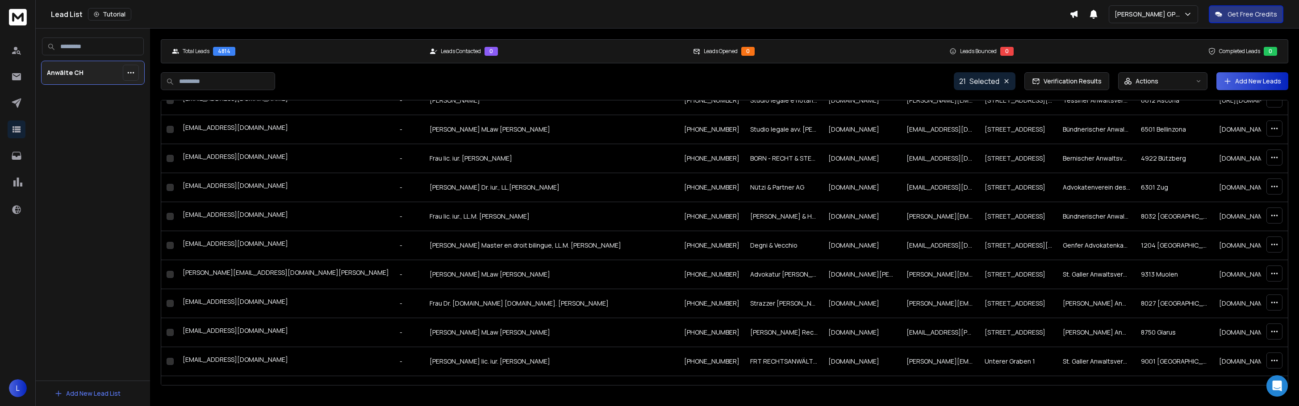
click at [169, 245] on button "button" at bounding box center [170, 245] width 7 height 7
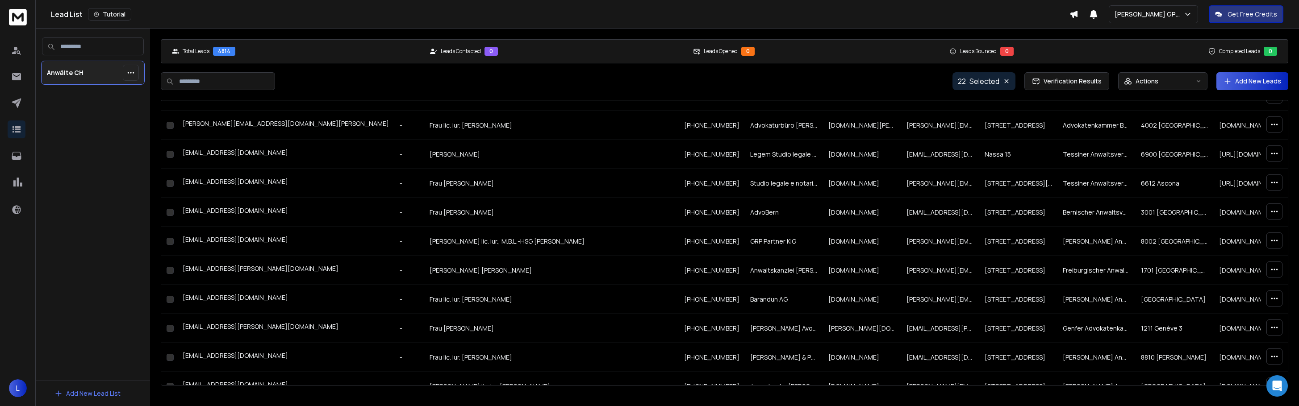
scroll to position [5451, 0]
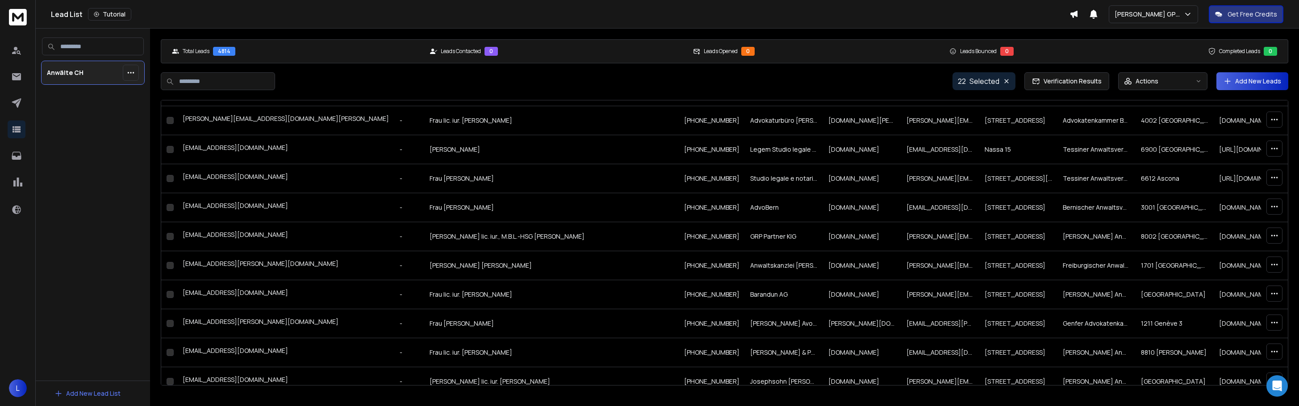
click at [168, 266] on button "button" at bounding box center [170, 265] width 7 height 7
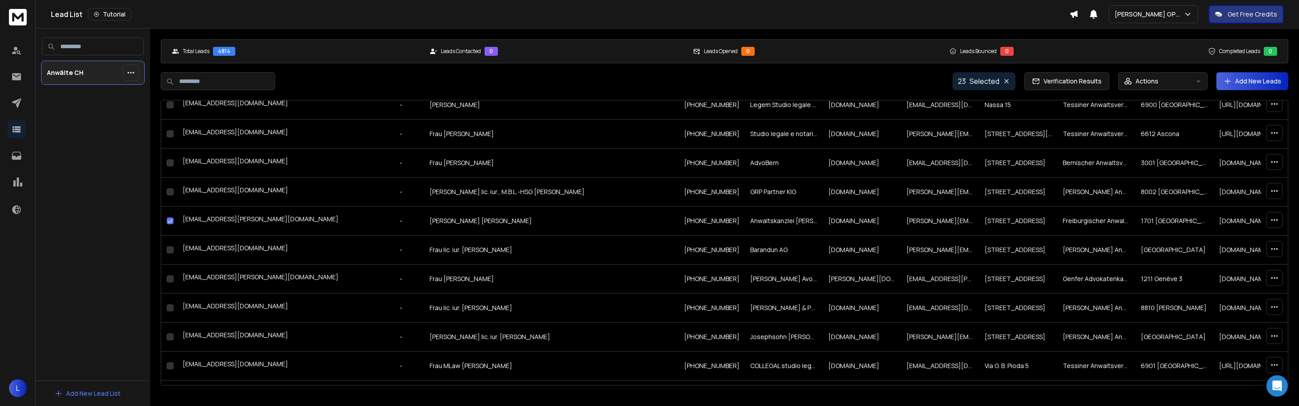
click at [170, 278] on button "button" at bounding box center [170, 278] width 7 height 7
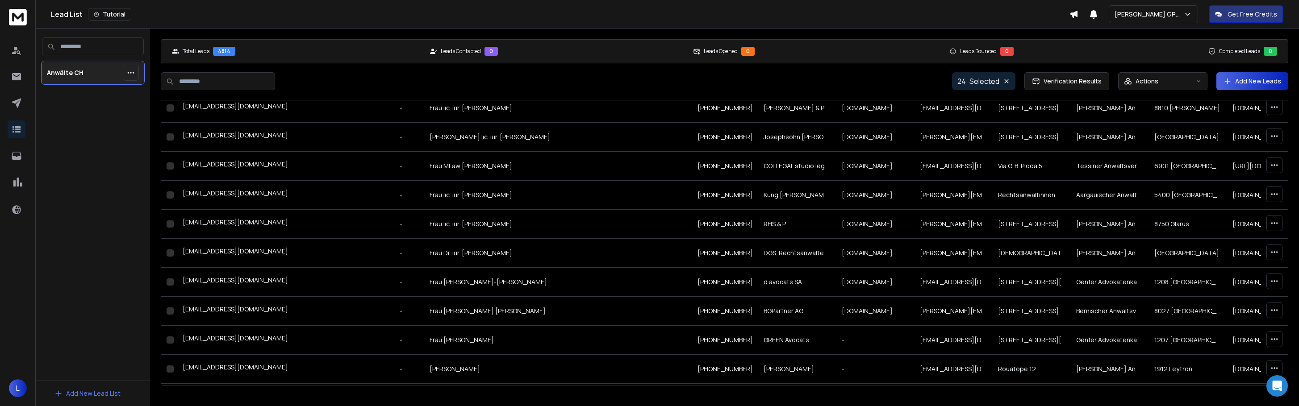
scroll to position [5696, 0]
click at [168, 281] on button "button" at bounding box center [170, 281] width 7 height 7
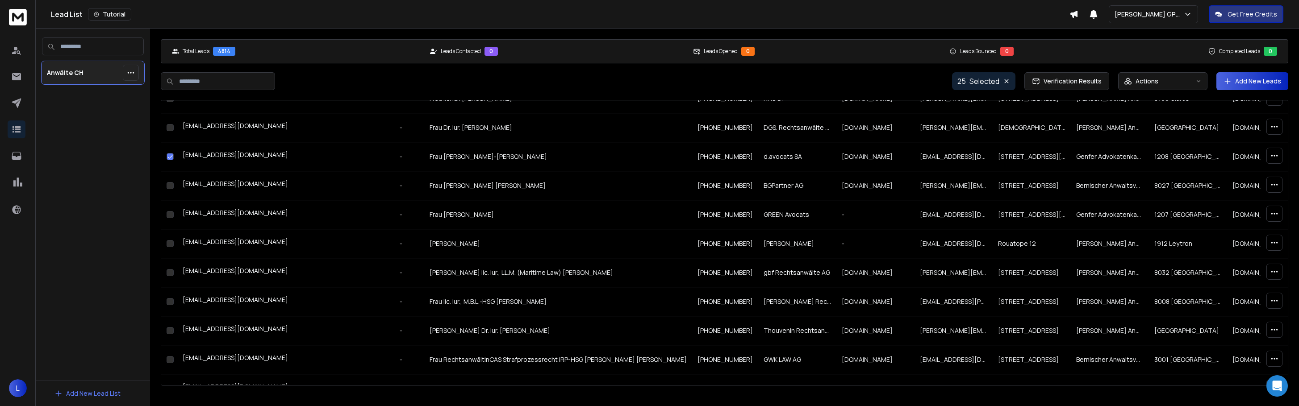
scroll to position [5830, 0]
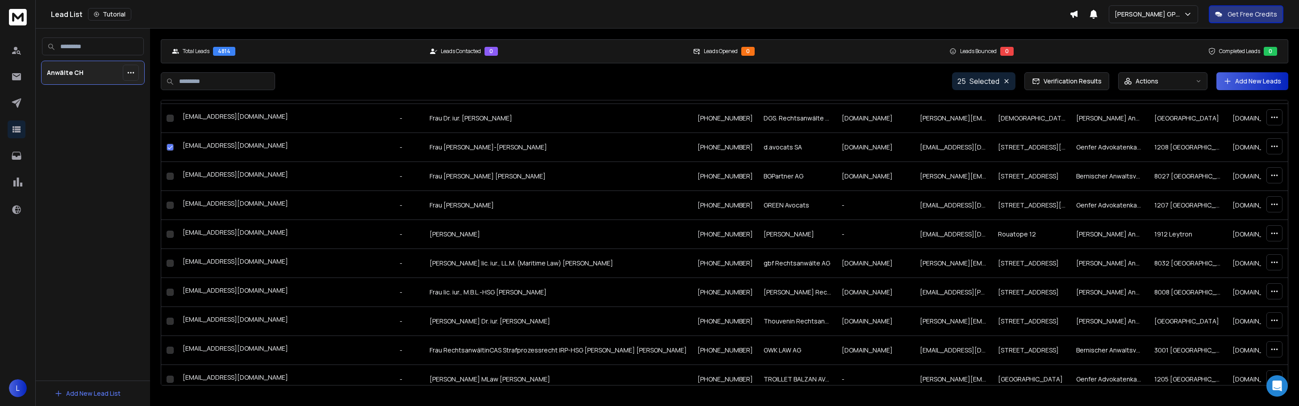
click at [167, 205] on button "button" at bounding box center [170, 205] width 7 height 7
click at [169, 232] on button "button" at bounding box center [170, 234] width 7 height 7
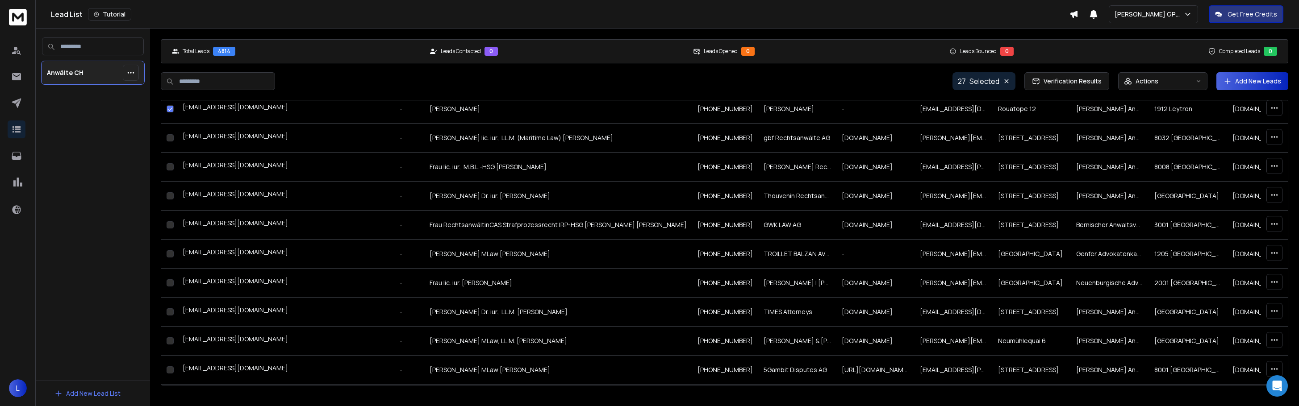
scroll to position [5964, 0]
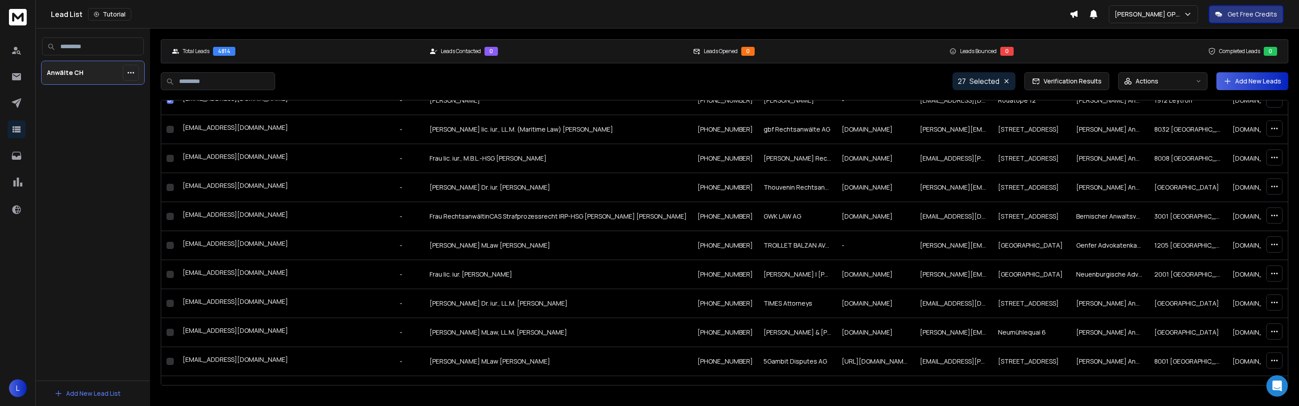
click at [168, 245] on button "button" at bounding box center [170, 245] width 7 height 7
click at [1074, 79] on span "Verification Results" at bounding box center [1071, 81] width 62 height 9
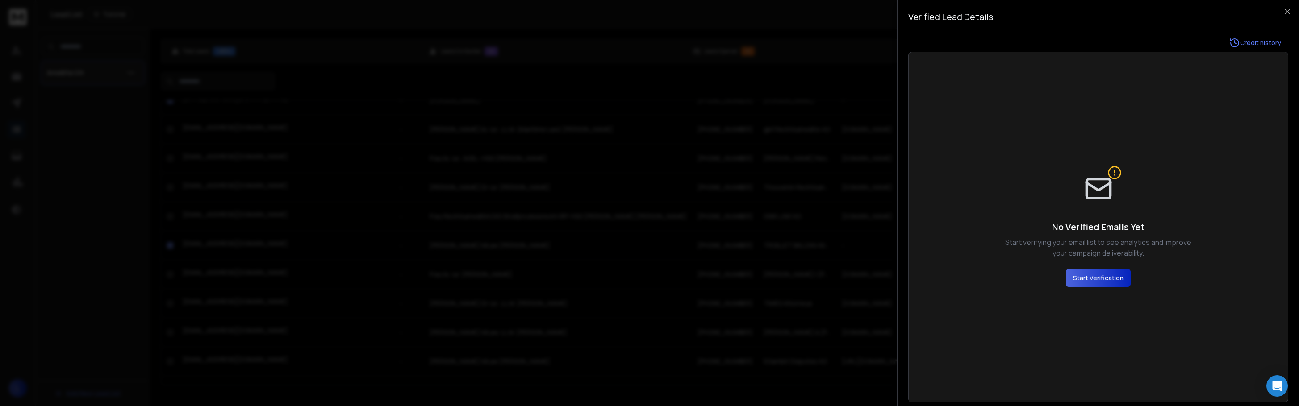
click at [1074, 79] on div "No Verified Emails Yet Start verifying your email list to see analytics and imp…" at bounding box center [1098, 227] width 200 height 325
click at [1283, 15] on icon "button" at bounding box center [1287, 11] width 9 height 9
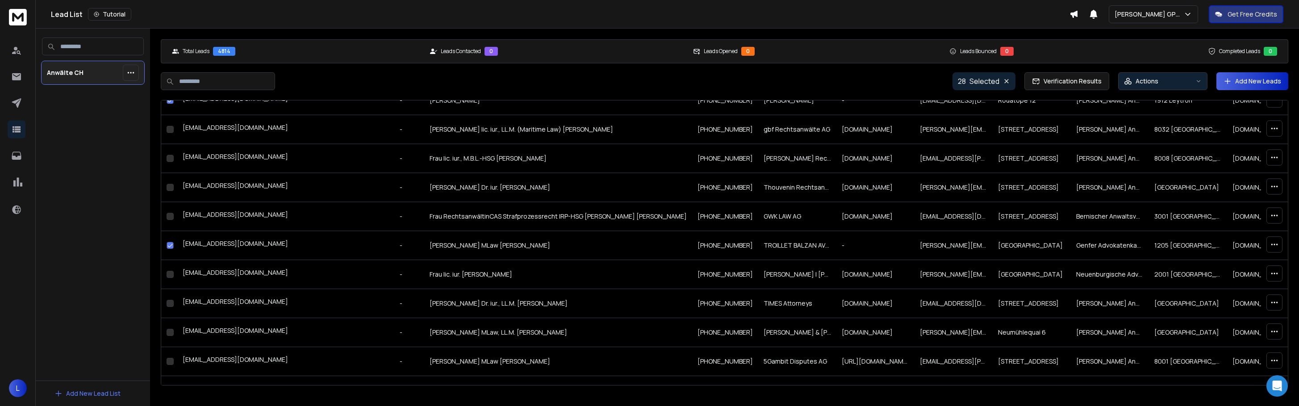
click at [1154, 81] on p "Actions" at bounding box center [1146, 81] width 23 height 9
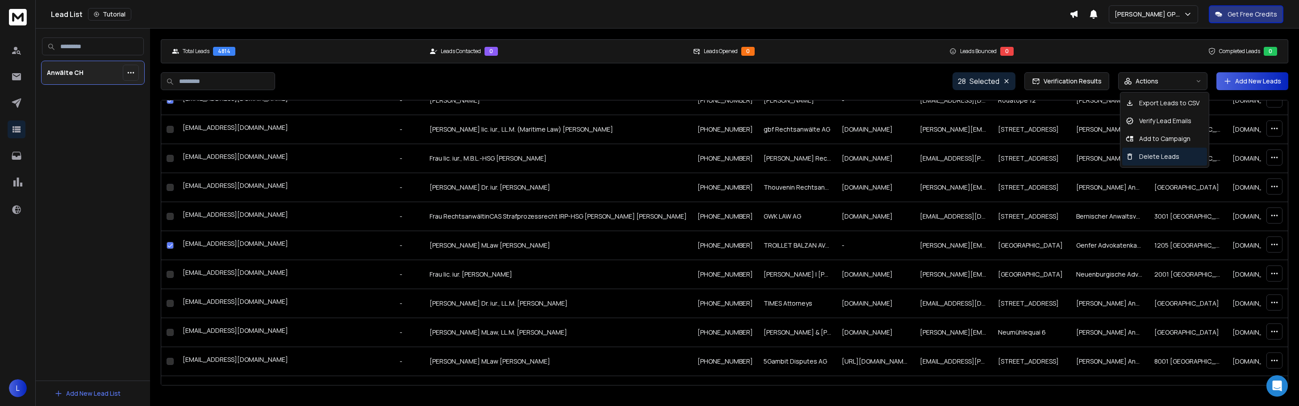
click at [1148, 160] on p "Delete Leads" at bounding box center [1159, 156] width 44 height 13
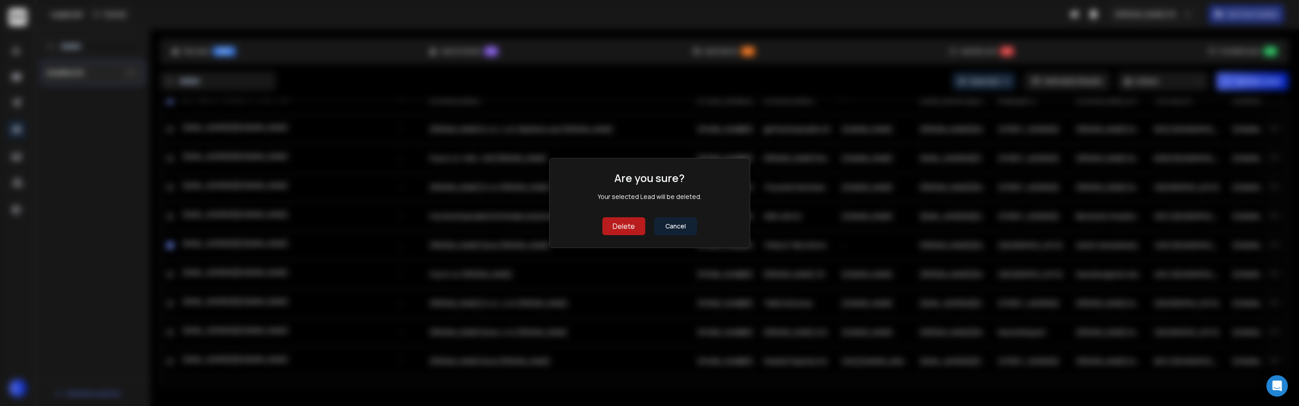
click at [622, 224] on button "Delete" at bounding box center [623, 226] width 43 height 18
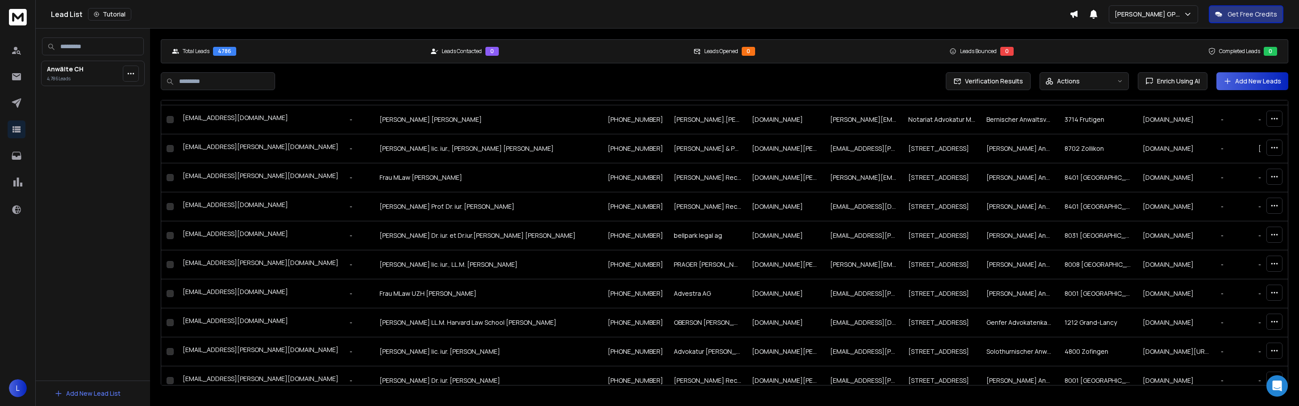
scroll to position [1075, 0]
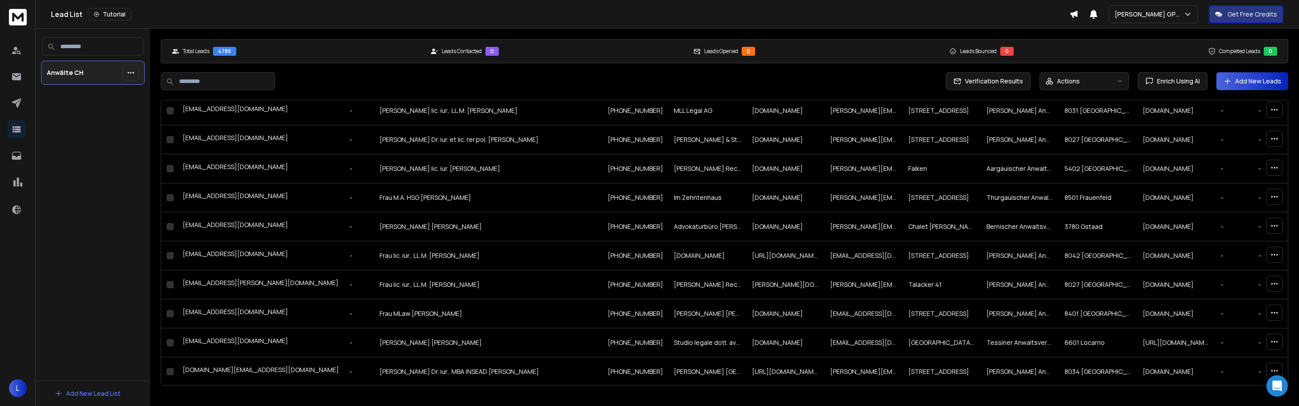
scroll to position [268, 0]
click at [168, 281] on button "button" at bounding box center [170, 282] width 7 height 7
click at [171, 283] on button "button" at bounding box center [170, 282] width 7 height 7
click at [169, 282] on button "button" at bounding box center [170, 282] width 7 height 7
click at [170, 282] on button "button" at bounding box center [170, 282] width 7 height 7
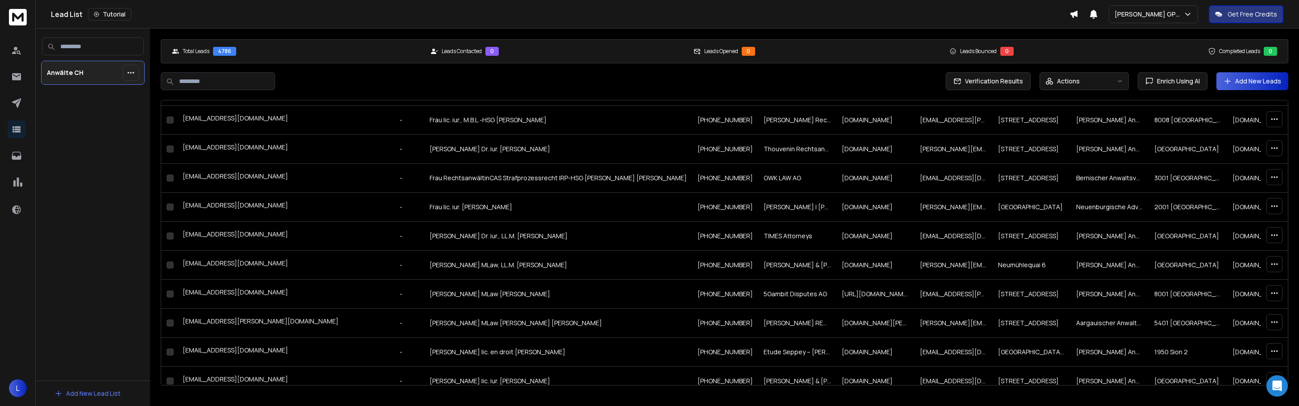
scroll to position [5227, 0]
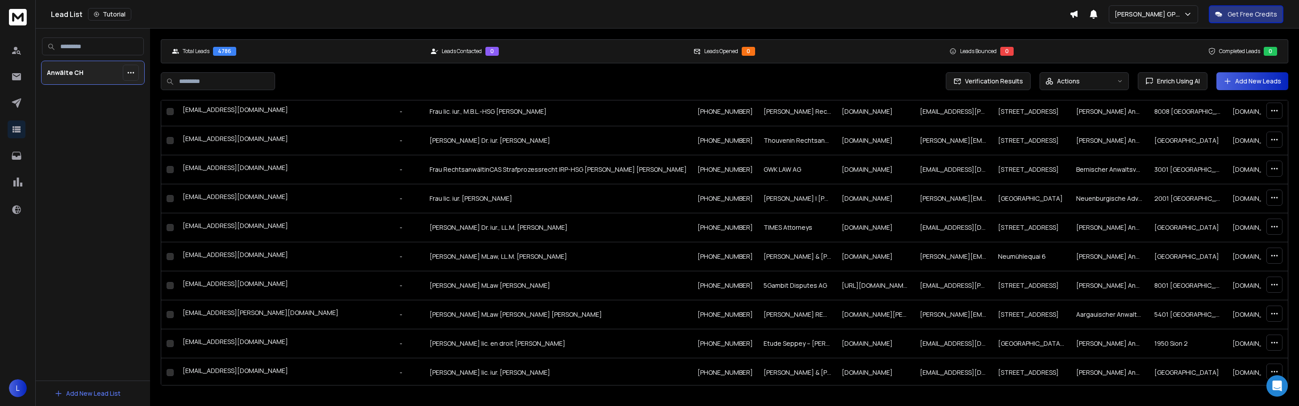
click at [173, 199] on button "button" at bounding box center [170, 198] width 7 height 7
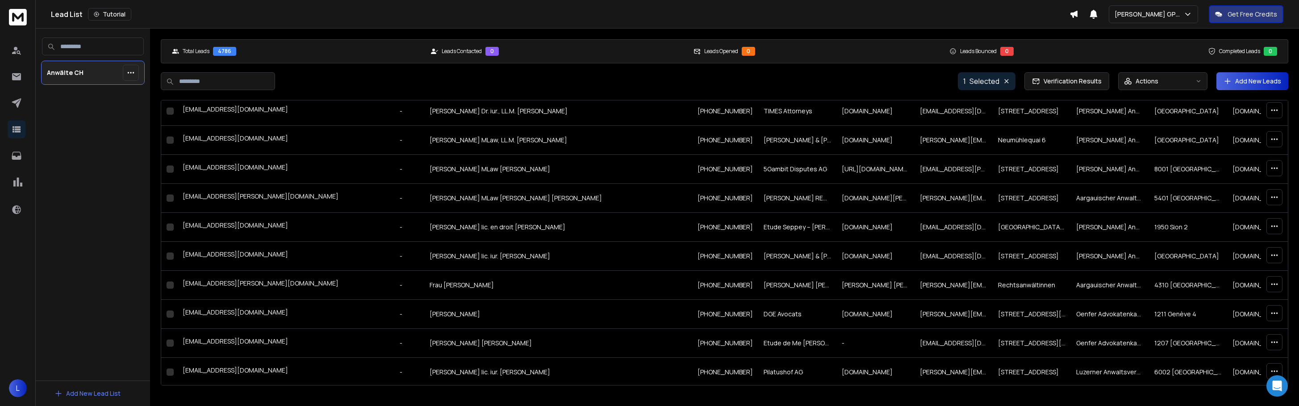
scroll to position [5361, 0]
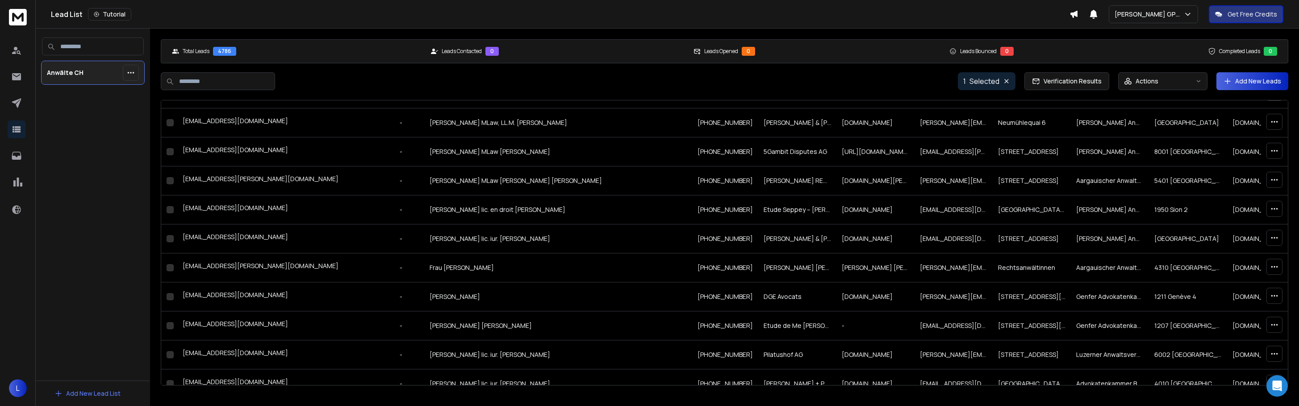
click at [172, 210] on button "button" at bounding box center [170, 209] width 7 height 7
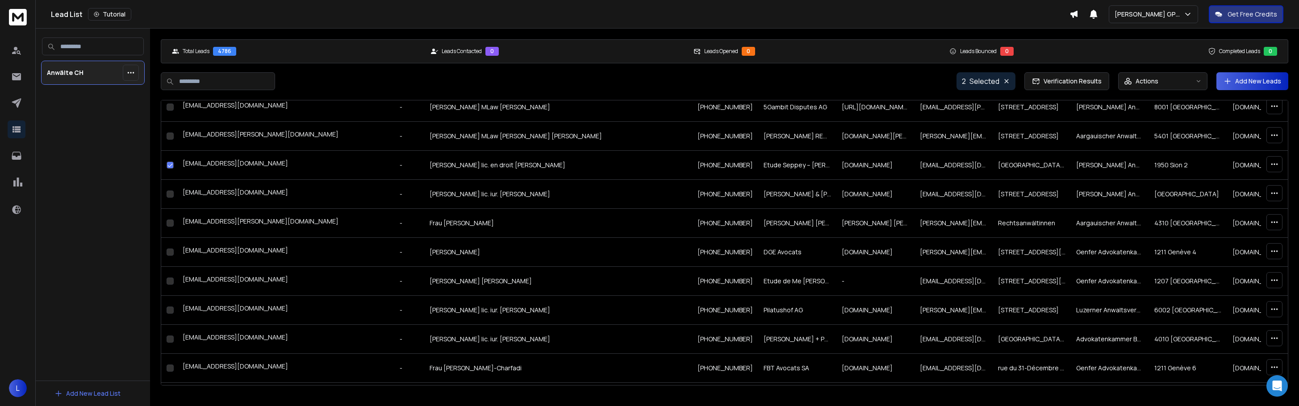
click at [167, 253] on button "button" at bounding box center [170, 252] width 7 height 7
click at [168, 281] on button "button" at bounding box center [170, 281] width 7 height 7
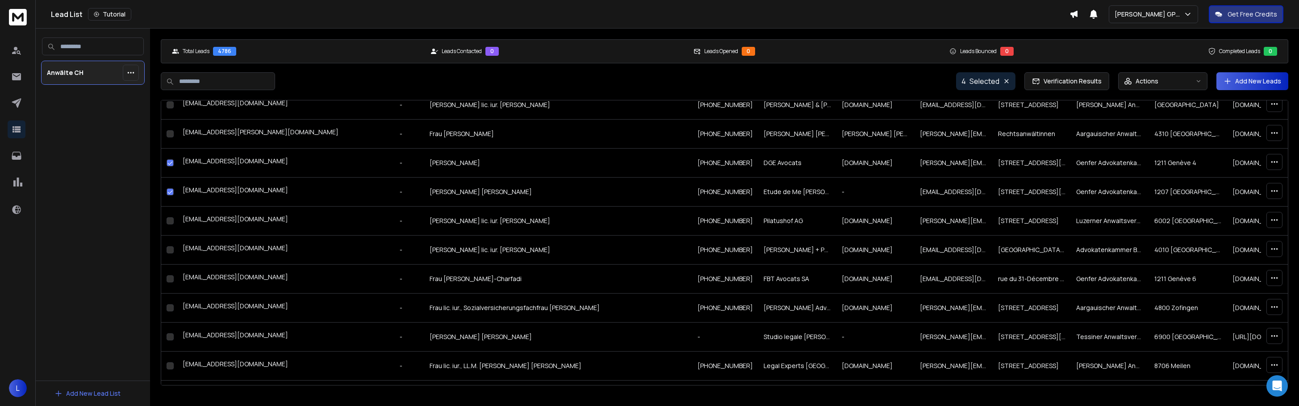
scroll to position [5540, 0]
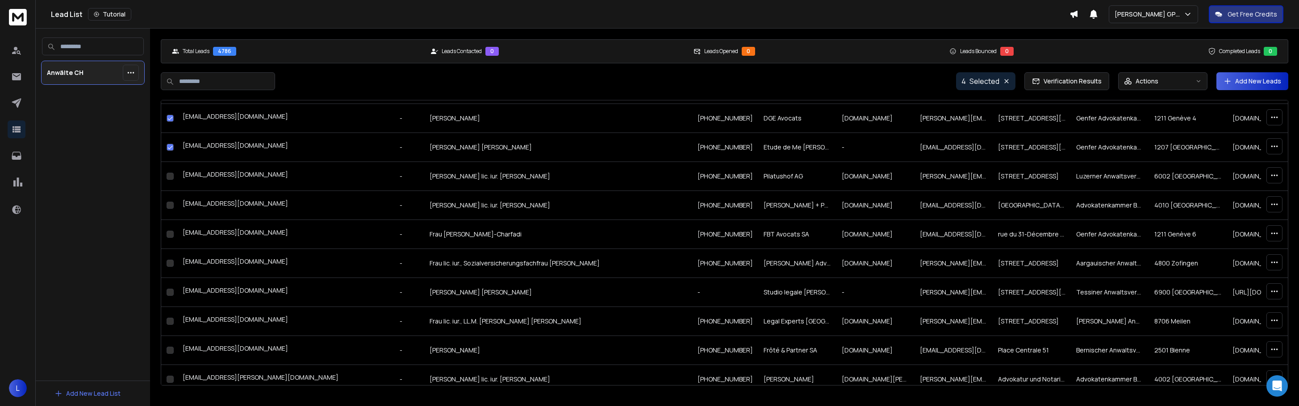
click at [168, 236] on button "button" at bounding box center [170, 234] width 7 height 7
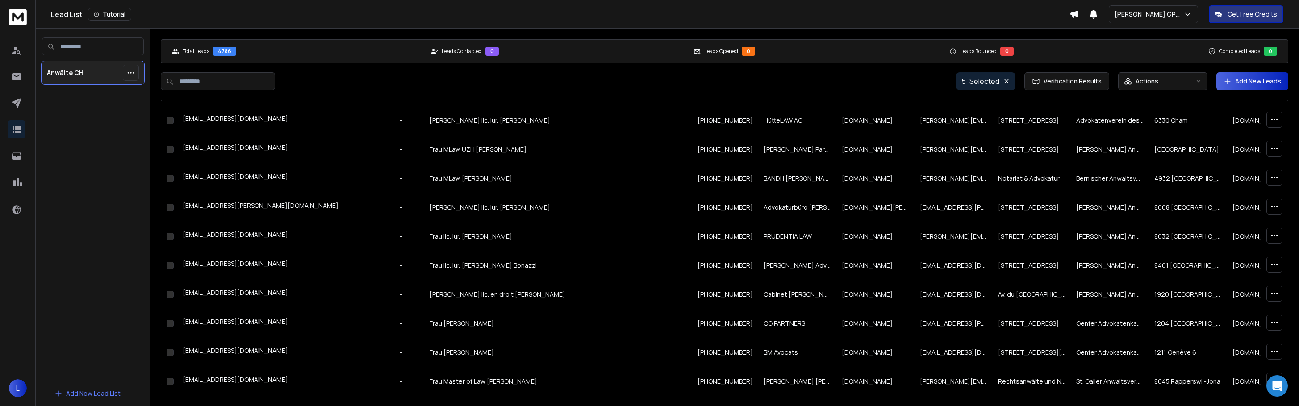
scroll to position [5919, 0]
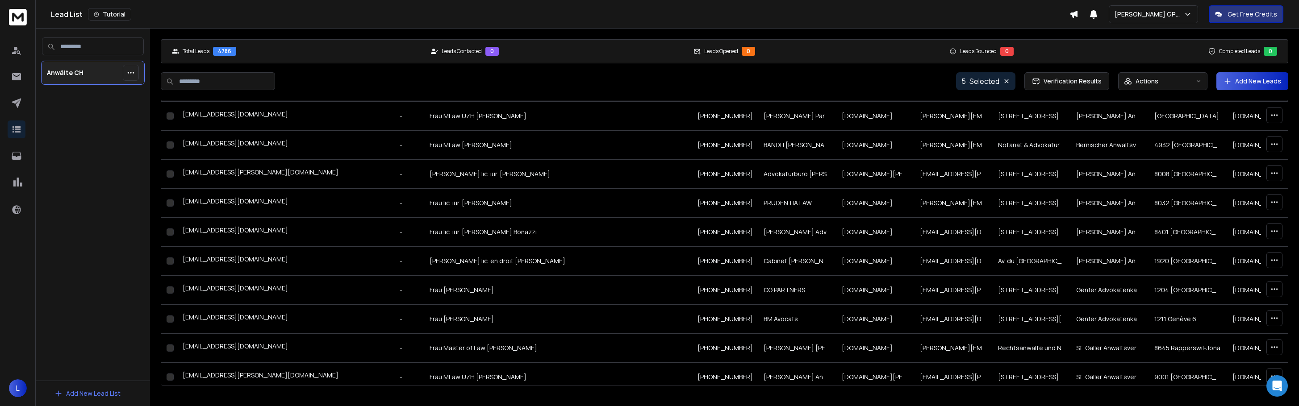
click at [168, 289] on button "button" at bounding box center [170, 290] width 7 height 7
click at [171, 261] on button "button" at bounding box center [170, 261] width 7 height 7
click at [171, 320] on button "button" at bounding box center [170, 319] width 7 height 7
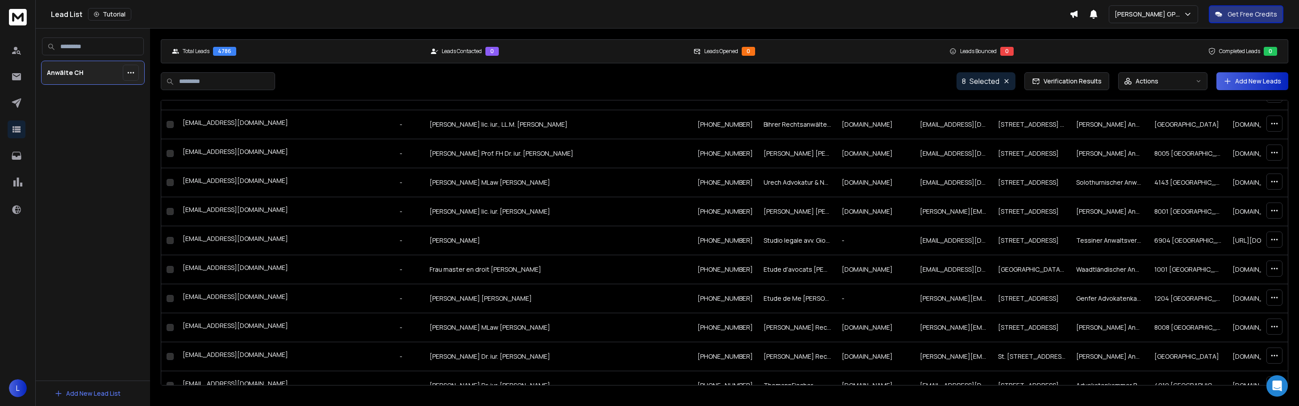
scroll to position [6232, 0]
click at [172, 298] on button "button" at bounding box center [170, 296] width 7 height 7
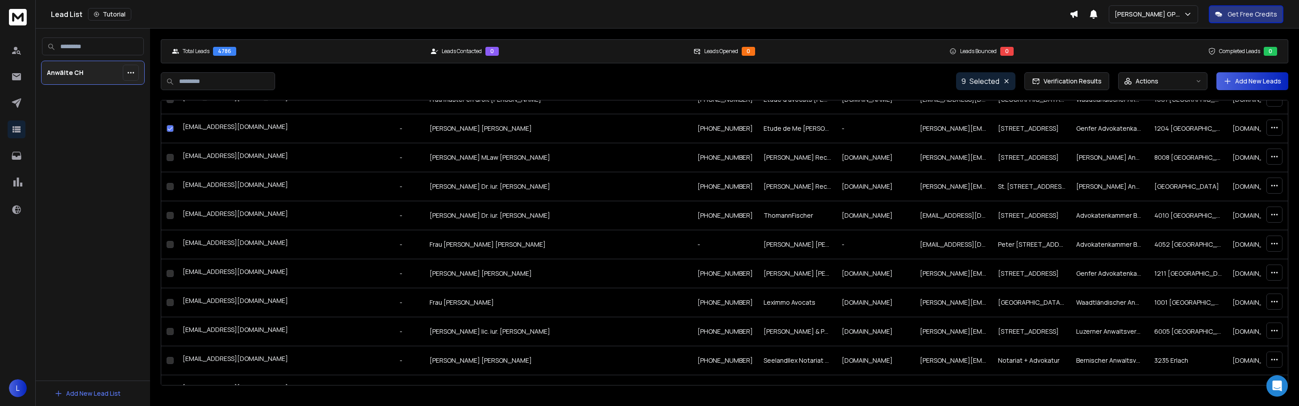
scroll to position [6411, 0]
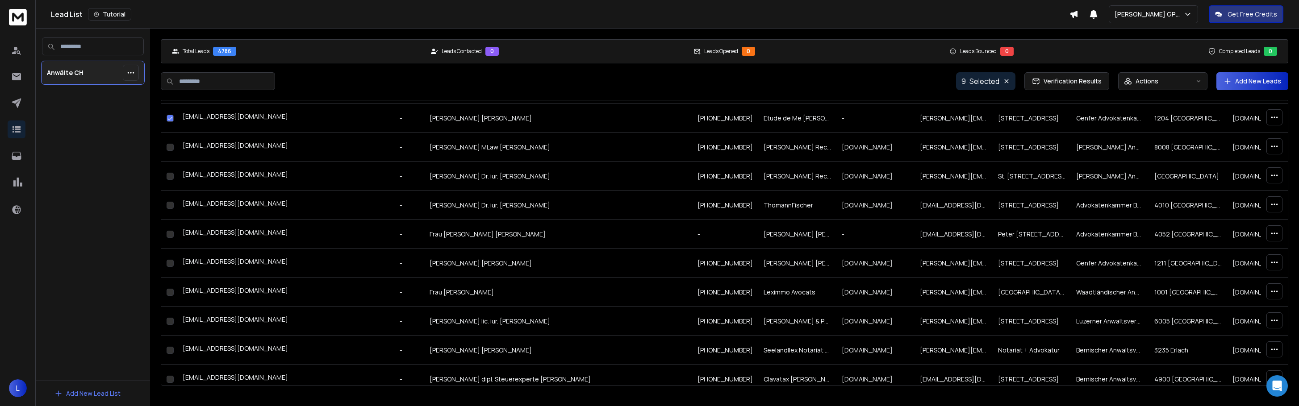
click at [167, 267] on button "button" at bounding box center [170, 263] width 7 height 7
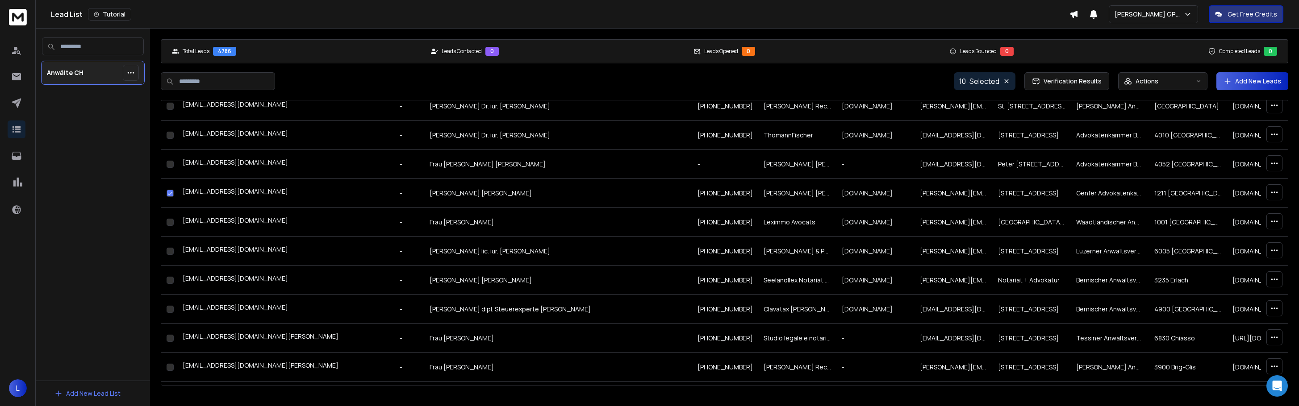
scroll to position [6500, 0]
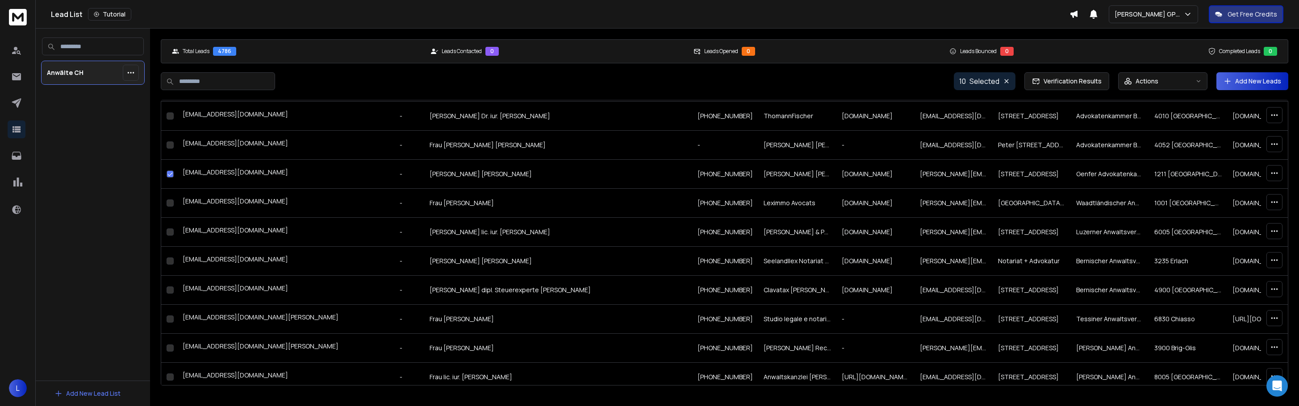
click at [169, 206] on button "button" at bounding box center [170, 203] width 7 height 7
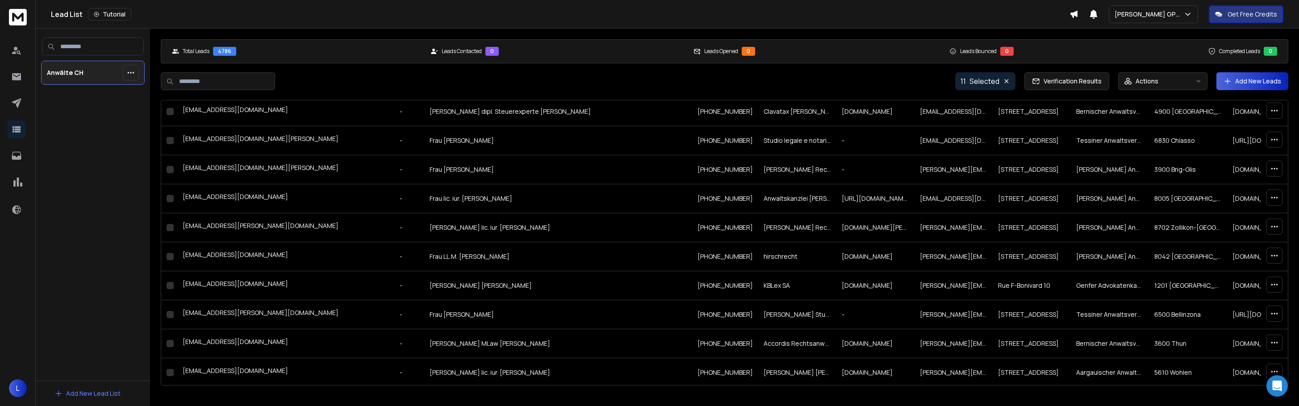
scroll to position [6723, 0]
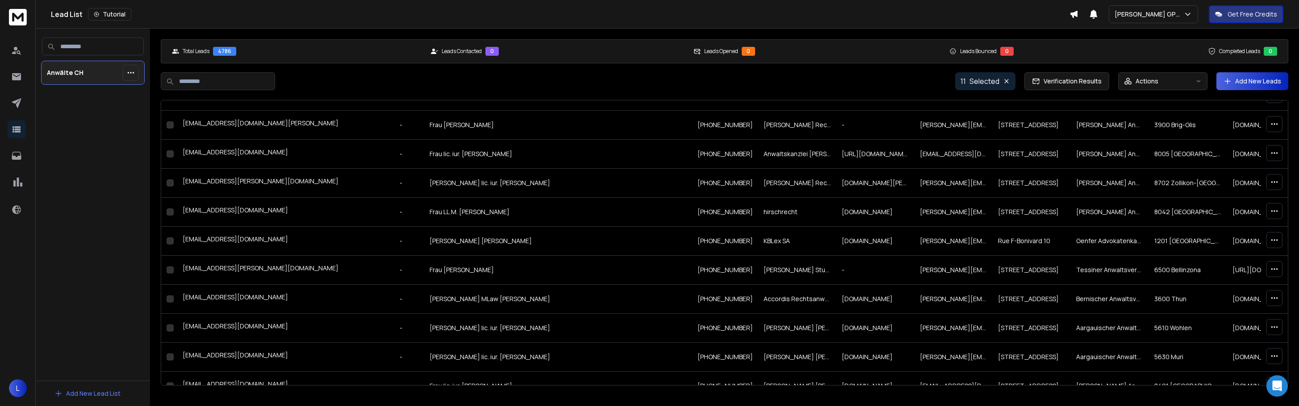
click at [168, 241] on button "button" at bounding box center [170, 241] width 7 height 7
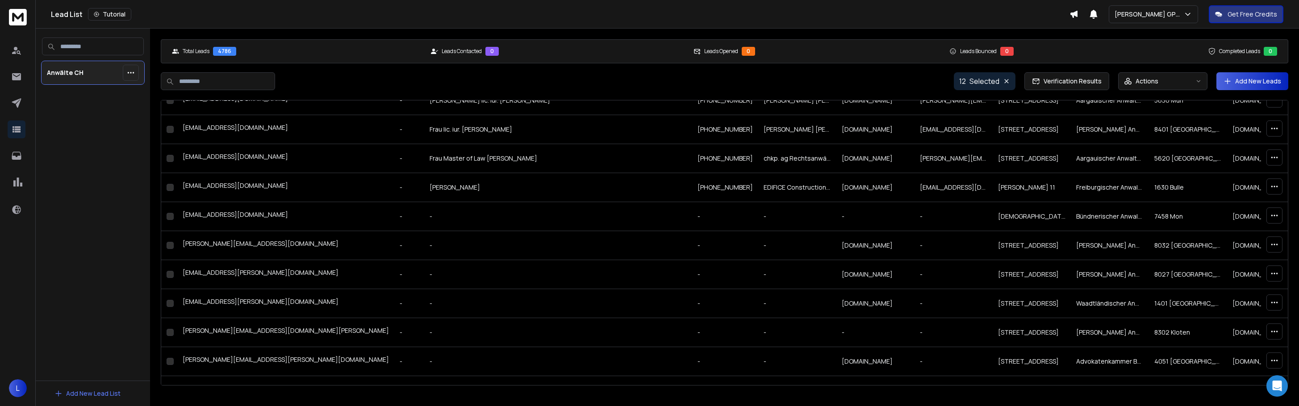
scroll to position [7013, 0]
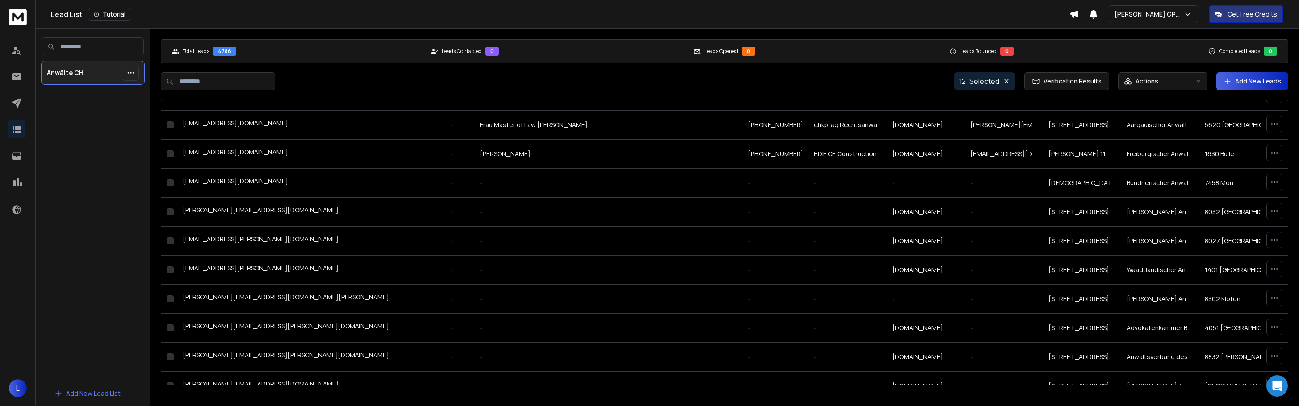
click at [170, 271] on button "button" at bounding box center [170, 270] width 7 height 7
click at [1151, 79] on p "Actions" at bounding box center [1146, 81] width 23 height 9
click at [1149, 159] on p "Delete Leads" at bounding box center [1159, 156] width 44 height 13
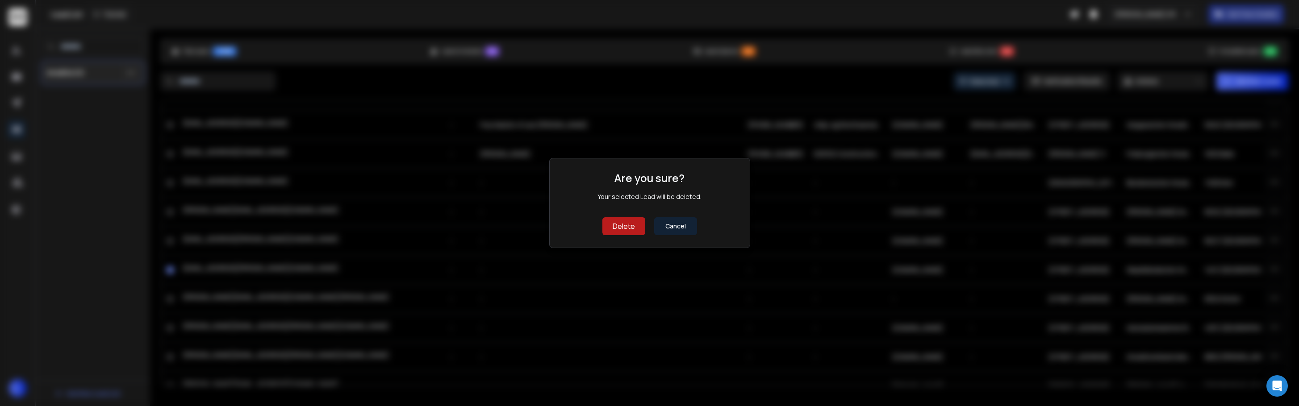
click at [629, 234] on button "Delete" at bounding box center [623, 226] width 43 height 18
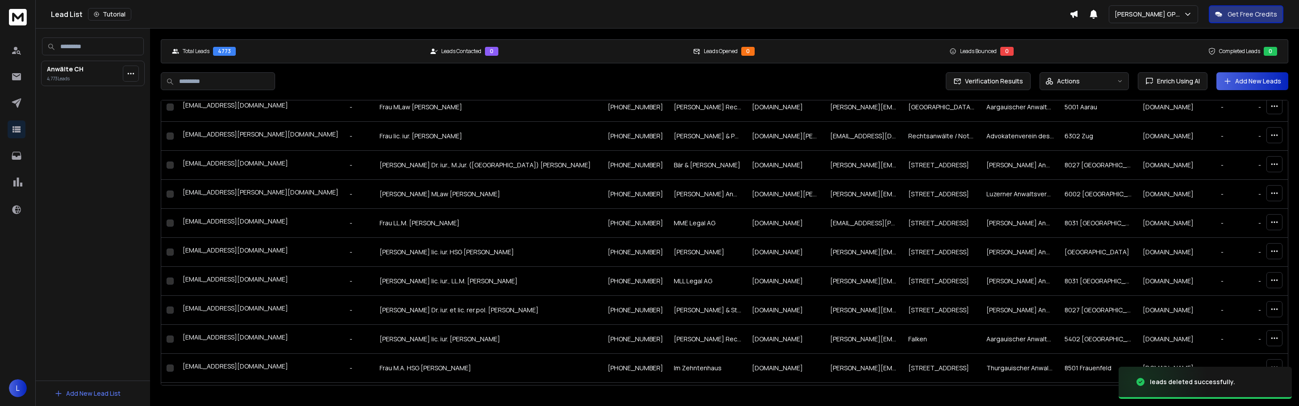
scroll to position [0, 0]
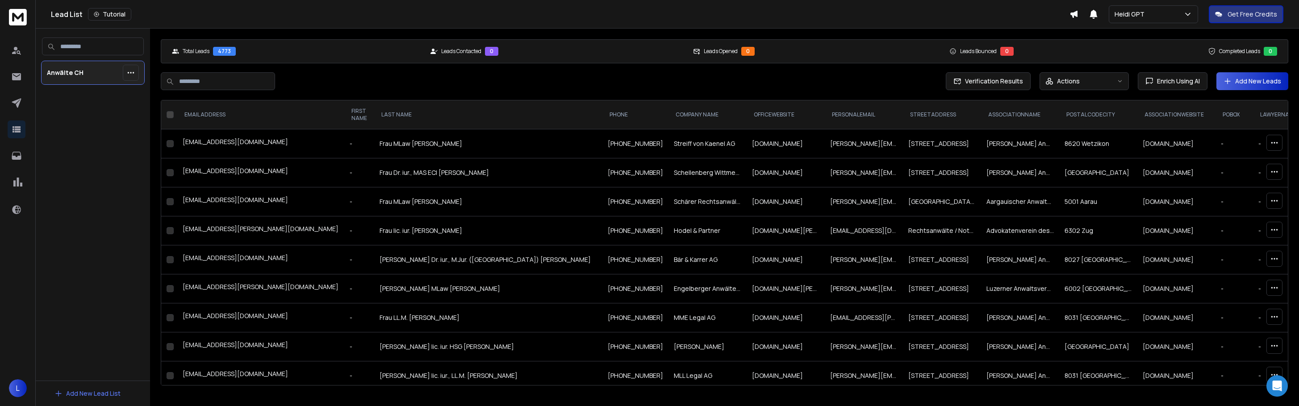
click at [1059, 113] on th "postalCodeCity" at bounding box center [1098, 114] width 78 height 29
click at [1059, 116] on th "postalCodeCity" at bounding box center [1098, 114] width 78 height 29
click at [1076, 83] on p "Actions" at bounding box center [1068, 81] width 23 height 9
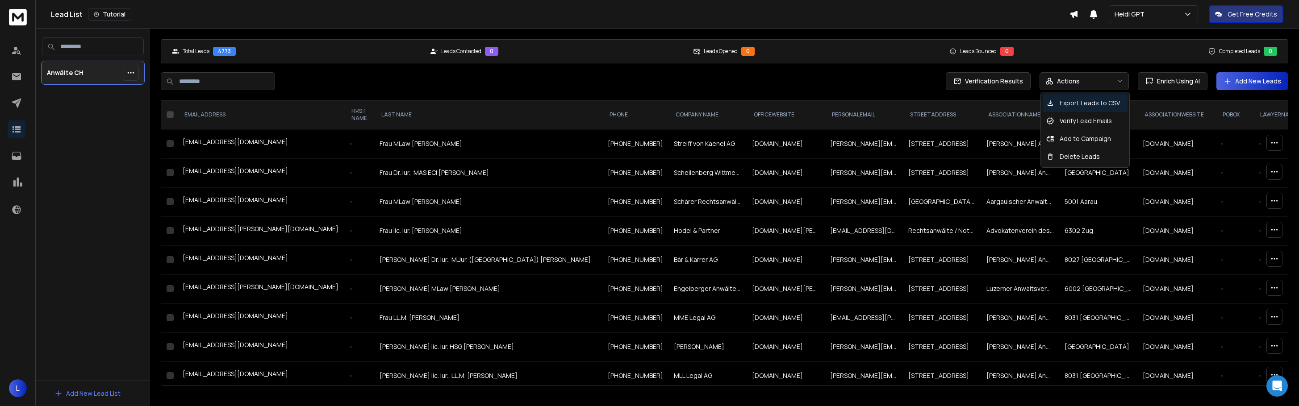
click at [849, 78] on div "Verification Results Actions Enrich Using AI Add New Leads" at bounding box center [724, 81] width 1127 height 18
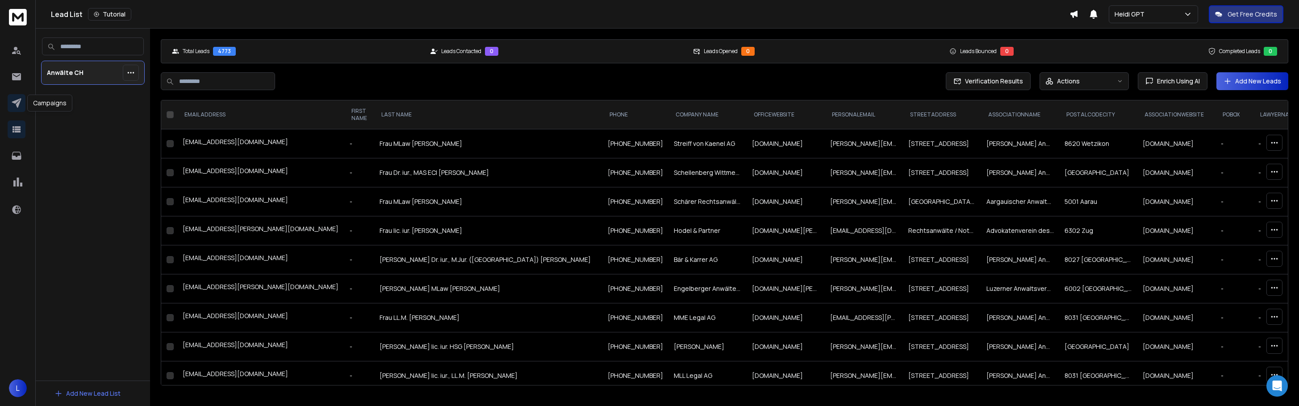
click at [14, 104] on icon at bounding box center [16, 103] width 11 height 11
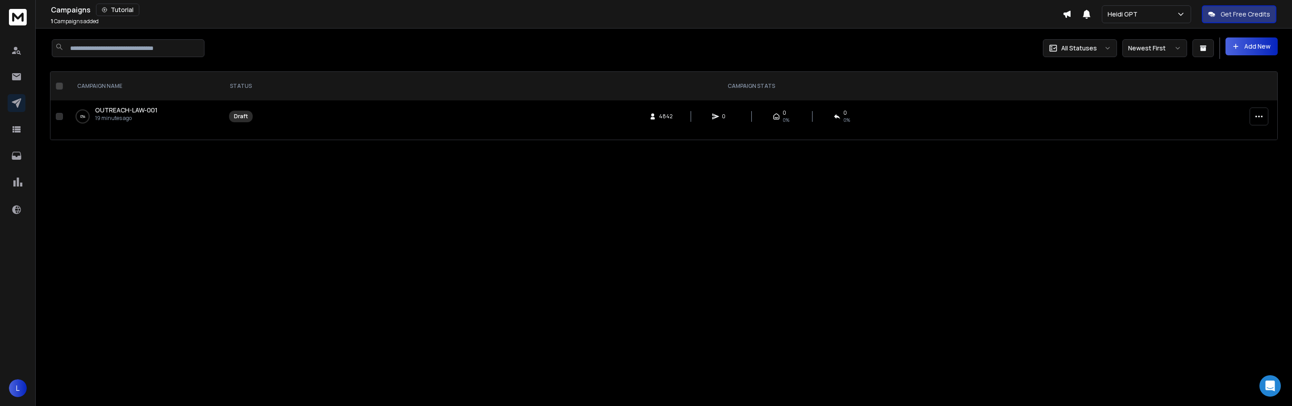
click at [120, 121] on p "19 minutes ago" at bounding box center [126, 118] width 63 height 7
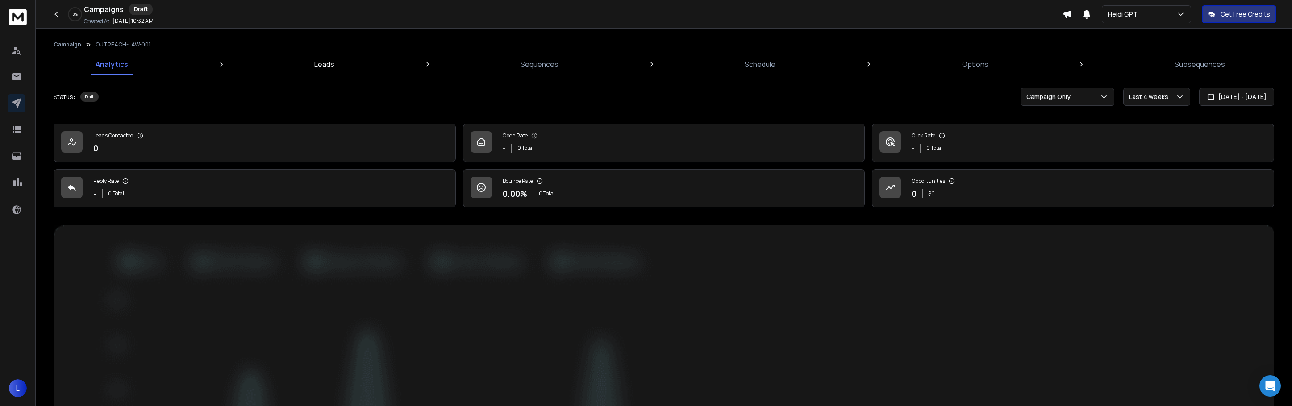
click at [323, 66] on p "Leads" at bounding box center [324, 64] width 20 height 11
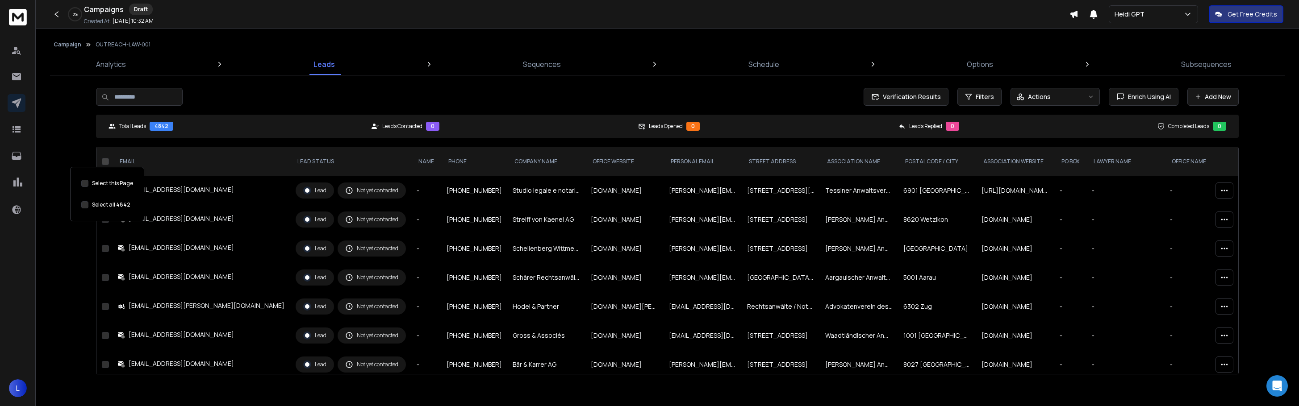
click at [104, 165] on button "Select this Page" at bounding box center [105, 161] width 7 height 7
click at [104, 160] on button "Select this Page" at bounding box center [105, 161] width 7 height 7
click at [530, 66] on p "Sequences" at bounding box center [542, 64] width 38 height 11
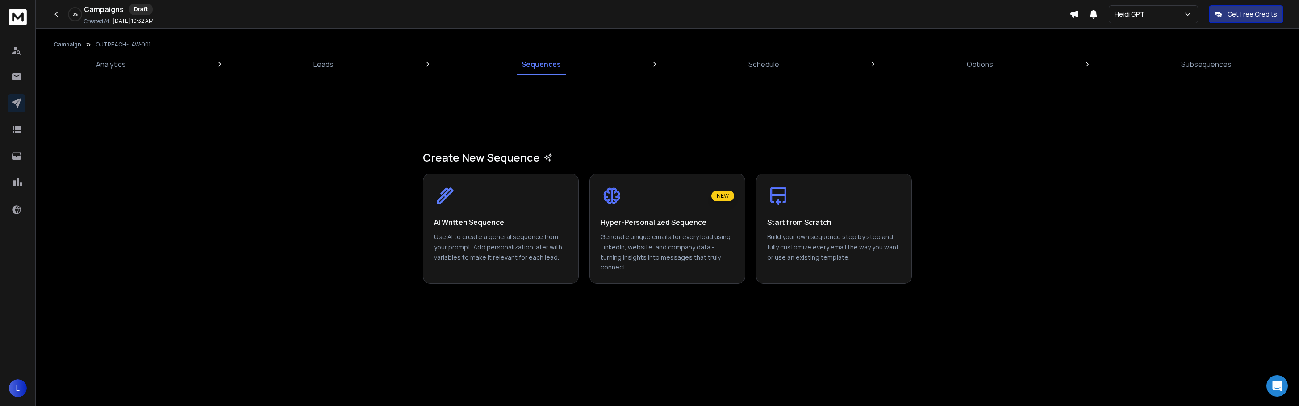
click at [830, 217] on div "Start from Scratch Build your own sequence step by step and fully customize eve…" at bounding box center [833, 228] width 155 height 109
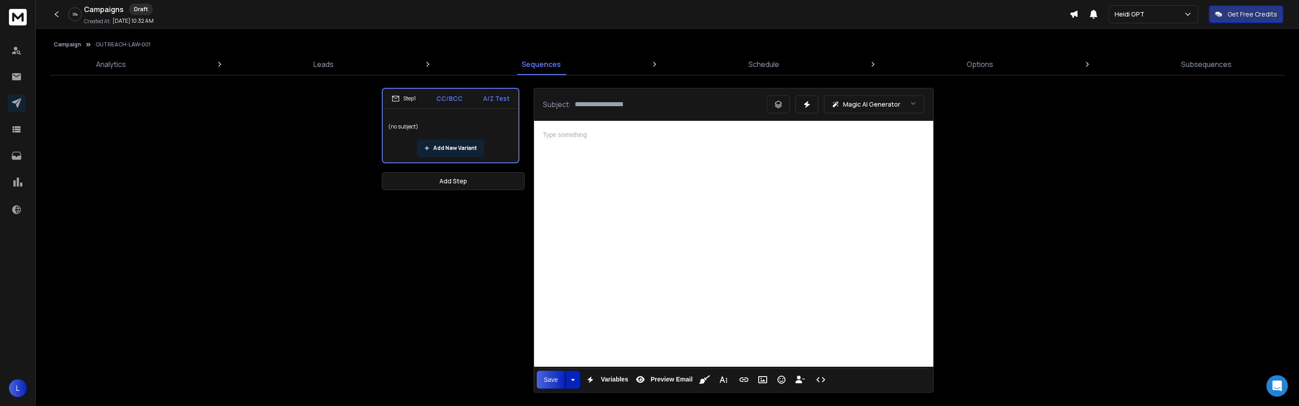
click at [444, 151] on button "Add New Variant" at bounding box center [450, 148] width 67 height 18
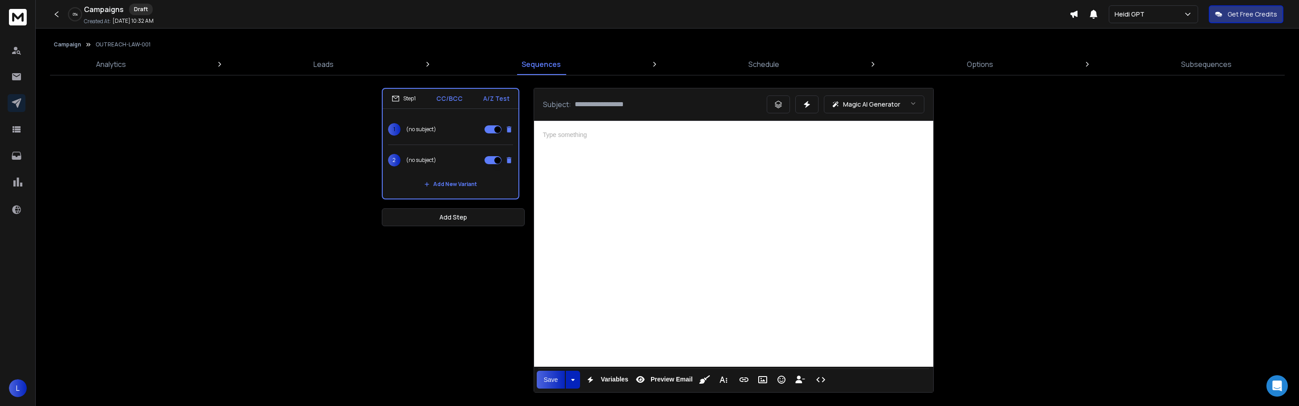
click at [509, 164] on icon at bounding box center [509, 160] width 8 height 8
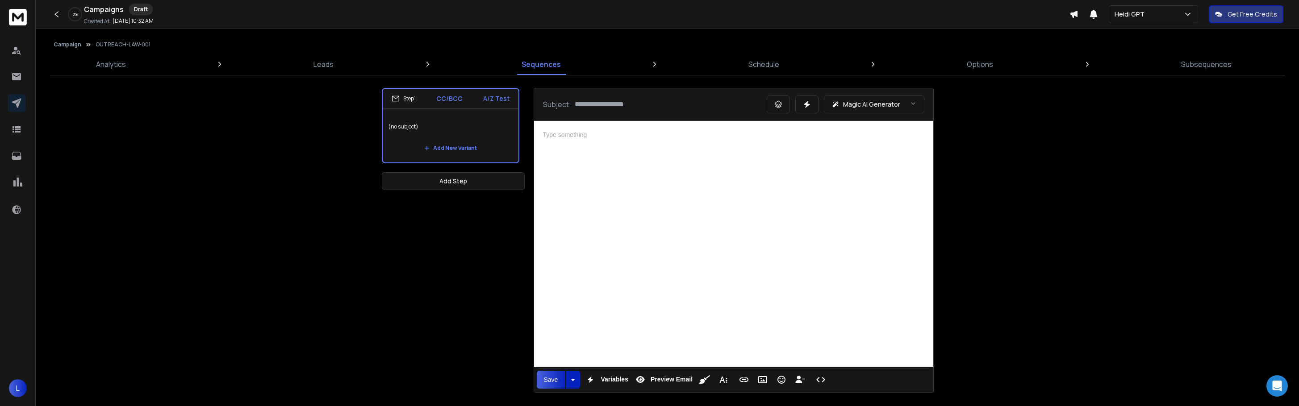
click at [440, 124] on p "(no subject)" at bounding box center [450, 126] width 125 height 25
click at [410, 129] on p "(no subject)" at bounding box center [450, 126] width 125 height 25
click at [404, 129] on p "(no subject)" at bounding box center [450, 126] width 125 height 25
click at [597, 141] on div at bounding box center [733, 243] width 399 height 244
click at [631, 106] on input at bounding box center [666, 104] width 183 height 11
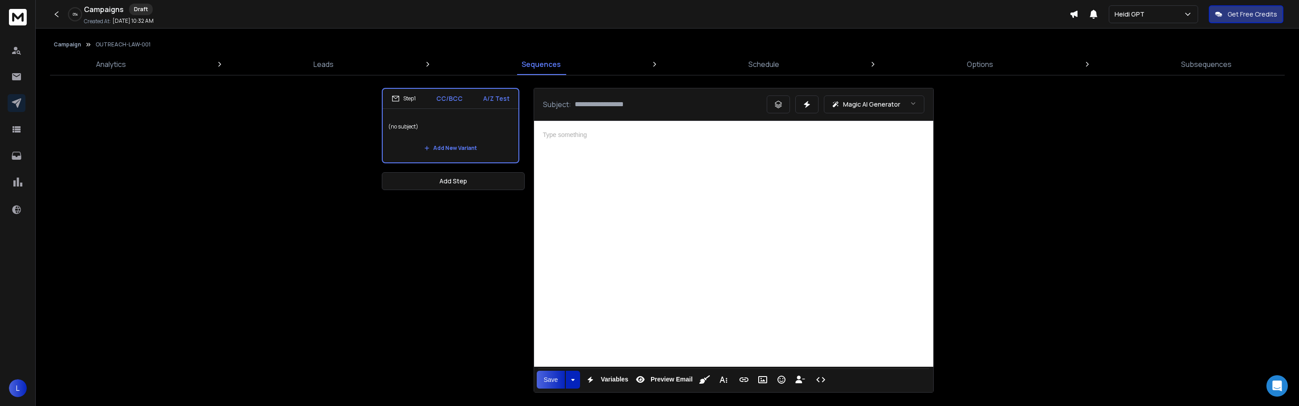
paste input "********"
type input "********"
click at [673, 101] on input at bounding box center [666, 104] width 183 height 11
paste input "**********"
type input "**********"
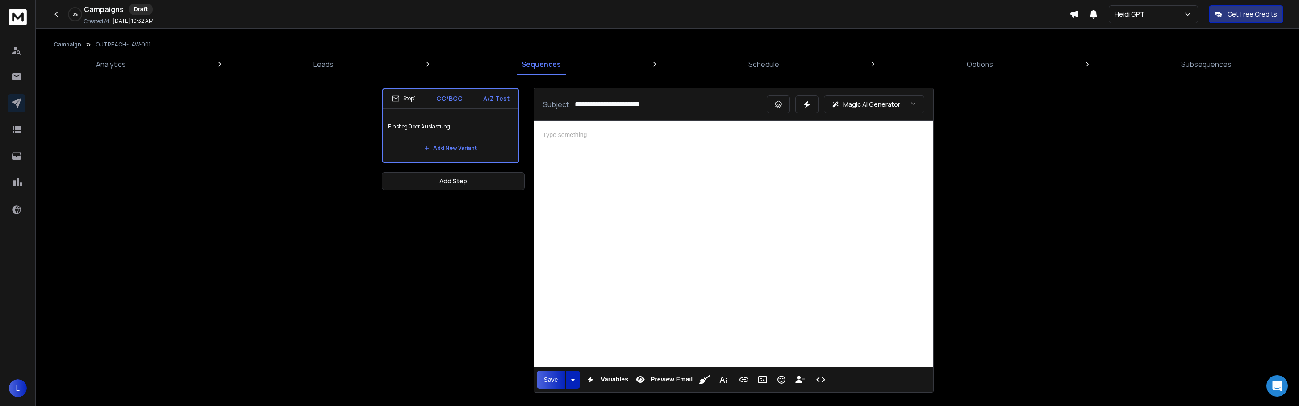
click at [672, 131] on div at bounding box center [733, 135] width 381 height 10
click at [728, 146] on div at bounding box center [733, 243] width 399 height 244
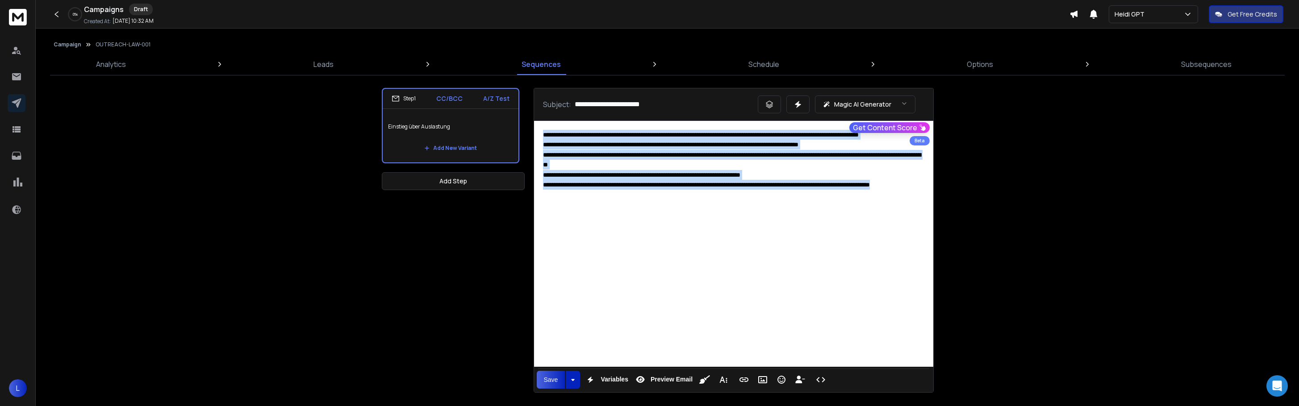
drag, startPoint x: 603, startPoint y: 205, endPoint x: 538, endPoint y: 135, distance: 94.8
click at [538, 135] on div "**********" at bounding box center [733, 243] width 399 height 244
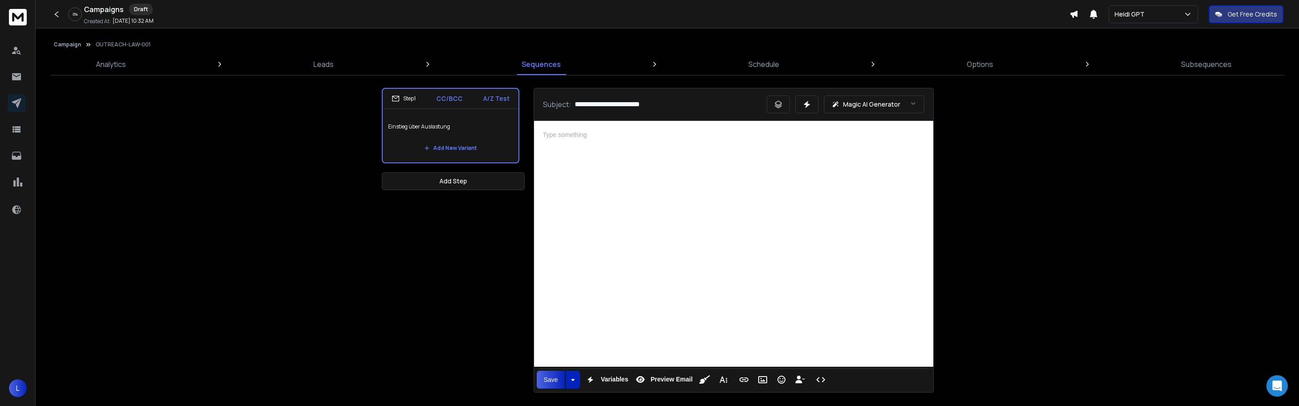
click at [584, 132] on div at bounding box center [733, 135] width 381 height 10
click at [646, 98] on div "**********" at bounding box center [733, 104] width 399 height 33
click at [647, 108] on input "**********" at bounding box center [666, 104] width 183 height 11
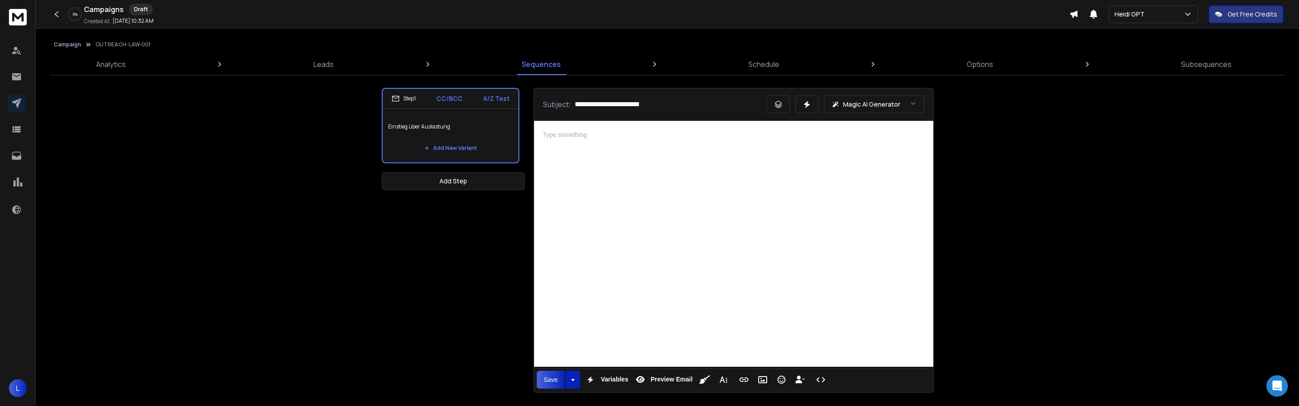
click at [618, 131] on div at bounding box center [733, 135] width 381 height 10
